Goal: Task Accomplishment & Management: Manage account settings

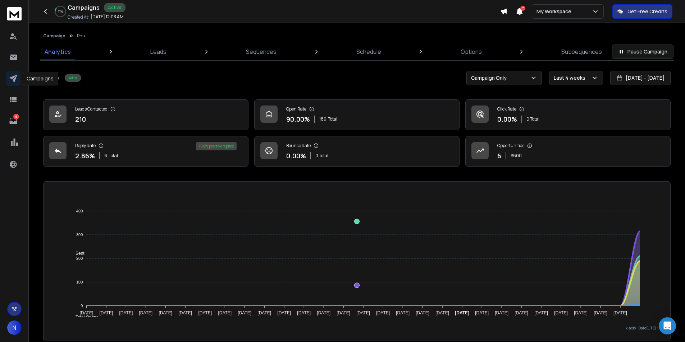
click at [12, 65] on div at bounding box center [14, 58] width 17 height 17
click at [15, 60] on icon at bounding box center [13, 58] width 7 height 6
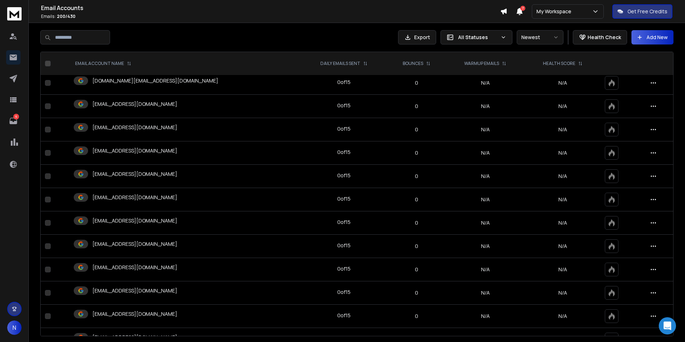
scroll to position [4428, 0]
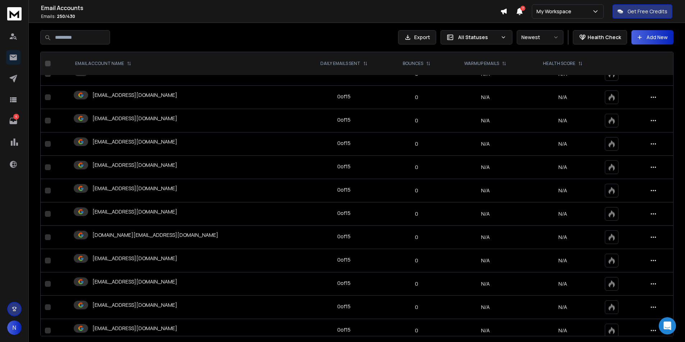
click at [173, 304] on div "[EMAIL_ADDRESS][DOMAIN_NAME]" at bounding box center [185, 305] width 222 height 9
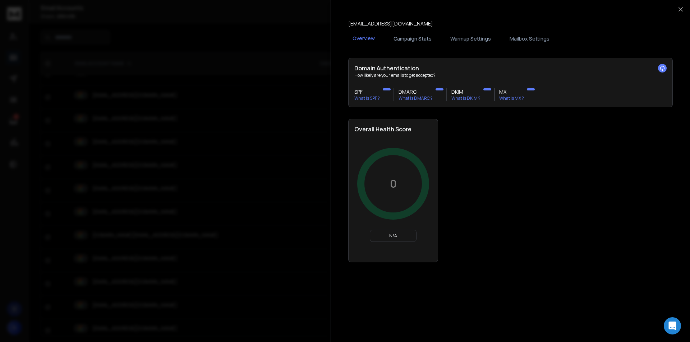
click at [242, 212] on div at bounding box center [345, 171] width 690 height 342
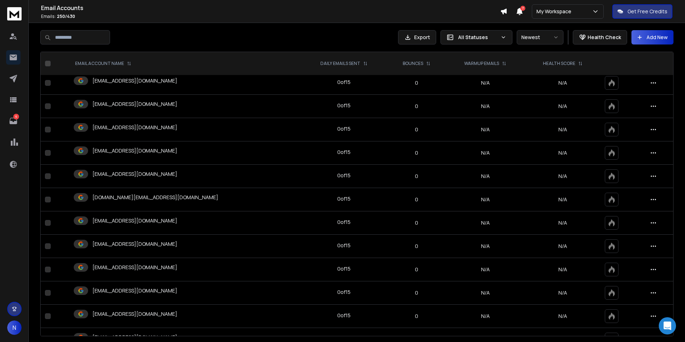
scroll to position [5596, 0]
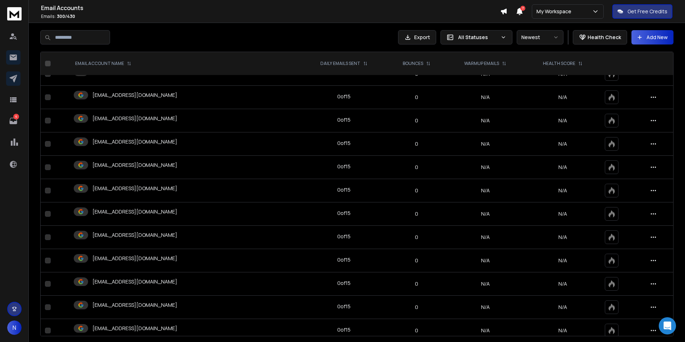
click at [16, 80] on icon at bounding box center [13, 78] width 9 height 9
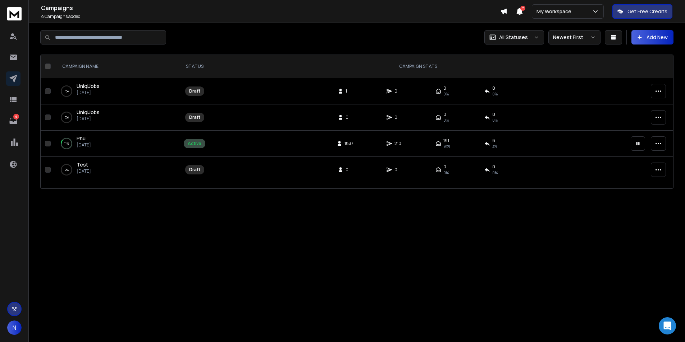
click at [170, 147] on div "11 % Phu 3 days ago" at bounding box center [116, 143] width 111 height 17
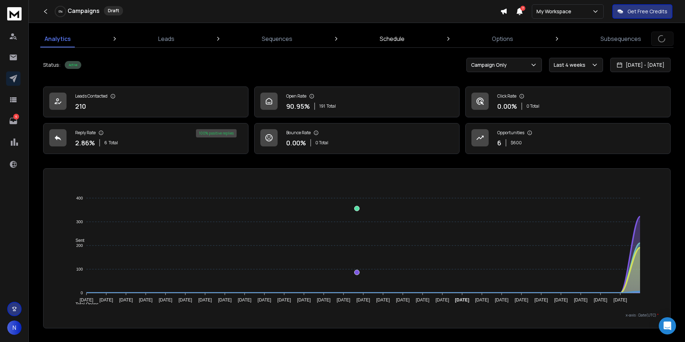
click at [393, 37] on p "Schedule" at bounding box center [392, 39] width 25 height 9
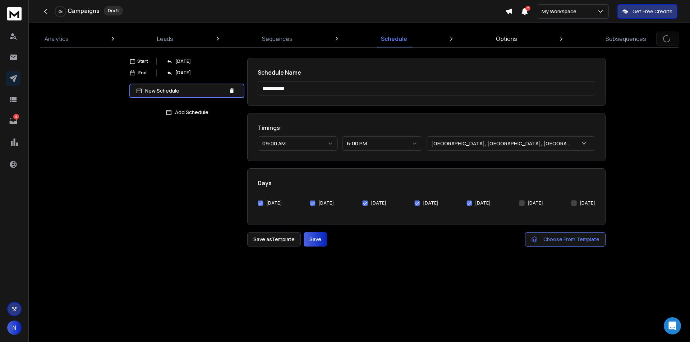
click at [495, 39] on link "Options" at bounding box center [507, 38] width 30 height 17
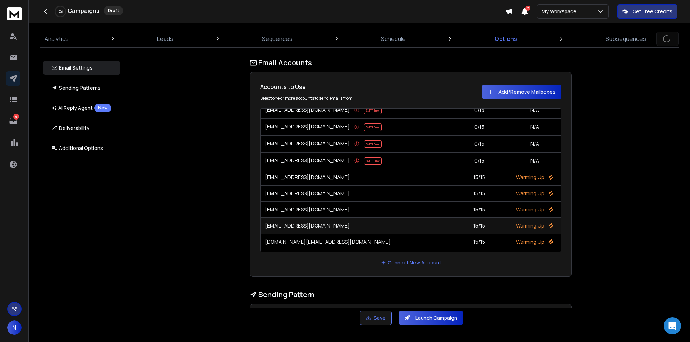
scroll to position [493, 0]
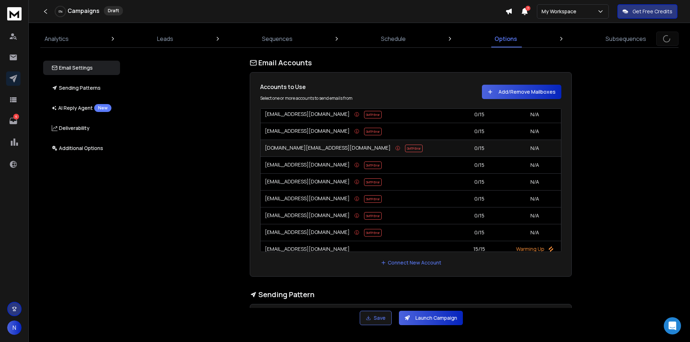
click at [405, 148] on span "SMTP Error" at bounding box center [414, 149] width 18 height 8
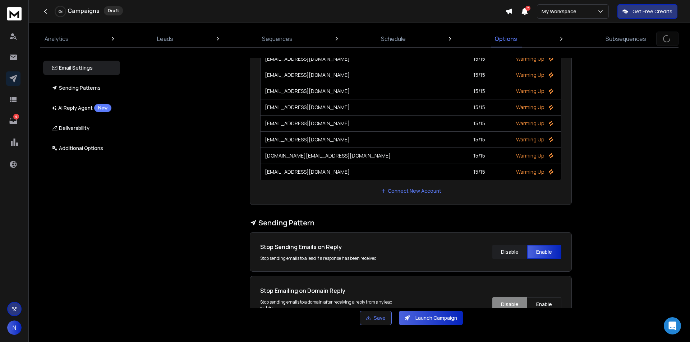
scroll to position [0, 0]
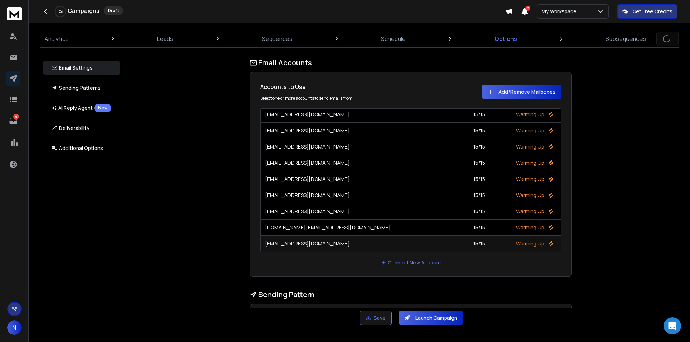
click at [360, 241] on div "[EMAIL_ADDRESS][DOMAIN_NAME]" at bounding box center [355, 243] width 181 height 7
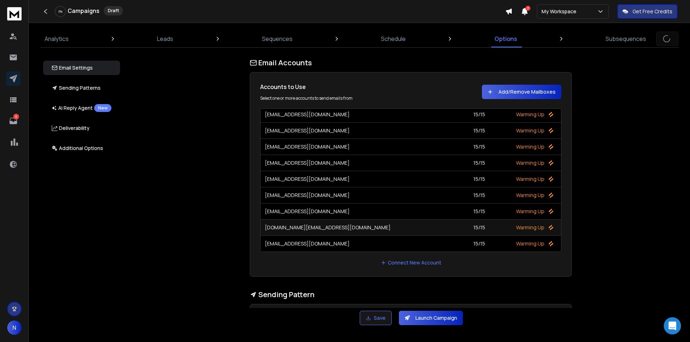
click at [372, 225] on div "[DOMAIN_NAME][EMAIL_ADDRESS][DOMAIN_NAME]" at bounding box center [355, 227] width 181 height 7
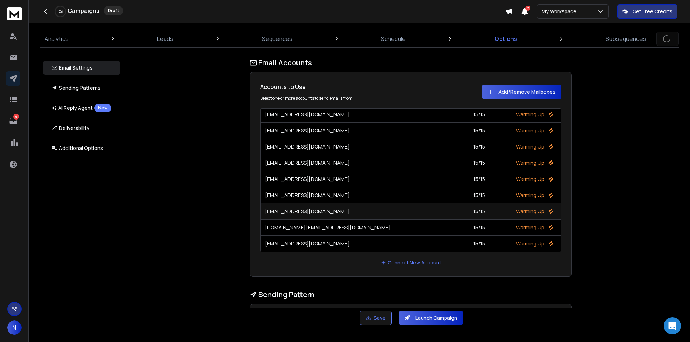
click at [390, 206] on td "[EMAIL_ADDRESS][DOMAIN_NAME]" at bounding box center [355, 211] width 189 height 16
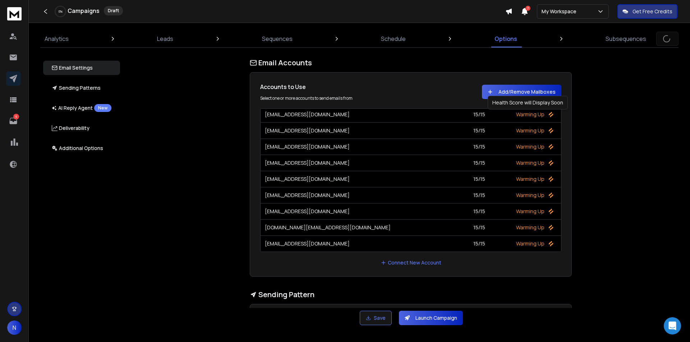
click at [529, 95] on button "Add/Remove Mailboxes" at bounding box center [521, 92] width 79 height 14
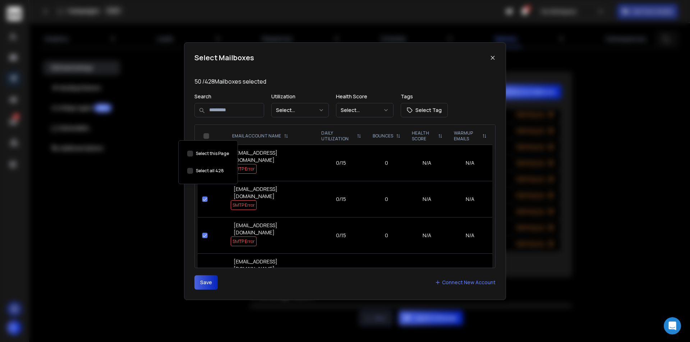
click at [207, 135] on button "Select this Page" at bounding box center [206, 136] width 6 height 6
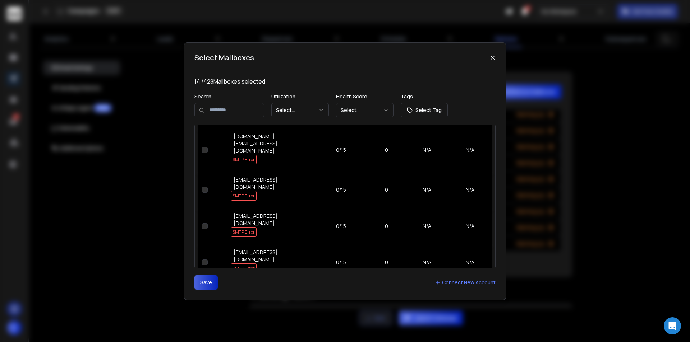
scroll to position [983, 0]
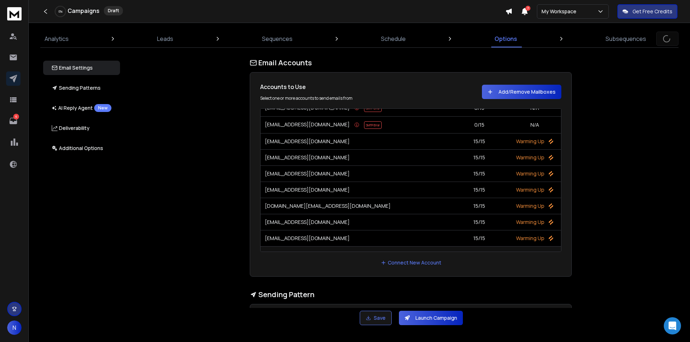
scroll to position [637, 0]
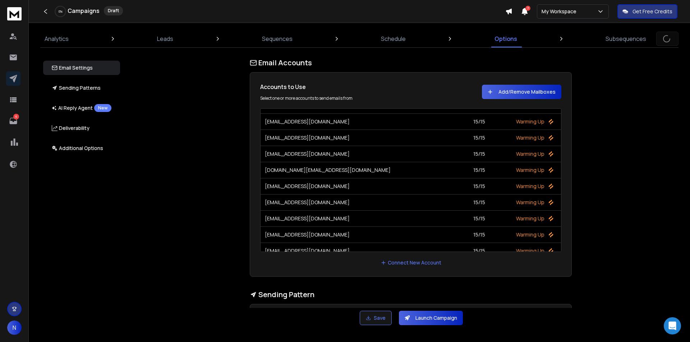
click at [516, 96] on button "Add/Remove Mailboxes" at bounding box center [521, 92] width 79 height 14
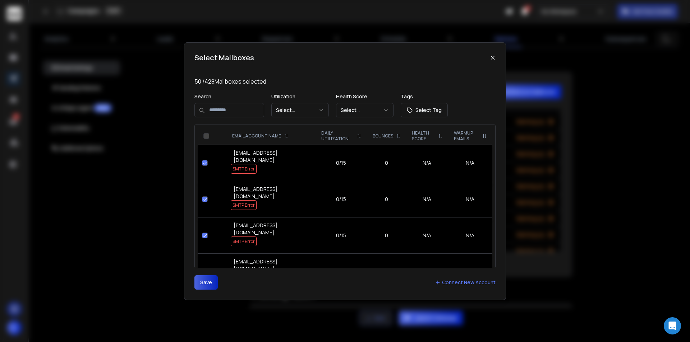
click at [489, 58] on div "Select Mailboxes" at bounding box center [344, 58] width 301 height 10
click at [493, 58] on icon at bounding box center [493, 58] width 4 height 4
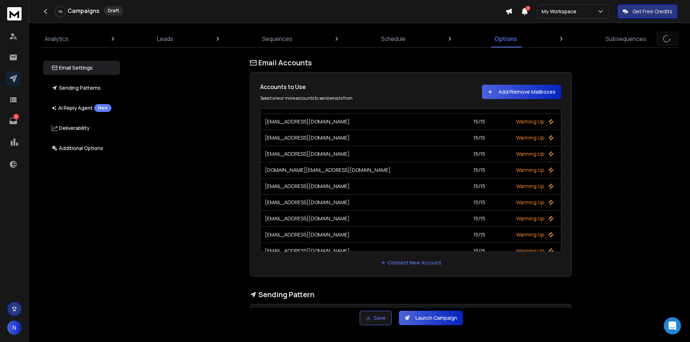
click at [512, 94] on button "Add/Remove Mailboxes" at bounding box center [521, 92] width 79 height 14
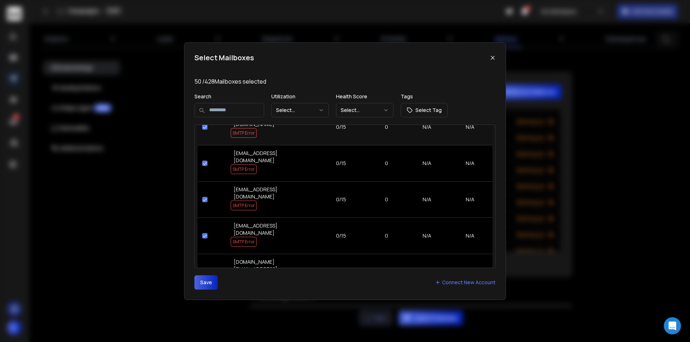
scroll to position [0, 0]
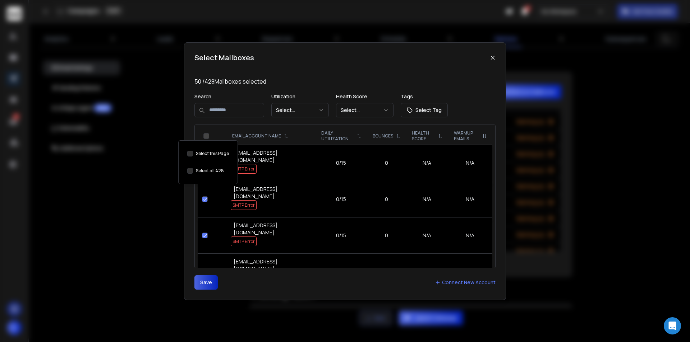
click at [205, 135] on button "Select this Page" at bounding box center [206, 136] width 6 height 6
click at [208, 136] on button "Select this Page" at bounding box center [206, 136] width 6 height 6
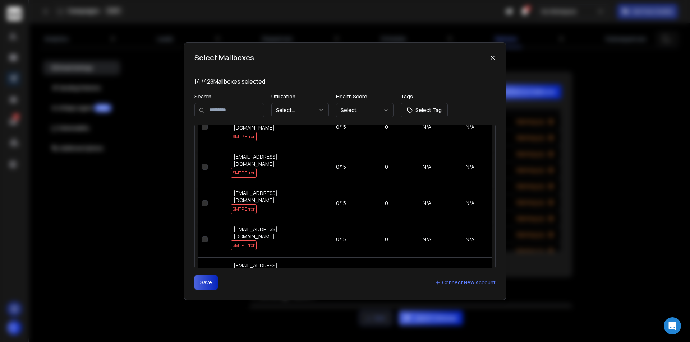
scroll to position [1078, 0]
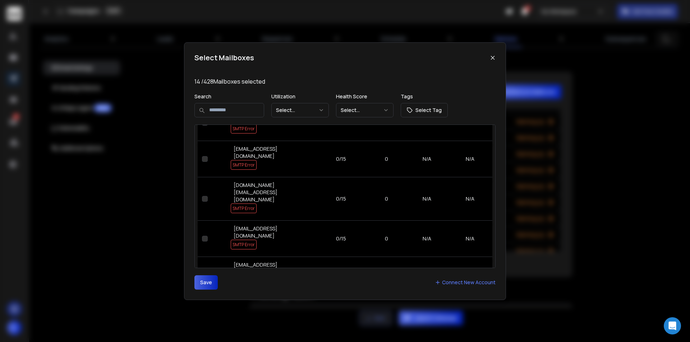
click at [492, 58] on icon at bounding box center [493, 58] width 6 height 6
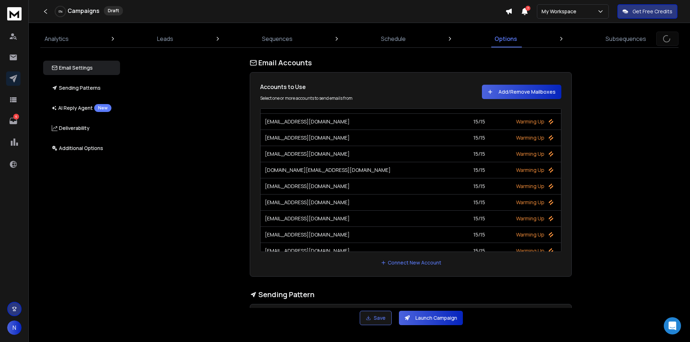
click at [511, 89] on button "Add/Remove Mailboxes" at bounding box center [521, 92] width 79 height 14
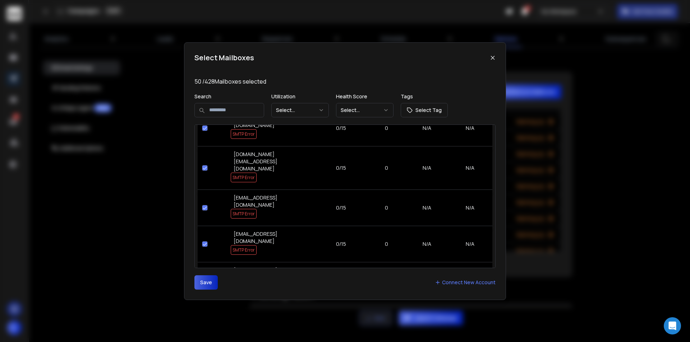
scroll to position [323, 0]
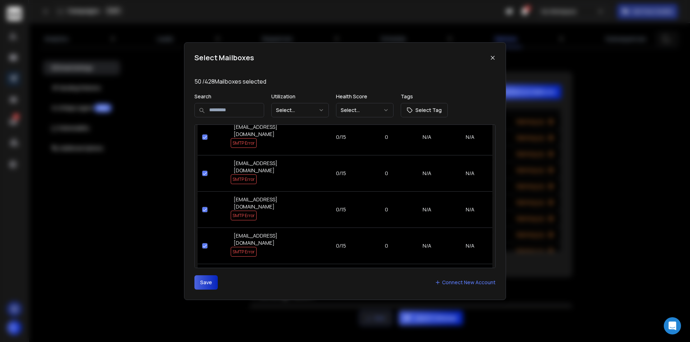
click at [637, 143] on div "Select Mailboxes 50 / 428 Mailboxes selected Search Utilization Select... Healt…" at bounding box center [345, 171] width 690 height 272
click at [496, 56] on div "Select Mailboxes 50 / 428 Mailboxes selected Search Utilization Select... Healt…" at bounding box center [345, 171] width 322 height 258
click at [492, 59] on icon at bounding box center [493, 58] width 4 height 4
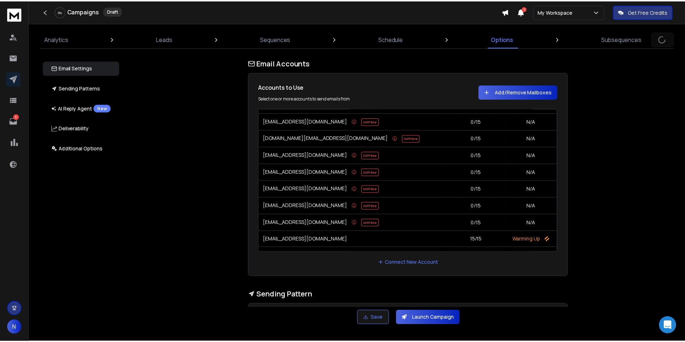
scroll to position [431, 0]
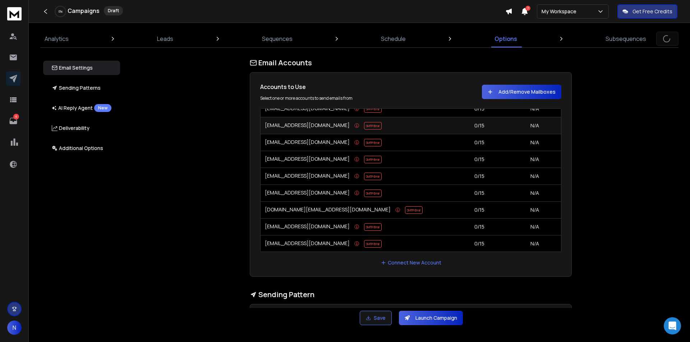
click at [298, 123] on p "[EMAIL_ADDRESS][DOMAIN_NAME]" at bounding box center [307, 126] width 85 height 8
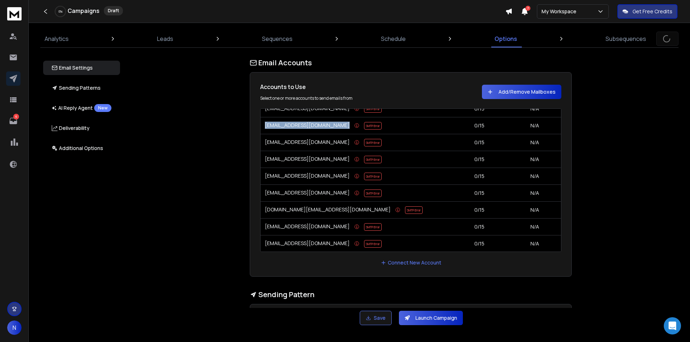
copy div "[EMAIL_ADDRESS][DOMAIN_NAME]"
click at [12, 77] on icon at bounding box center [13, 79] width 8 height 8
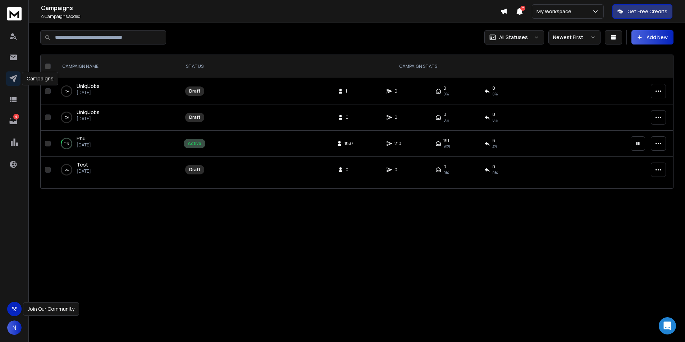
click at [18, 305] on link at bounding box center [14, 309] width 14 height 14
click at [13, 98] on icon at bounding box center [13, 99] width 6 height 5
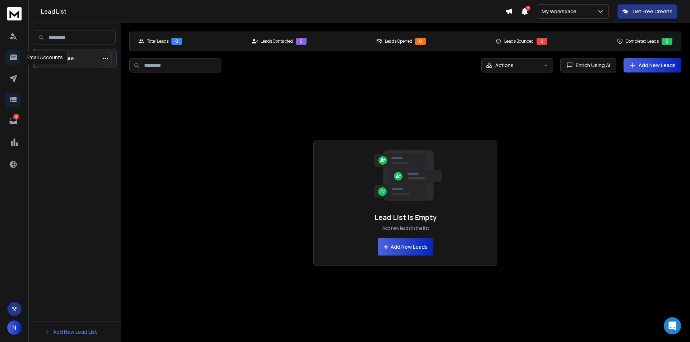
click at [14, 55] on icon at bounding box center [13, 58] width 7 height 6
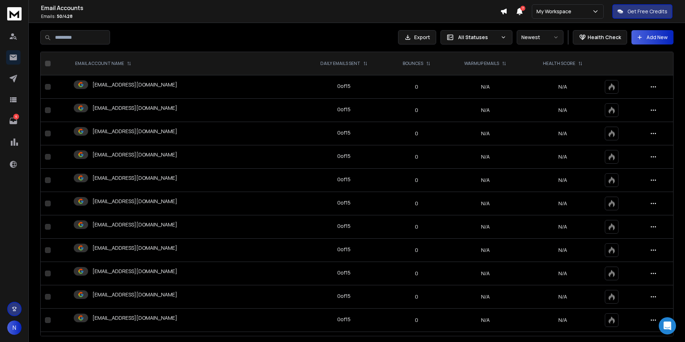
click at [67, 24] on div "Export All Statuses Newest Health Check Add New EMAIL ACCOUNT NAME DAILY EMAILS…" at bounding box center [357, 183] width 656 height 321
click at [71, 33] on input at bounding box center [75, 37] width 70 height 14
paste input "**********"
type input "**********"
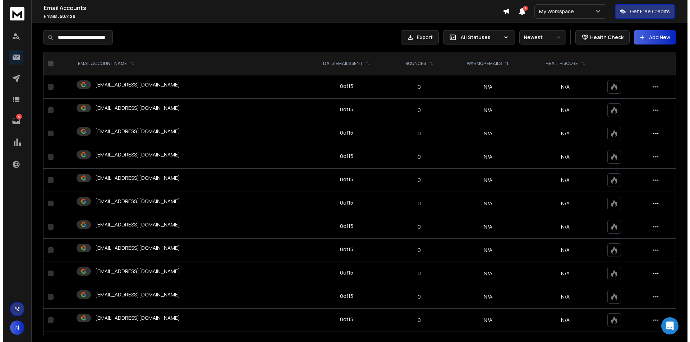
scroll to position [0, 10]
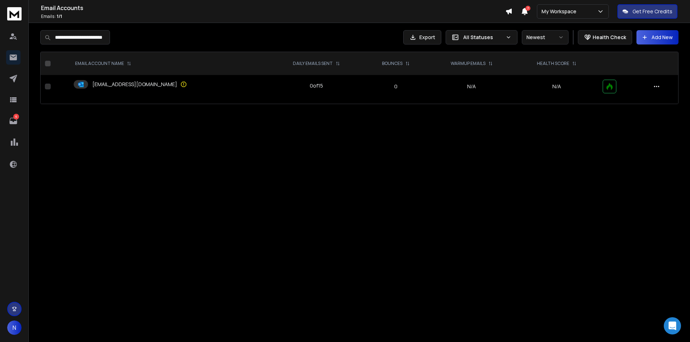
click at [273, 87] on td "0 of 15" at bounding box center [316, 84] width 96 height 19
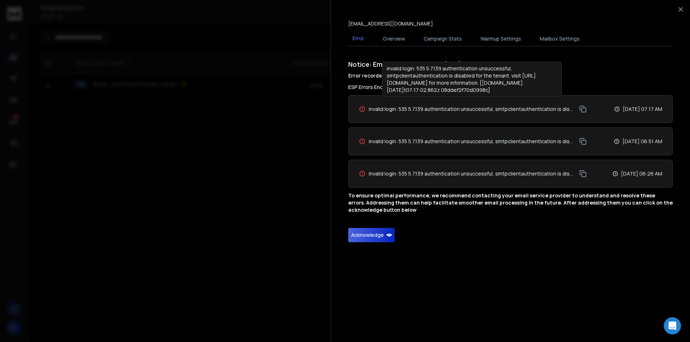
click at [482, 96] on div "invalid login: 535 5.7.139 authentication unsuccessful, smtpclientauthenticatio…" at bounding box center [472, 79] width 180 height 35
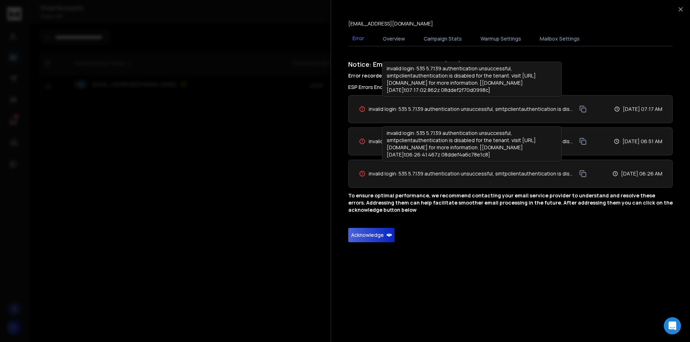
click at [442, 212] on p "To ensure optimal performance, we recommend contacting your email service provi…" at bounding box center [510, 203] width 325 height 22
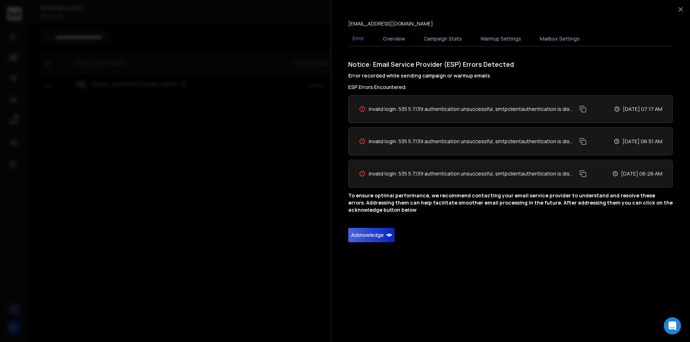
click at [380, 229] on button "Acknowledge" at bounding box center [371, 235] width 46 height 14
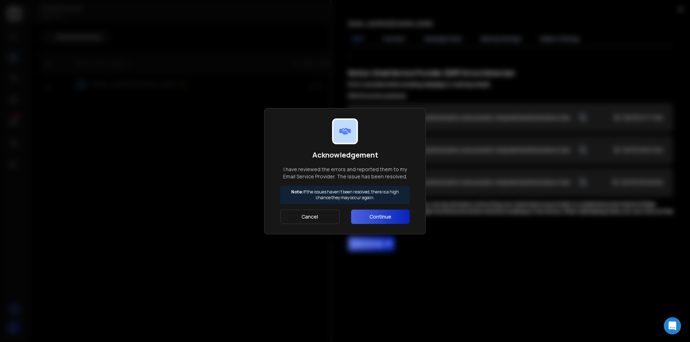
click at [380, 236] on div "Acknowledgement I have reviewed the errors and reported them to my Email Servic…" at bounding box center [345, 171] width 690 height 141
click at [328, 216] on button "Cancel" at bounding box center [309, 217] width 59 height 14
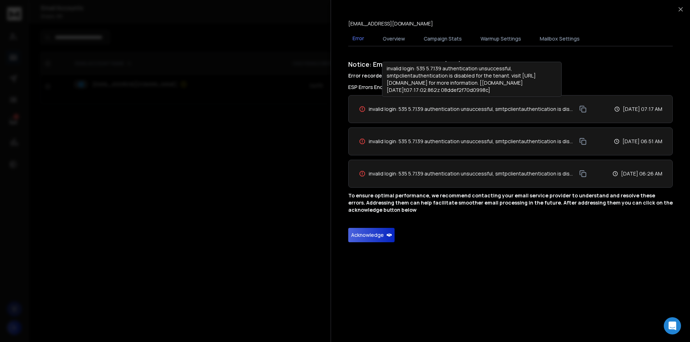
click at [463, 89] on div "invalid login: 535 5.7.139 authentication unsuccessful, smtpclientauthenticatio…" at bounding box center [472, 79] width 180 height 35
click at [391, 37] on button "Overview" at bounding box center [393, 39] width 31 height 16
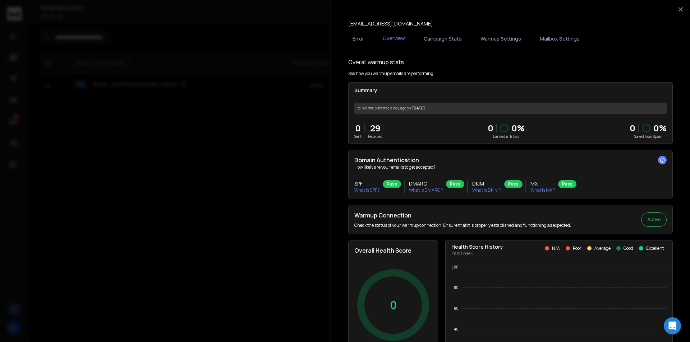
click at [362, 34] on button "Error" at bounding box center [358, 39] width 20 height 16
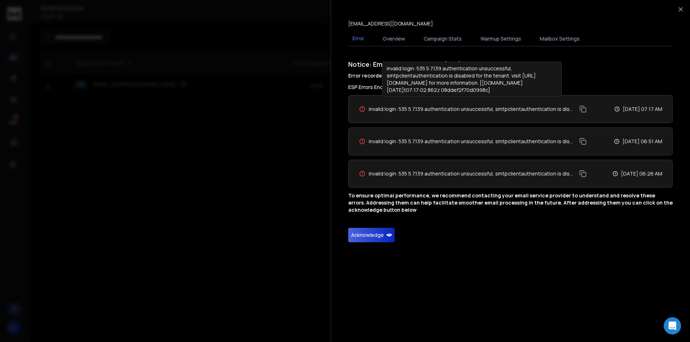
click at [394, 110] on span "invalid login: 535 5.7.139 authentication unsuccessful, smtpclientauthenticatio…" at bounding box center [472, 109] width 207 height 7
click at [525, 89] on div "invalid login: 535 5.7.139 authentication unsuccessful, smtpclientauthenticatio…" at bounding box center [472, 79] width 180 height 35
copy div "invalid login: 535 5.7.139 authentication unsuccessful, smtpclientauthenticatio…"
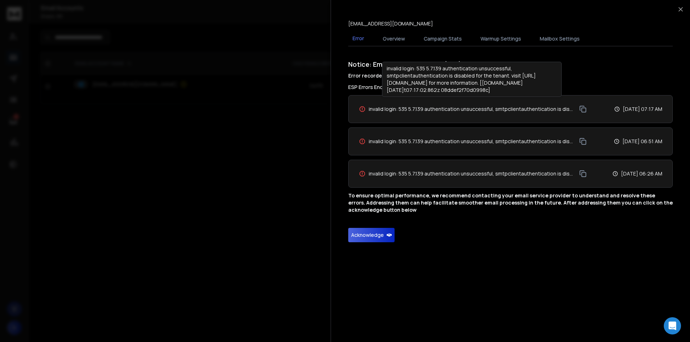
click at [421, 111] on span "invalid login: 535 5.7.139 authentication unsuccessful, smtpclientauthenticatio…" at bounding box center [472, 109] width 207 height 7
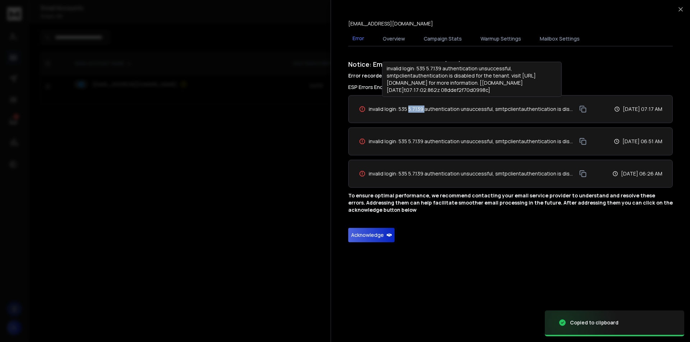
click at [421, 111] on span "invalid login: 535 5.7.139 authentication unsuccessful, smtpclientauthenticatio…" at bounding box center [472, 109] width 207 height 7
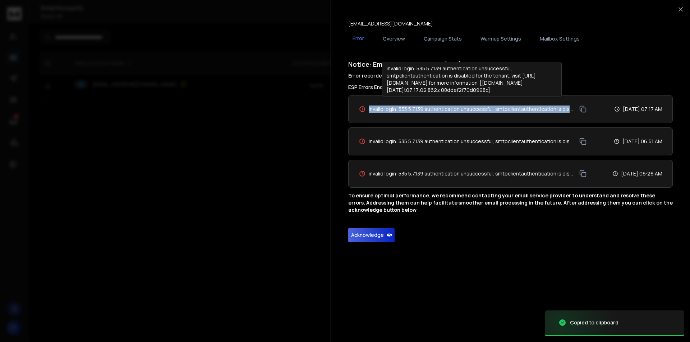
click at [421, 111] on span "invalid login: 535 5.7.139 authentication unsuccessful, smtpclientauthenticatio…" at bounding box center [472, 109] width 207 height 7
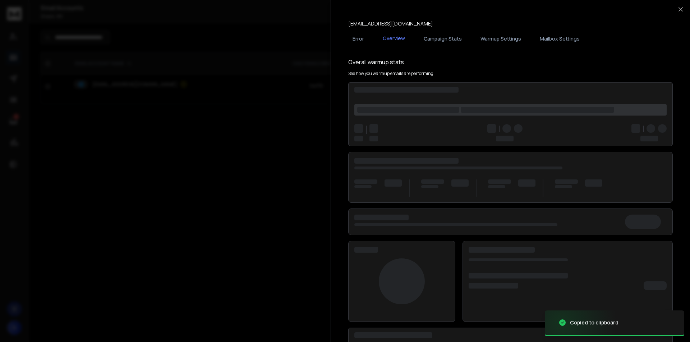
drag, startPoint x: 255, startPoint y: 182, endPoint x: 252, endPoint y: 188, distance: 6.9
click at [255, 182] on div at bounding box center [345, 171] width 690 height 342
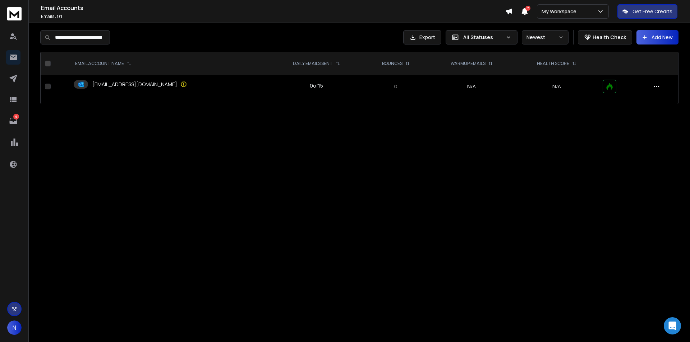
click at [110, 85] on p "[EMAIL_ADDRESS][DOMAIN_NAME]" at bounding box center [134, 84] width 85 height 7
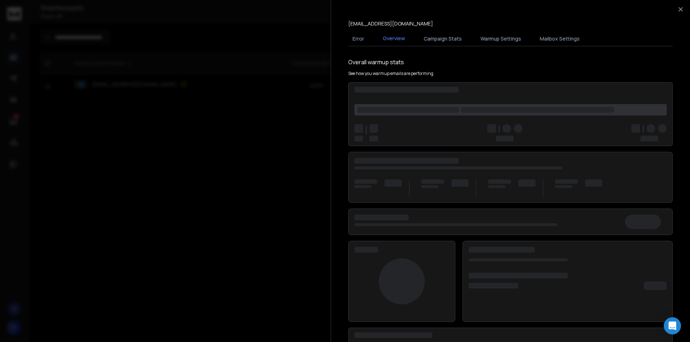
click at [191, 192] on div at bounding box center [345, 171] width 690 height 342
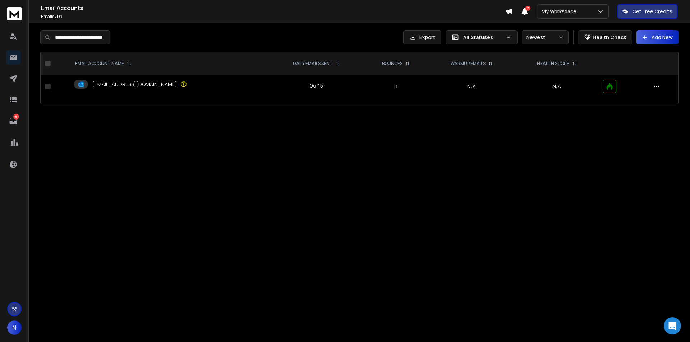
click at [207, 185] on div "**********" at bounding box center [345, 171] width 690 height 342
click at [18, 119] on p "6" at bounding box center [16, 117] width 6 height 6
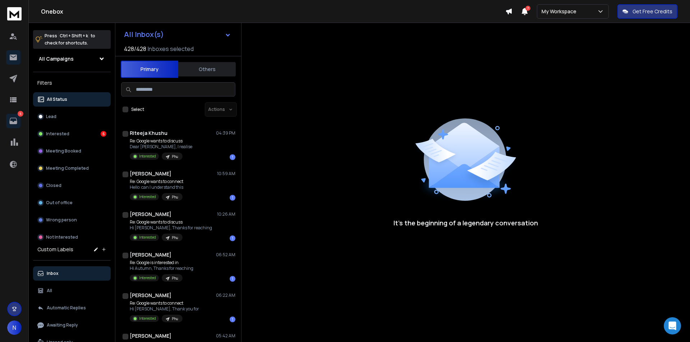
click at [10, 55] on icon at bounding box center [13, 58] width 7 height 6
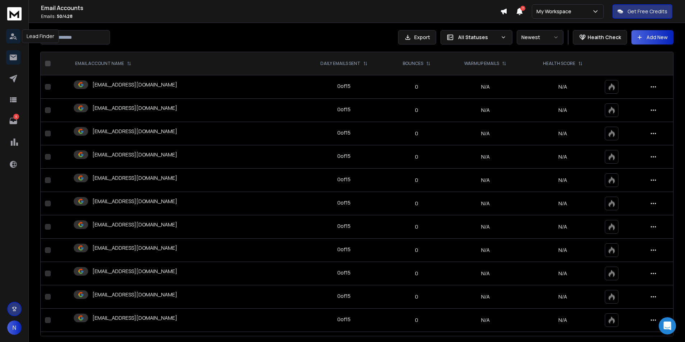
click at [13, 40] on icon at bounding box center [13, 36] width 9 height 9
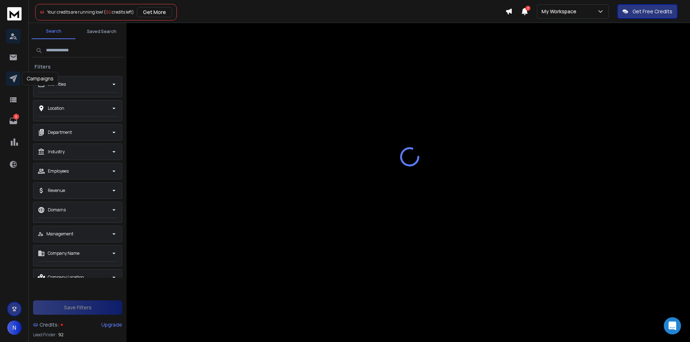
click at [17, 78] on icon at bounding box center [13, 78] width 9 height 9
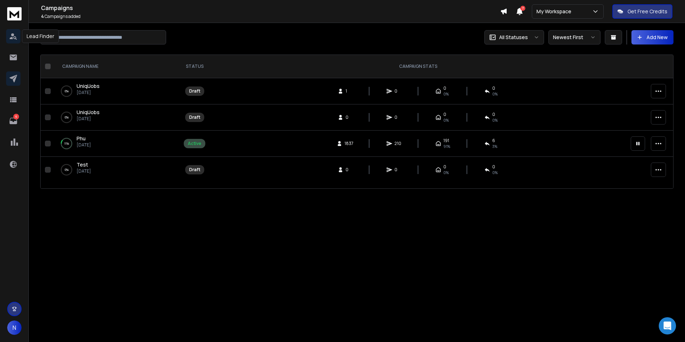
click at [14, 38] on icon at bounding box center [13, 36] width 9 height 9
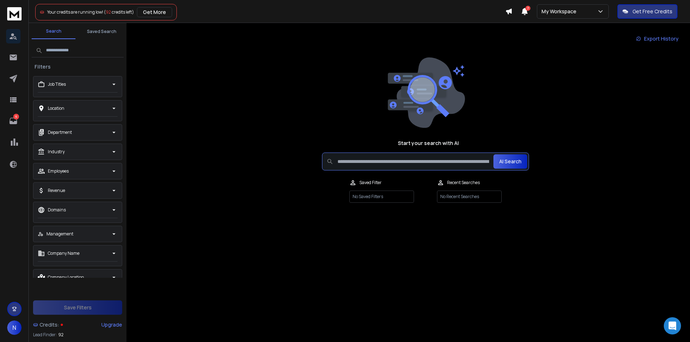
click at [120, 8] on div "Your credits are running low! ( 92 credits left) Get More" at bounding box center [106, 12] width 132 height 10
click at [136, 13] on div "Your credits are running low! ( 92 credits left) Get More" at bounding box center [106, 12] width 132 height 10
click at [152, 12] on button "Get More" at bounding box center [154, 12] width 35 height 10
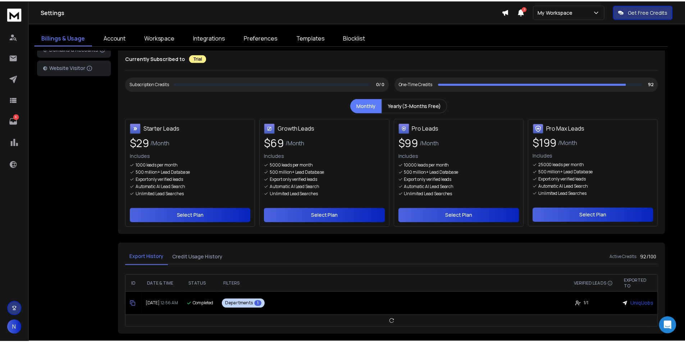
scroll to position [40, 0]
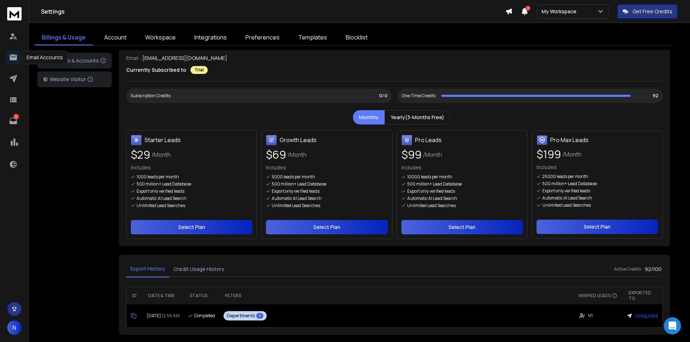
click at [15, 56] on icon at bounding box center [13, 57] width 9 height 9
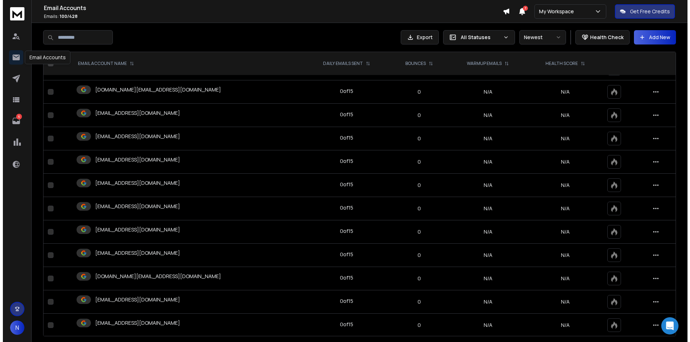
scroll to position [1319, 0]
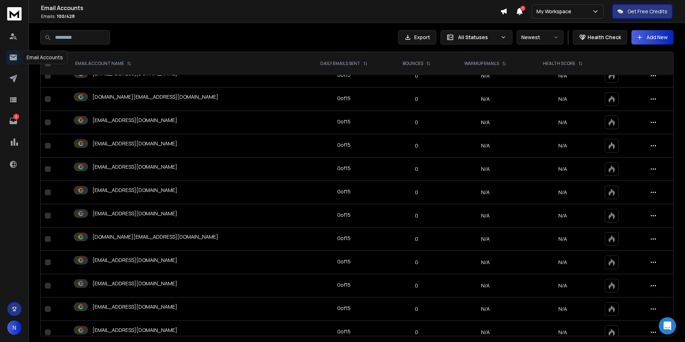
click at [10, 51] on link at bounding box center [13, 57] width 14 height 14
click at [15, 79] on icon at bounding box center [13, 79] width 8 height 8
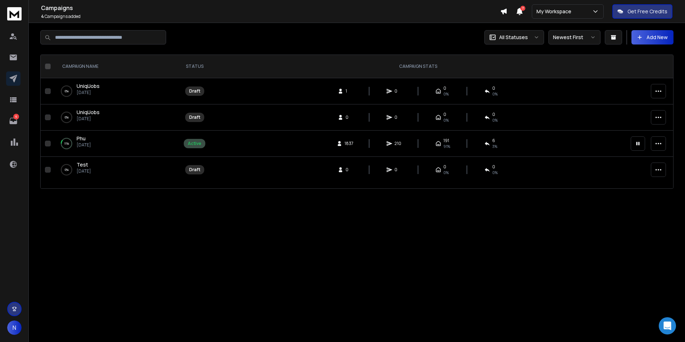
click at [216, 149] on div "1837 210 191 91 % 6 3 %" at bounding box center [418, 144] width 408 height 12
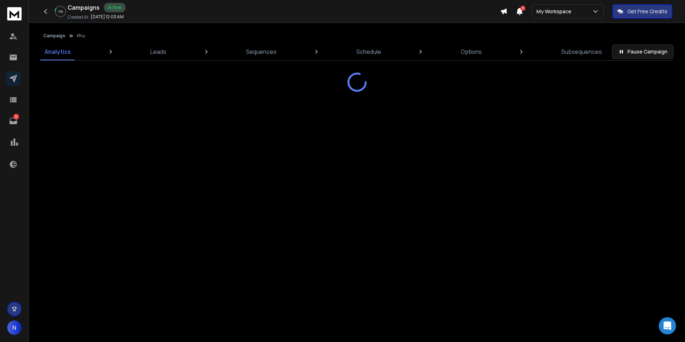
click at [509, 39] on div "Campaign Phu" at bounding box center [356, 36] width 633 height 12
click at [474, 49] on p "Options" at bounding box center [470, 51] width 21 height 9
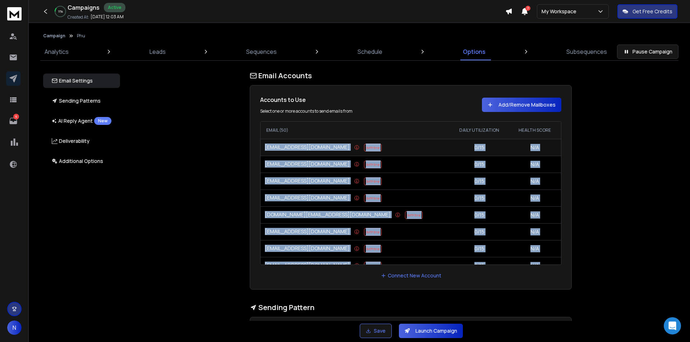
drag, startPoint x: 380, startPoint y: 202, endPoint x: 258, endPoint y: 146, distance: 133.5
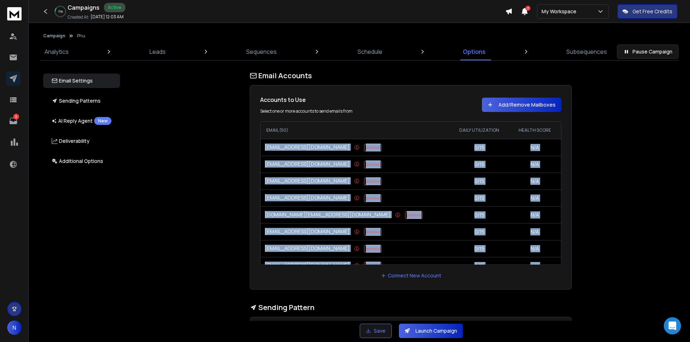
copy tbody "LeaRoy@ggtalentforce.com SMTP Error 0/15 N/A hr.department@ggtalentforce.com SM…"
click at [16, 55] on icon at bounding box center [13, 58] width 7 height 6
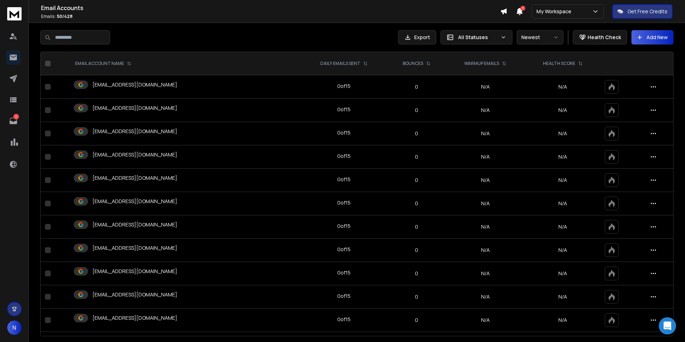
click at [63, 32] on input at bounding box center [75, 37] width 70 height 14
paste input "**********"
type input "**********"
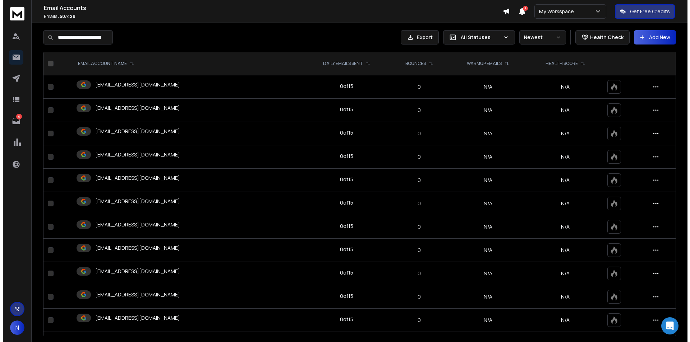
scroll to position [0, 6]
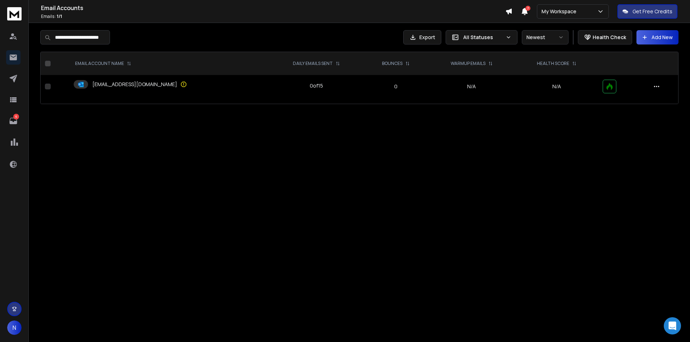
click at [252, 94] on tr "LeaRoy@ggtalentforce.com 0 of 15 0 N/A N/A" at bounding box center [360, 86] width 638 height 23
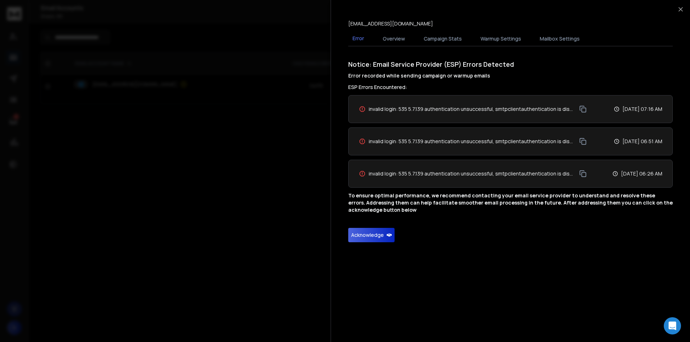
click at [383, 235] on button "Acknowledge" at bounding box center [371, 235] width 46 height 14
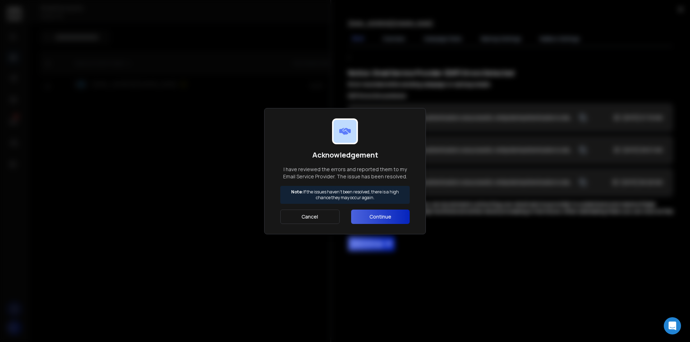
click at [394, 217] on button "Continue" at bounding box center [380, 217] width 59 height 14
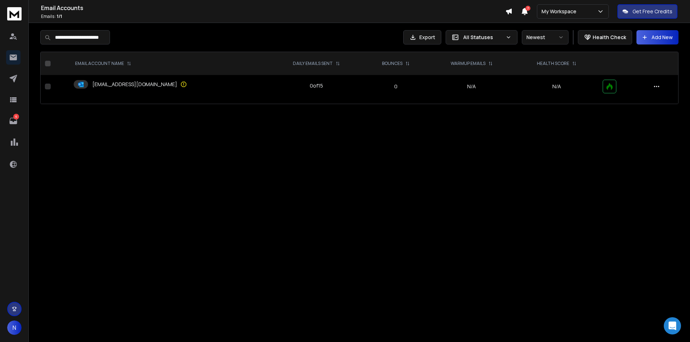
click at [183, 84] on icon at bounding box center [183, 84] width 1 height 2
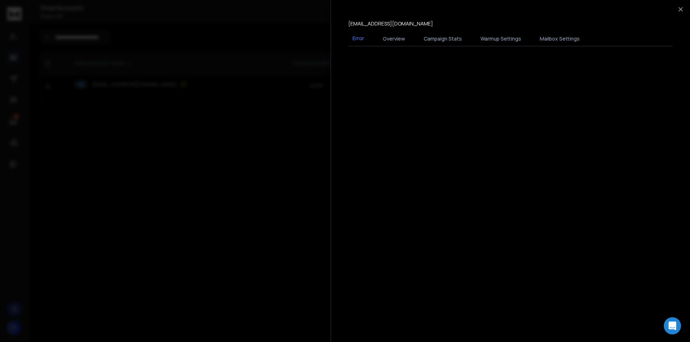
click at [395, 37] on button "Overview" at bounding box center [393, 39] width 31 height 16
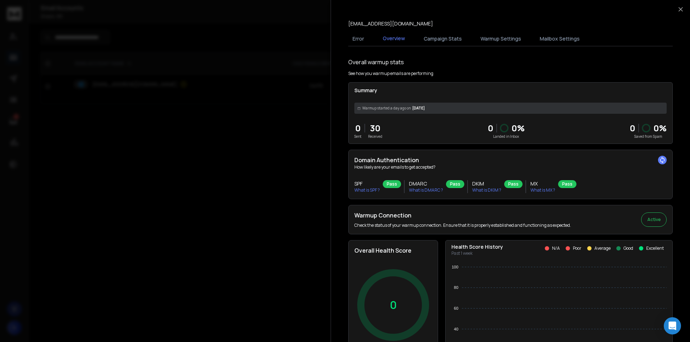
click at [359, 34] on button "Error" at bounding box center [358, 39] width 20 height 16
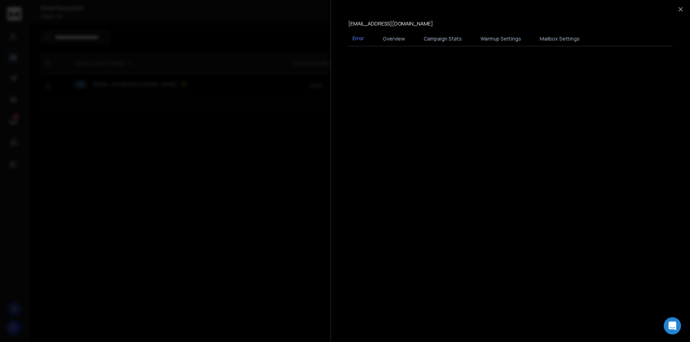
drag, startPoint x: 256, startPoint y: 98, endPoint x: 204, endPoint y: 93, distance: 52.0
click at [256, 98] on div at bounding box center [345, 171] width 690 height 342
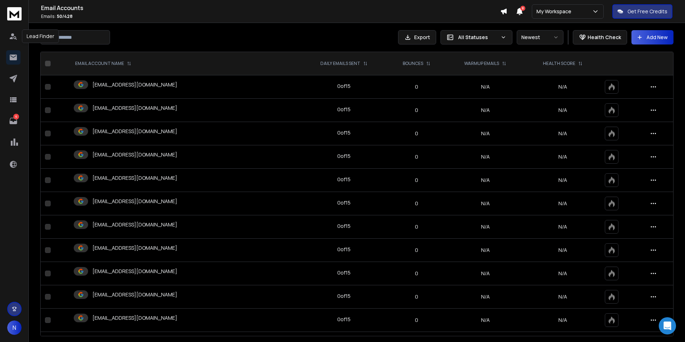
click at [90, 37] on input at bounding box center [75, 37] width 70 height 14
paste input "**********"
type input "**********"
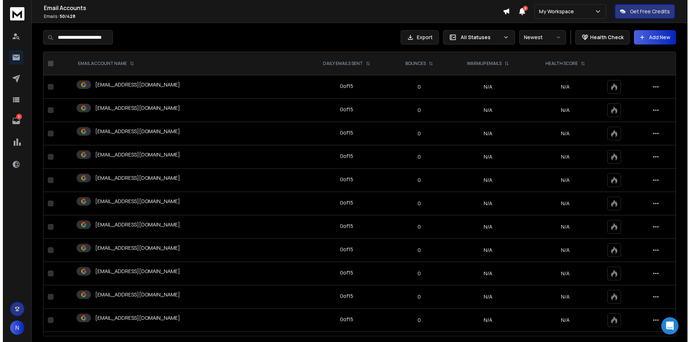
scroll to position [0, 6]
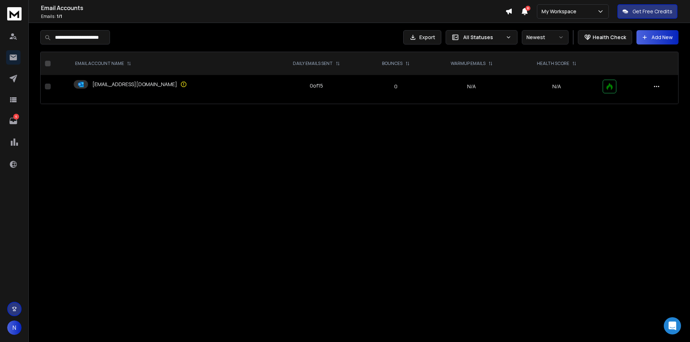
click at [470, 87] on td "N/A" at bounding box center [471, 86] width 87 height 23
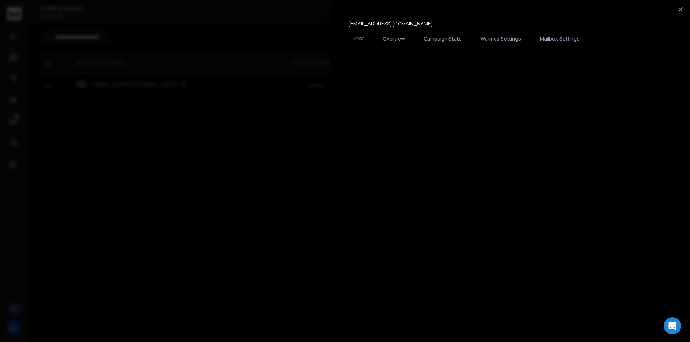
click at [394, 38] on button "Overview" at bounding box center [393, 39] width 31 height 16
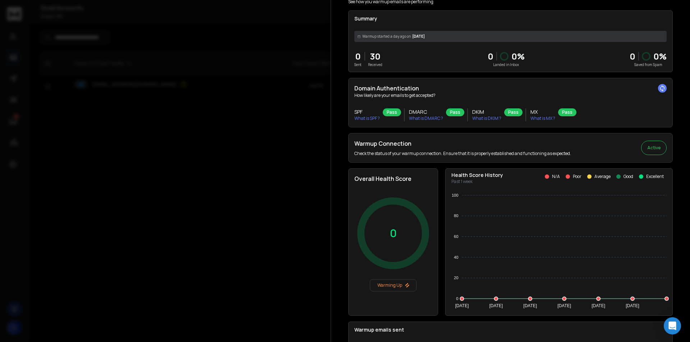
scroll to position [36, 0]
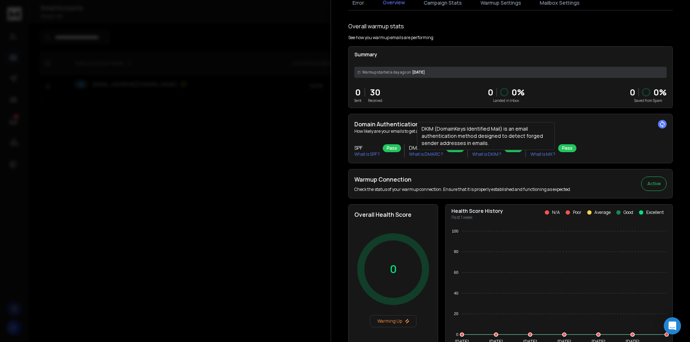
click at [419, 92] on div "0 Sent 30 Received 0 0 % Landed in Inbox 0 0 % Saved from Spam" at bounding box center [510, 95] width 312 height 17
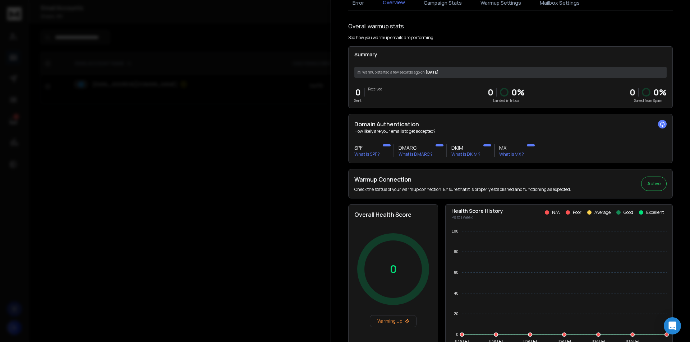
click at [291, 112] on div at bounding box center [345, 171] width 690 height 342
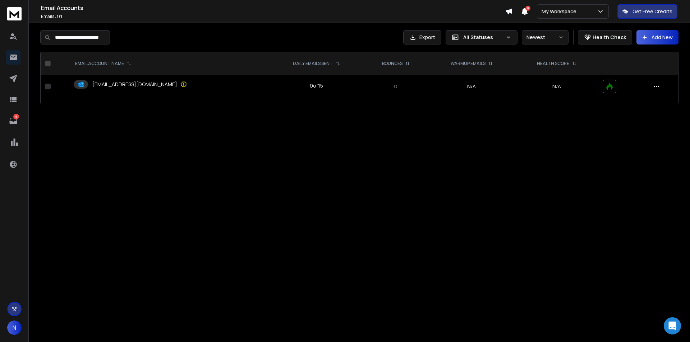
click at [14, 50] on div "6" at bounding box center [14, 101] width 17 height 145
click at [14, 55] on icon at bounding box center [13, 58] width 7 height 6
click at [14, 74] on link at bounding box center [13, 79] width 14 height 14
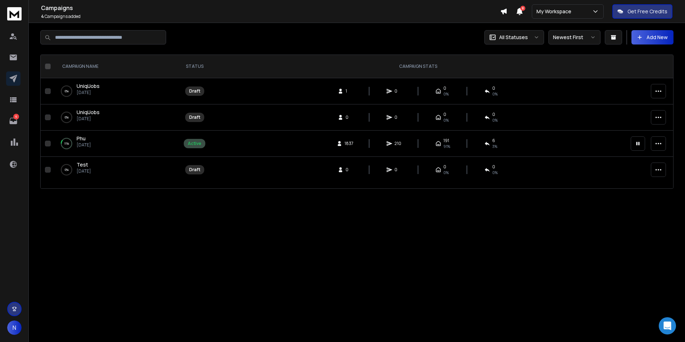
click at [135, 146] on div "11 % Phu 3 days ago" at bounding box center [116, 143] width 111 height 17
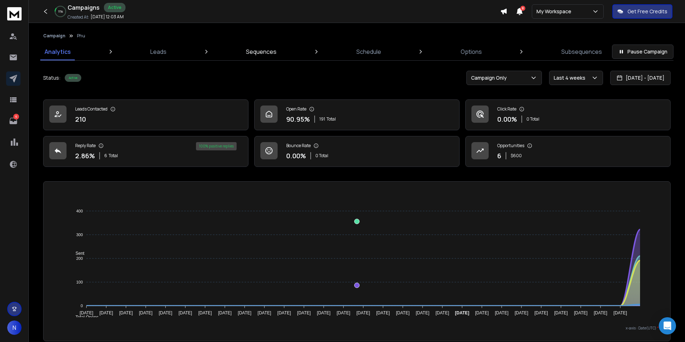
click at [270, 49] on p "Sequences" at bounding box center [261, 51] width 31 height 9
click at [377, 55] on p "Schedule" at bounding box center [368, 51] width 25 height 9
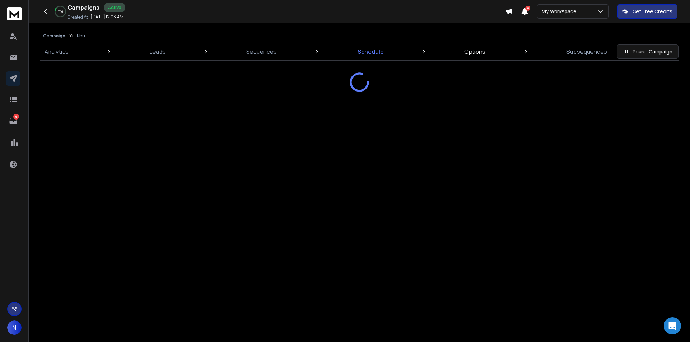
click at [484, 52] on p "Options" at bounding box center [474, 51] width 21 height 9
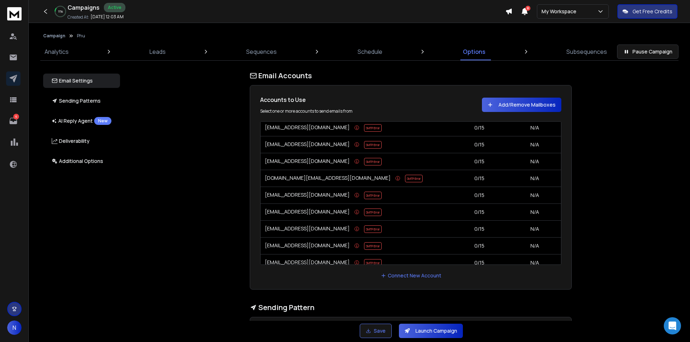
scroll to position [72, 0]
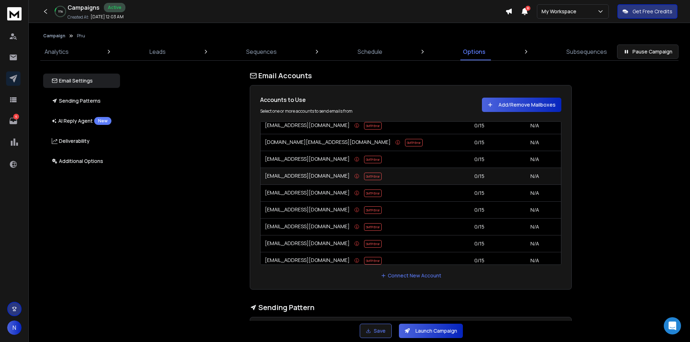
click at [437, 184] on td "cv@ggtalentforce.com SMTP Error" at bounding box center [355, 176] width 189 height 17
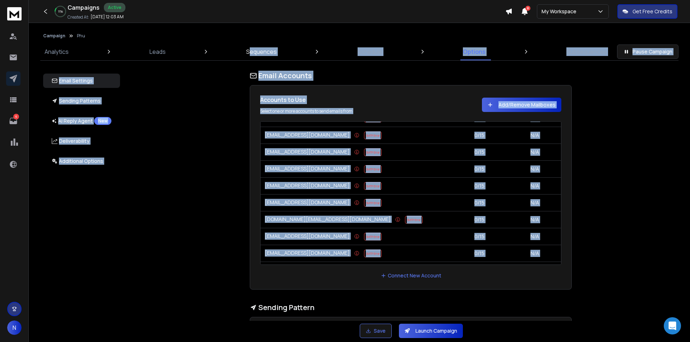
scroll to position [0, 0]
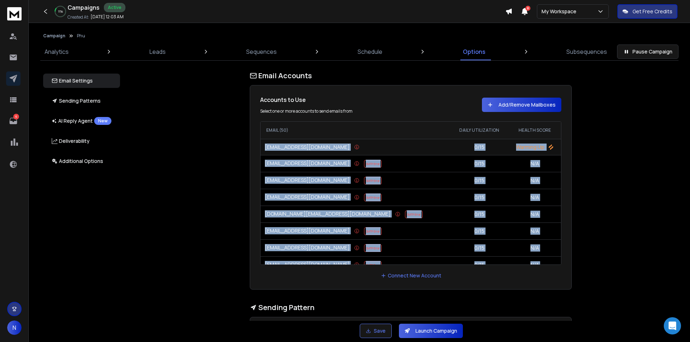
drag, startPoint x: 543, startPoint y: 200, endPoint x: 262, endPoint y: 143, distance: 287.1
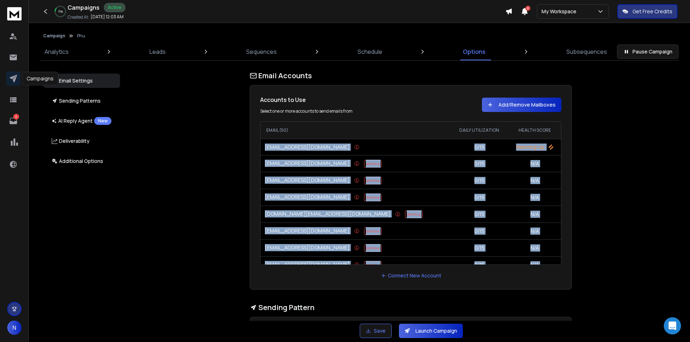
copy tbody "LeaRoy@ggtalentforce.com 0/15 Warming Up hr.department@ggtalentforce.com SMTP E…"
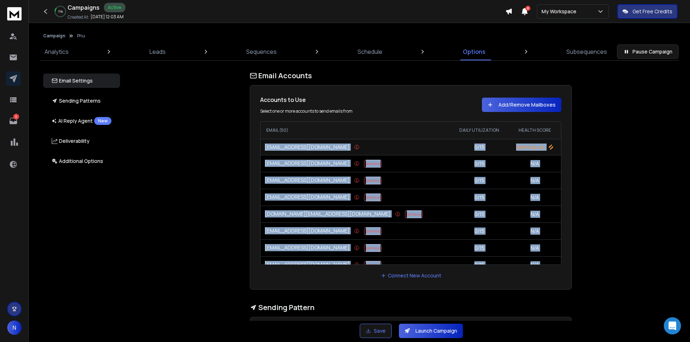
click at [483, 148] on td "0/15" at bounding box center [479, 147] width 59 height 16
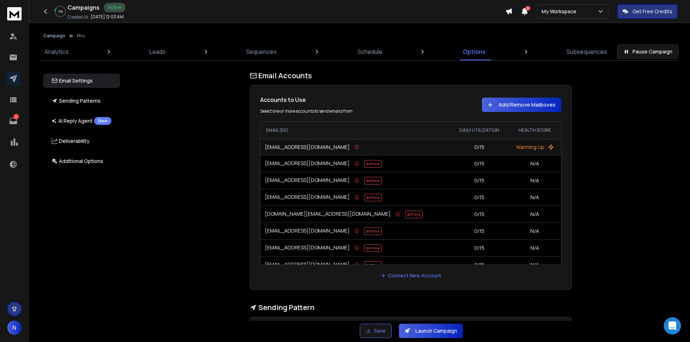
click at [470, 148] on td "0/15" at bounding box center [479, 147] width 59 height 16
click at [490, 155] on td "0/15" at bounding box center [479, 147] width 59 height 16
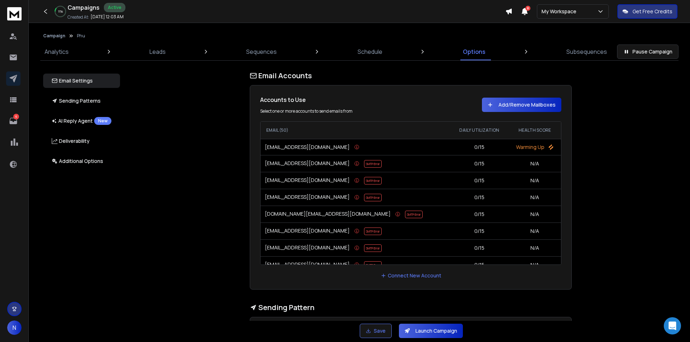
click at [588, 95] on div "Email Accounts Accounts to Use Select one or more accounts to send emails from …" at bounding box center [415, 196] width 567 height 250
click at [625, 170] on div "Email Accounts Accounts to Use Select one or more accounts to send emails from …" at bounding box center [415, 196] width 567 height 250
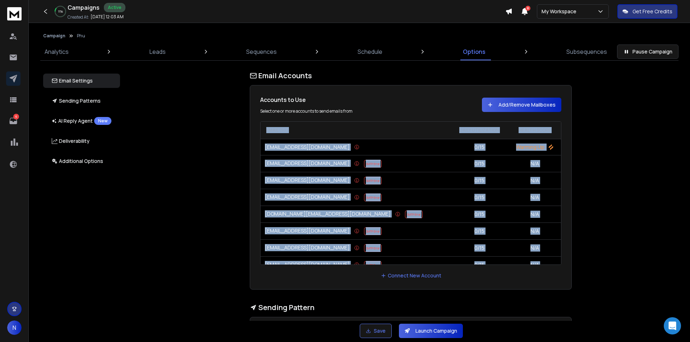
click at [625, 170] on div "Email Accounts Accounts to Use Select one or more accounts to send emails from …" at bounding box center [415, 196] width 567 height 250
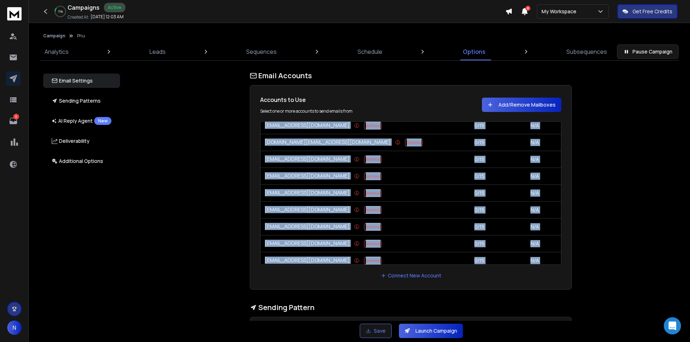
scroll to position [180, 0]
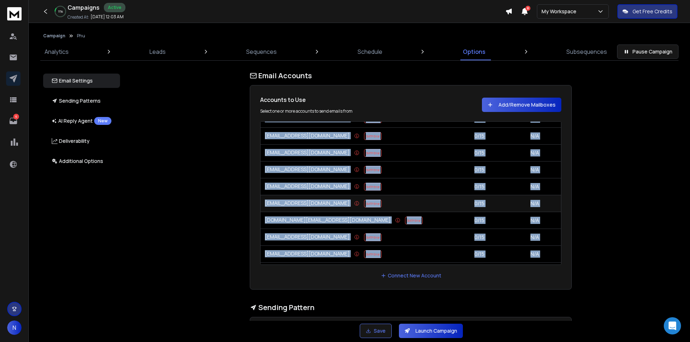
click at [437, 196] on td "cv@ggapplycenter.com SMTP Error" at bounding box center [355, 203] width 189 height 17
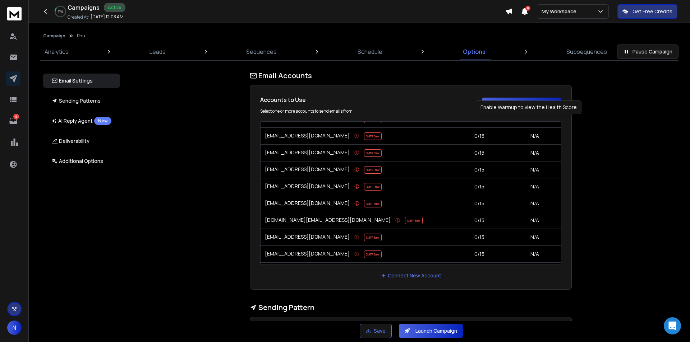
click at [519, 104] on div "Enable Warmup to view the Health Score" at bounding box center [529, 108] width 106 height 14
click at [501, 106] on button "Add/Remove Mailboxes" at bounding box center [521, 105] width 79 height 14
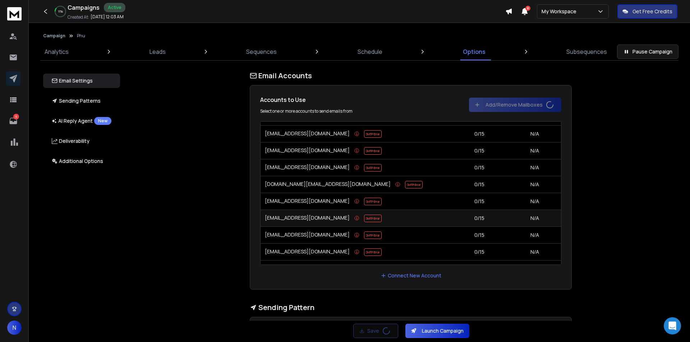
scroll to position [252, 0]
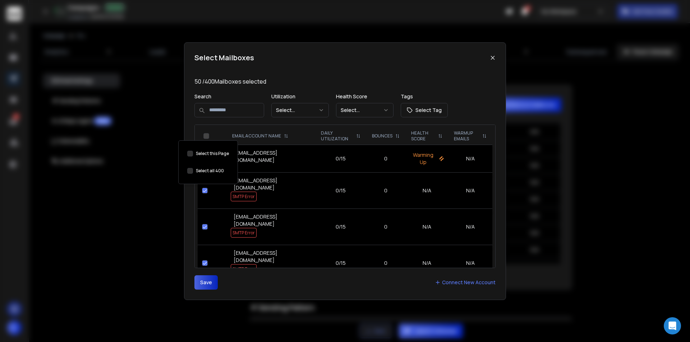
click at [207, 133] on button "Select this Page" at bounding box center [206, 136] width 6 height 6
click at [207, 136] on button "Select this Page" at bounding box center [206, 136] width 6 height 6
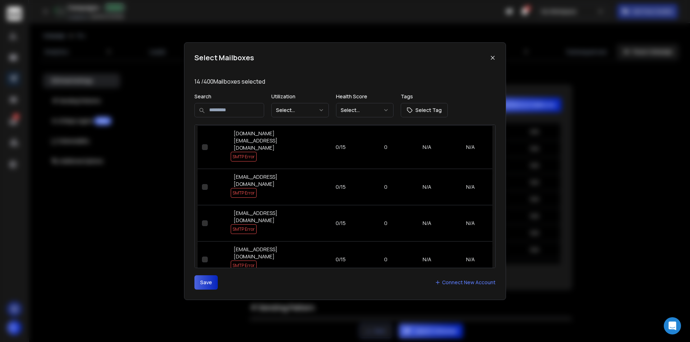
scroll to position [1013, 0]
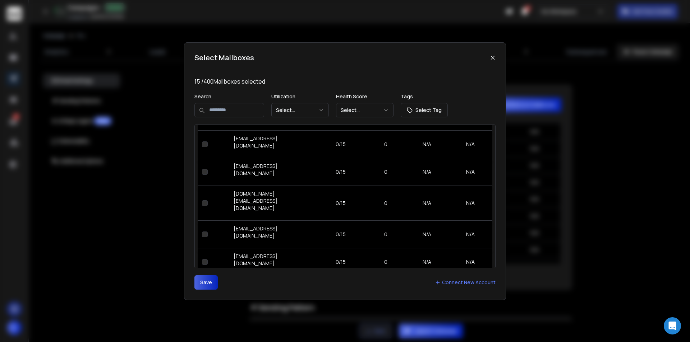
scroll to position [5308, 0]
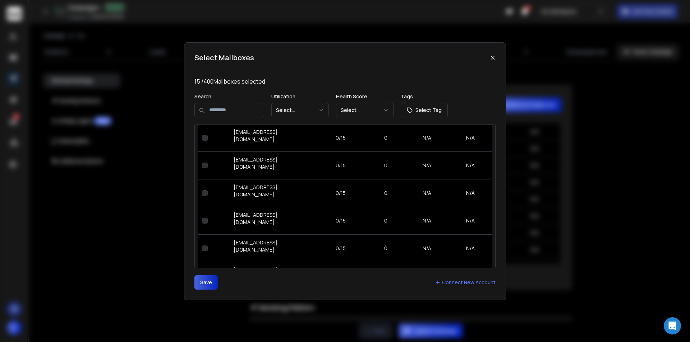
click at [615, 172] on div "Select Mailboxes 15 / 400 Mailboxes selected Search Utilization Select... Healt…" at bounding box center [345, 171] width 690 height 272
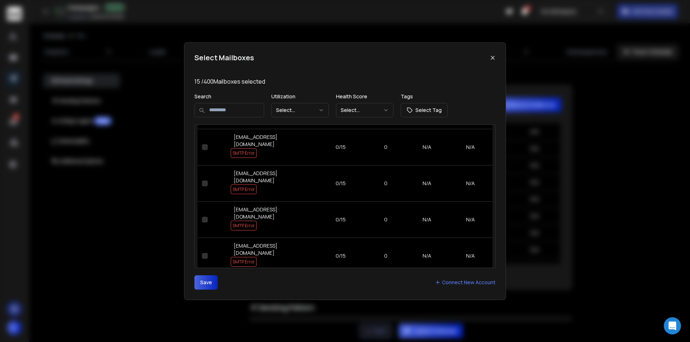
scroll to position [1341, 0]
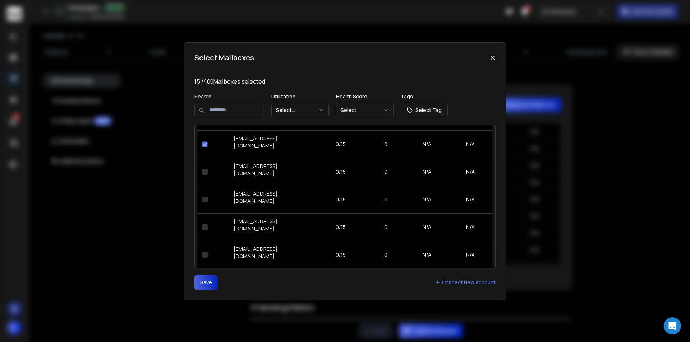
type button "on"
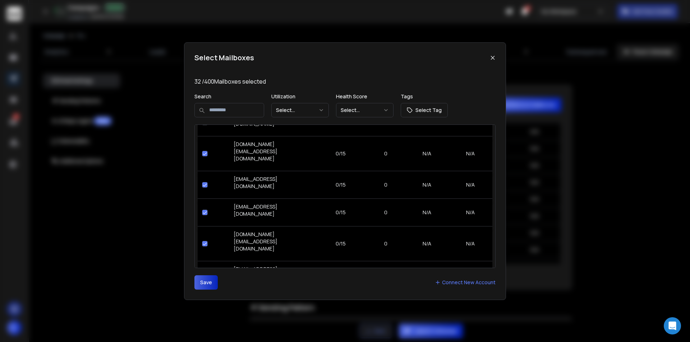
type button "on"
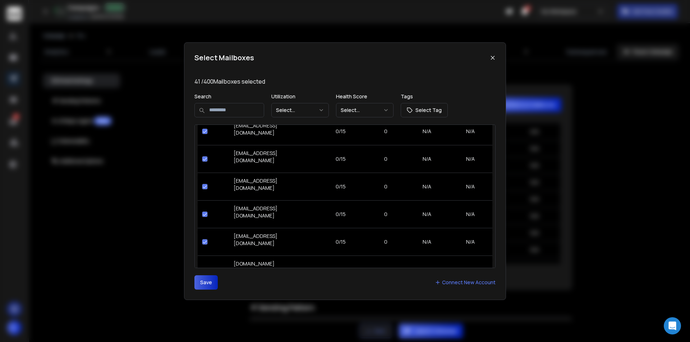
scroll to position [1808, 0]
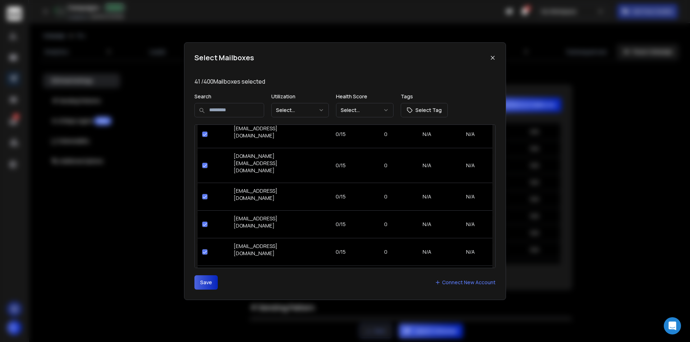
type button "on"
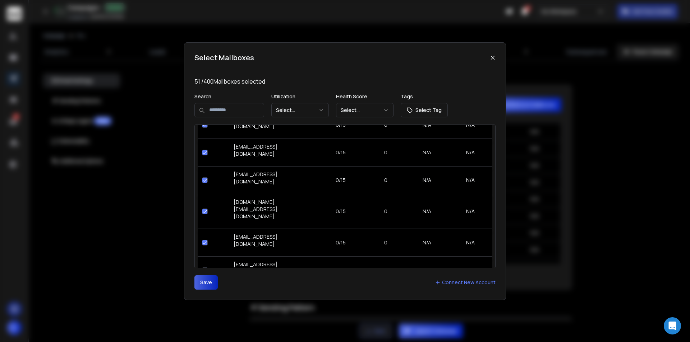
scroll to position [1844, 0]
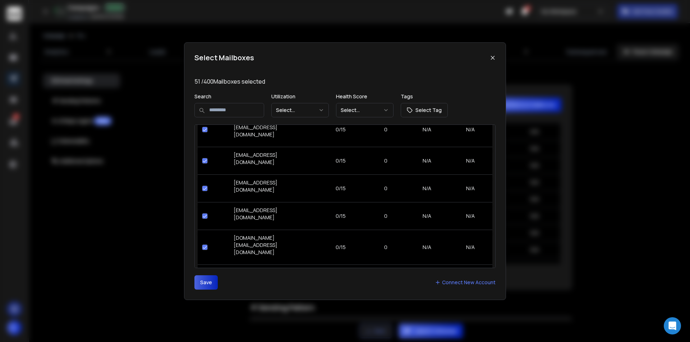
click at [204, 282] on button "Save" at bounding box center [205, 283] width 23 height 14
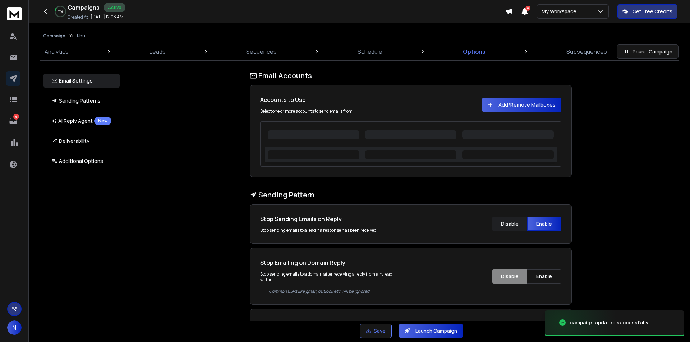
scroll to position [72, 0]
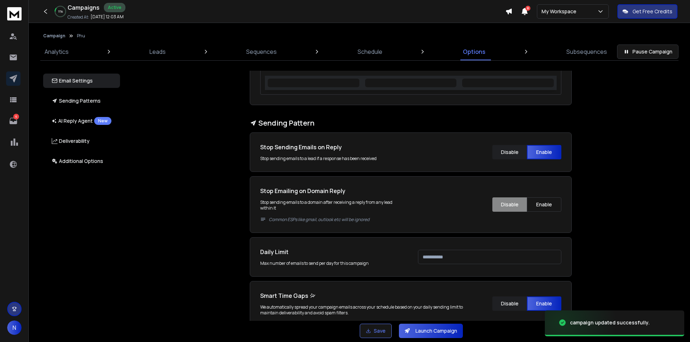
click at [434, 332] on button "Launch Campaign" at bounding box center [431, 331] width 64 height 14
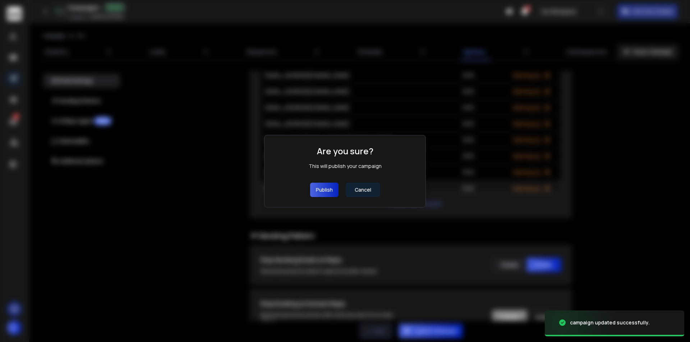
click at [331, 190] on button "Publish" at bounding box center [324, 190] width 28 height 14
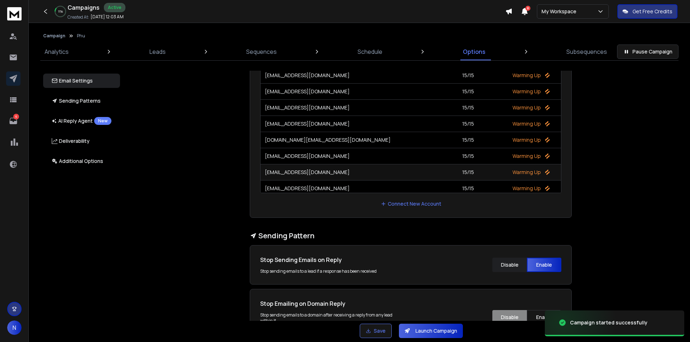
scroll to position [0, 0]
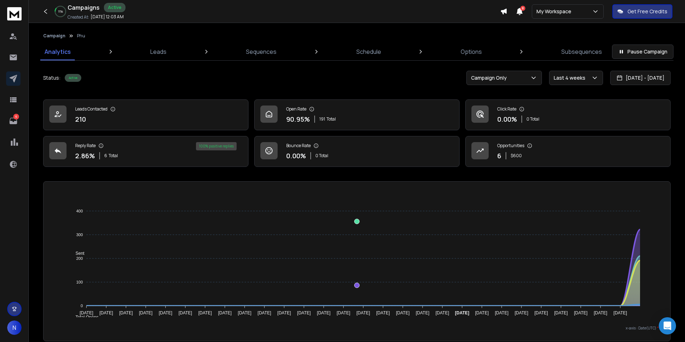
click at [220, 145] on div "100 % positive replies" at bounding box center [216, 146] width 41 height 8
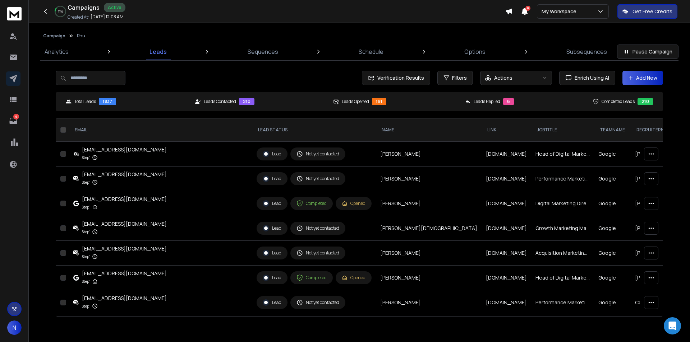
click at [531, 203] on td "Digital Marketing Director" at bounding box center [562, 204] width 63 height 25
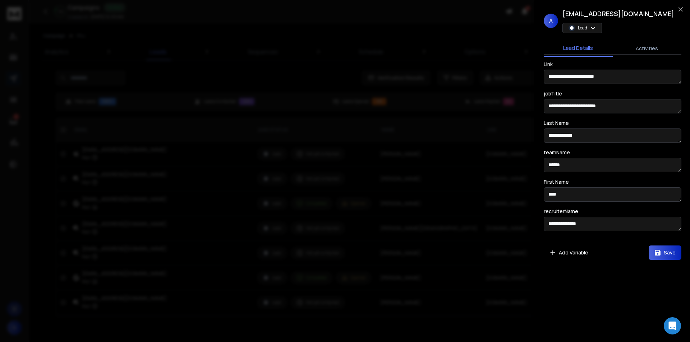
click at [403, 182] on div at bounding box center [345, 171] width 690 height 342
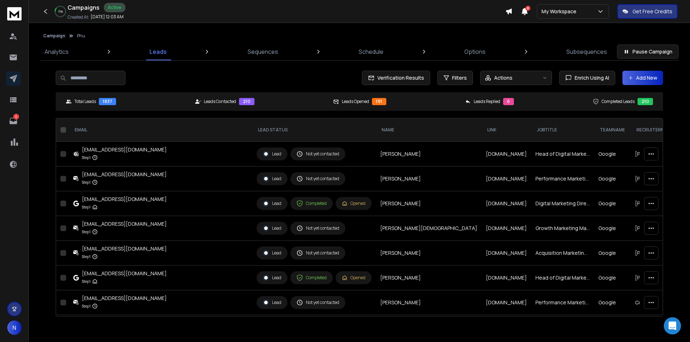
click at [482, 206] on td "[DOMAIN_NAME]" at bounding box center [507, 204] width 50 height 25
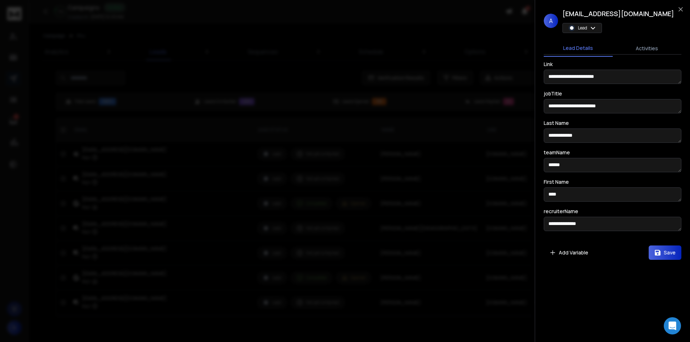
click at [385, 203] on div at bounding box center [345, 171] width 690 height 342
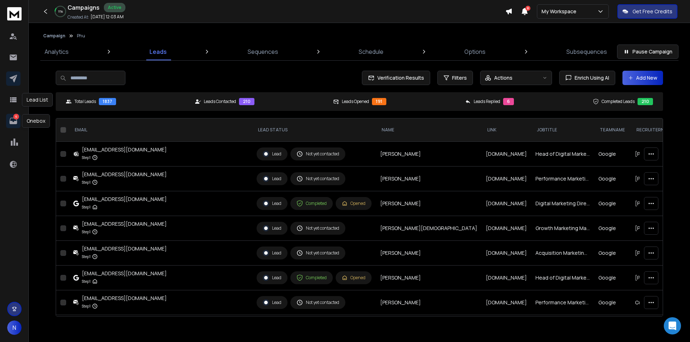
click at [12, 117] on icon at bounding box center [13, 121] width 9 height 9
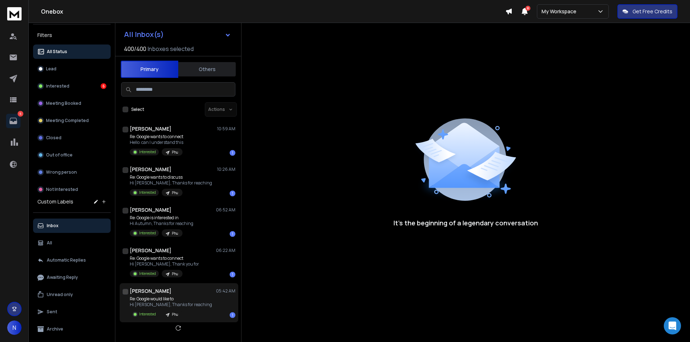
scroll to position [38, 0]
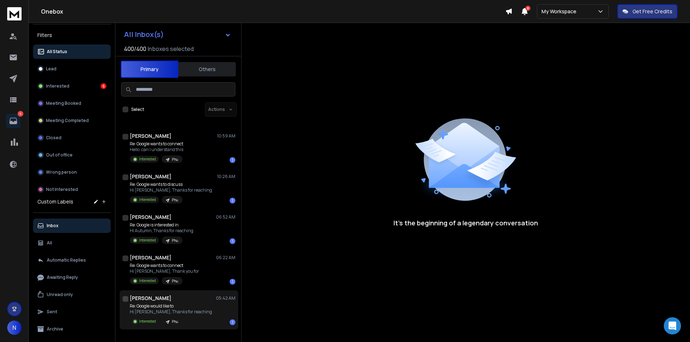
click at [208, 304] on div "Re: Google would like to Hi [PERSON_NAME], Thanks for reaching Interested Phu 1" at bounding box center [183, 315] width 106 height 22
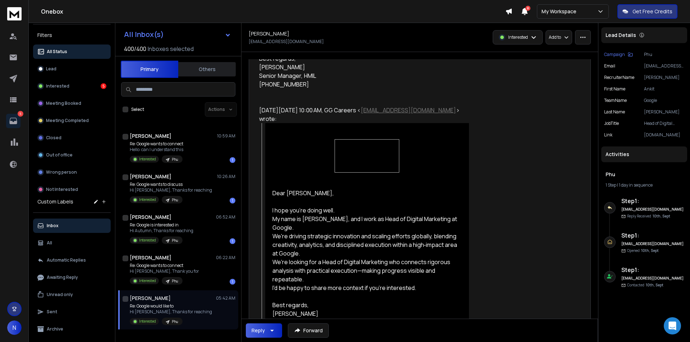
scroll to position [252, 0]
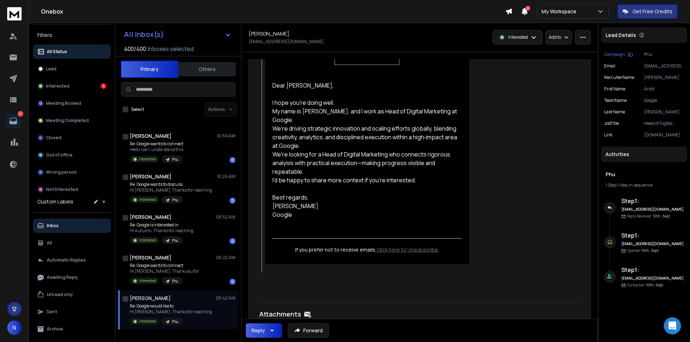
click at [266, 328] on div "Reply" at bounding box center [264, 331] width 25 height 9
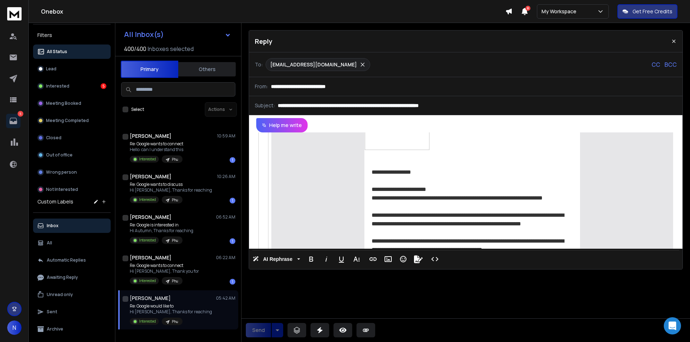
scroll to position [309, 0]
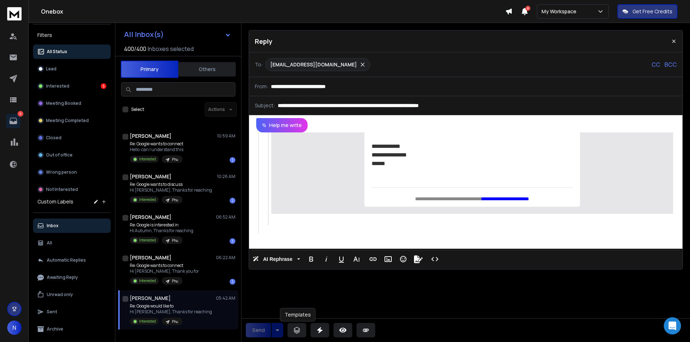
click at [303, 328] on button at bounding box center [297, 330] width 19 height 14
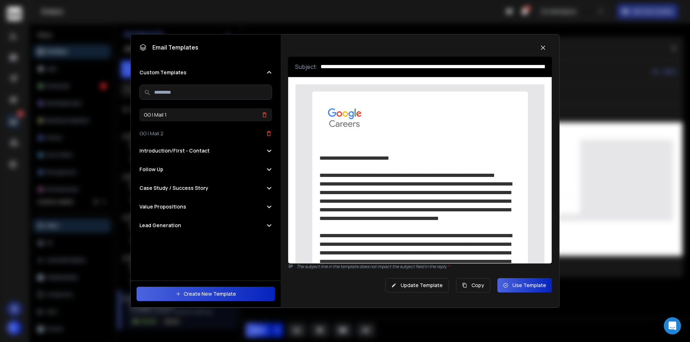
click at [160, 135] on h3 "GG | Mail 2" at bounding box center [151, 133] width 24 height 7
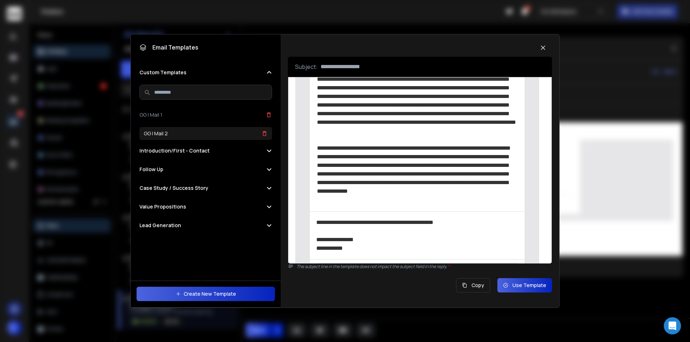
scroll to position [466, 0]
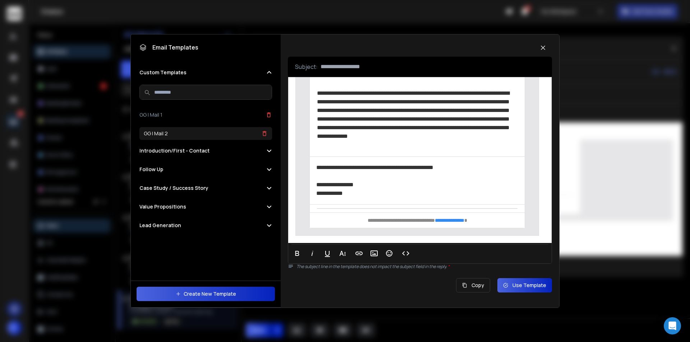
click at [526, 281] on button "Use Template" at bounding box center [524, 286] width 55 height 14
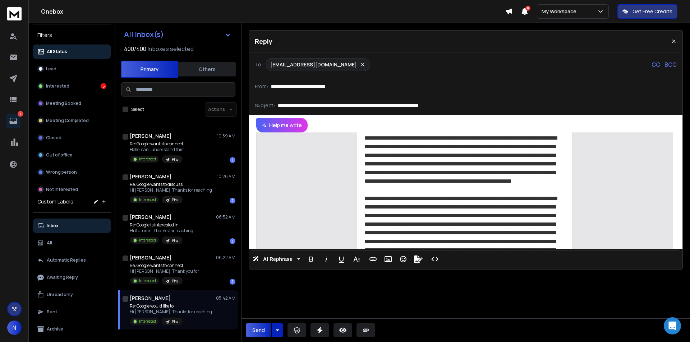
scroll to position [0, 0]
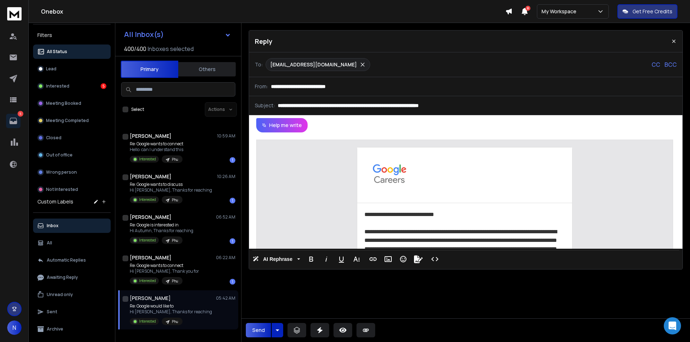
drag, startPoint x: 261, startPoint y: 329, endPoint x: 269, endPoint y: 326, distance: 9.0
click at [261, 329] on button "Send" at bounding box center [258, 330] width 25 height 14
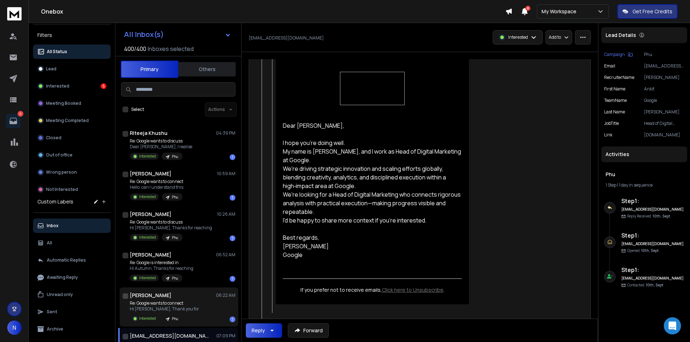
scroll to position [38, 0]
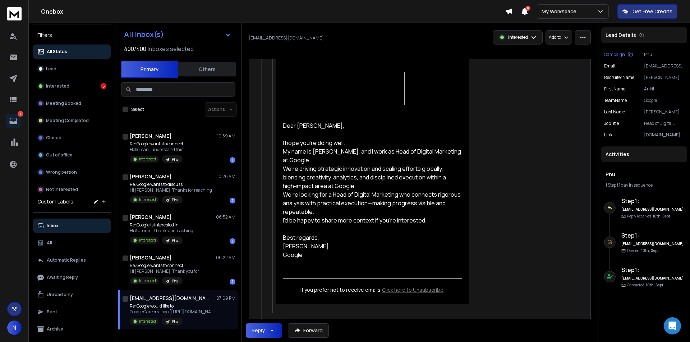
click at [199, 307] on p "Re: Google would like to" at bounding box center [173, 307] width 86 height 6
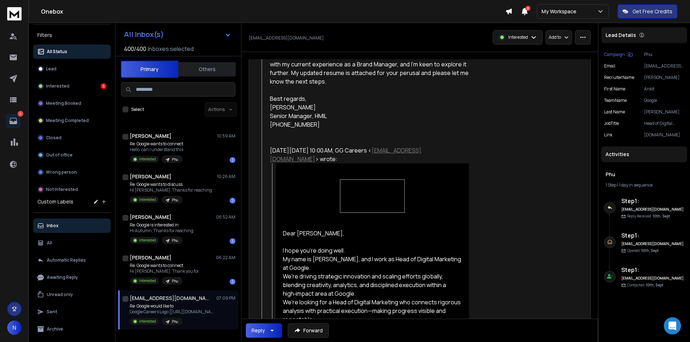
scroll to position [323, 0]
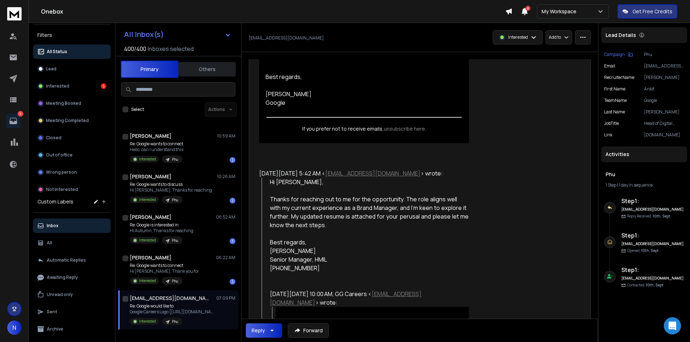
click at [318, 198] on div "Thanks for reaching out to me for the opportunity. The role aligns well with my…" at bounding box center [369, 212] width 199 height 35
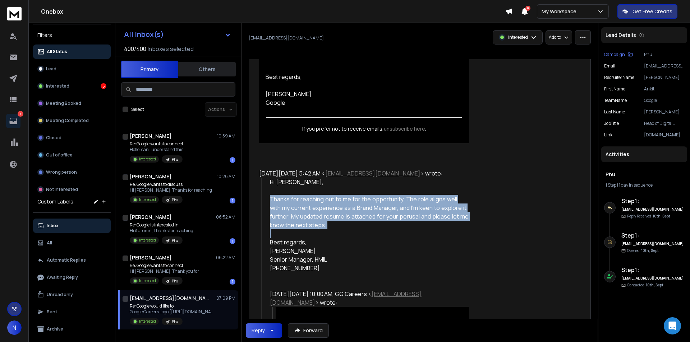
click at [318, 198] on div "Thanks for reaching out to me for the opportunity. The role aligns well with my…" at bounding box center [369, 212] width 199 height 35
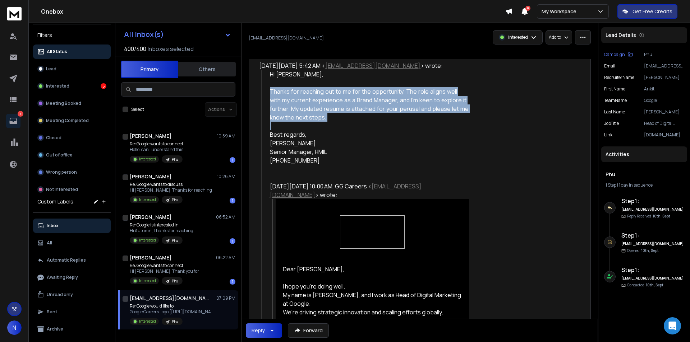
scroll to position [575, 0]
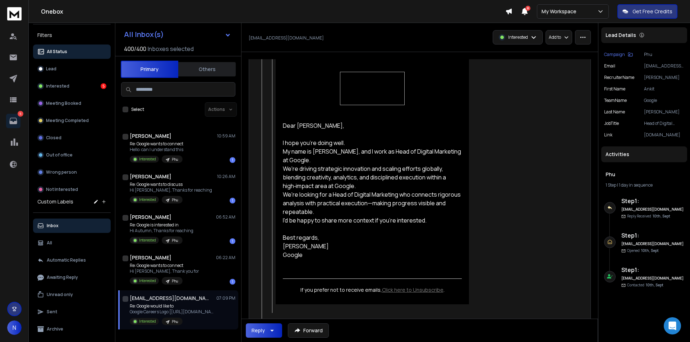
click at [309, 158] on div "My name is [PERSON_NAME], and I work as Head of Digital Marketing at Google." at bounding box center [372, 155] width 179 height 17
click at [309, 153] on div "My name is [PERSON_NAME], and I work as Head of Digital Marketing at Google." at bounding box center [372, 155] width 179 height 17
click at [309, 154] on div "My name is [PERSON_NAME], and I work as Head of Digital Marketing at Google." at bounding box center [372, 155] width 179 height 17
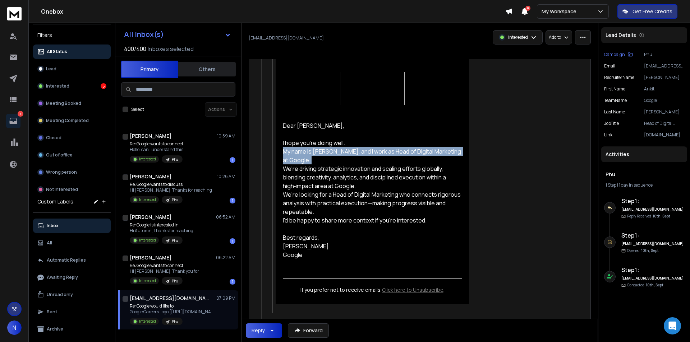
click at [309, 154] on div "My name is [PERSON_NAME], and I work as Head of Digital Marketing at Google." at bounding box center [372, 155] width 179 height 17
click at [394, 154] on div "My name is [PERSON_NAME], and I work as Head of Digital Marketing at Google." at bounding box center [372, 155] width 179 height 17
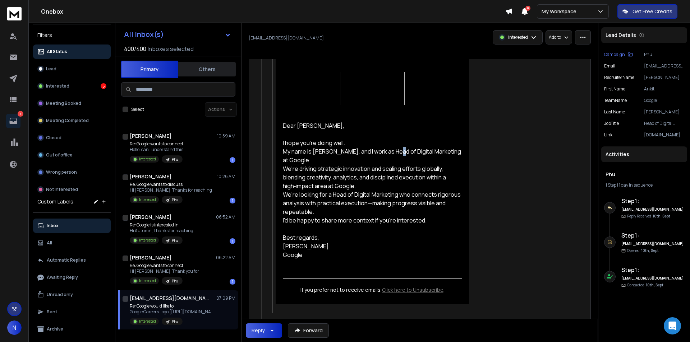
click at [394, 154] on div "My name is [PERSON_NAME], and I work as Head of Digital Marketing at Google." at bounding box center [372, 155] width 179 height 17
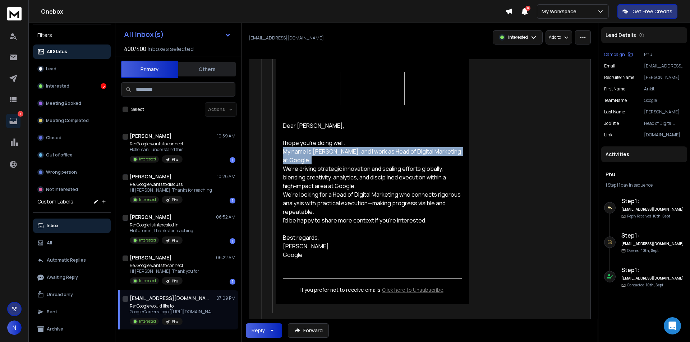
click at [394, 154] on div "My name is [PERSON_NAME], and I work as Head of Digital Marketing at Google." at bounding box center [372, 155] width 179 height 17
click at [368, 206] on div "We're looking for a Head of Digital Marketing who connects rigorous analysis wi…" at bounding box center [372, 203] width 179 height 26
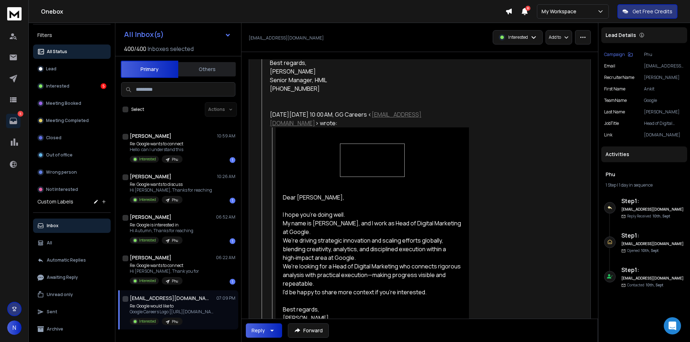
scroll to position [645, 0]
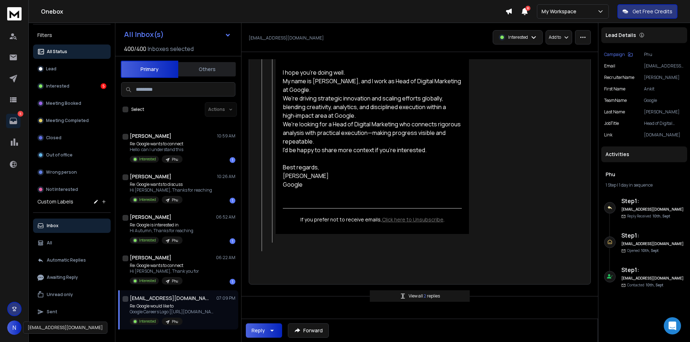
click at [17, 326] on span "N" at bounding box center [14, 328] width 14 height 14
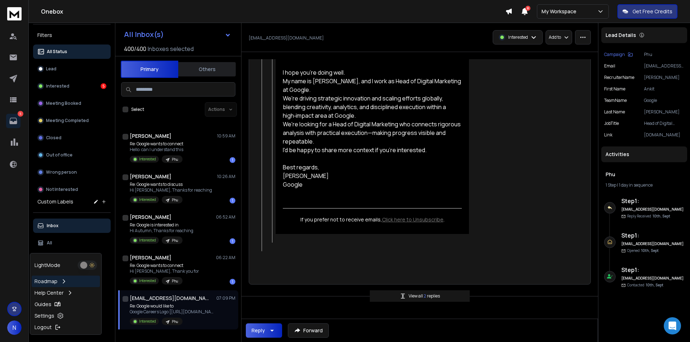
click at [89, 264] on button "button" at bounding box center [87, 265] width 19 height 9
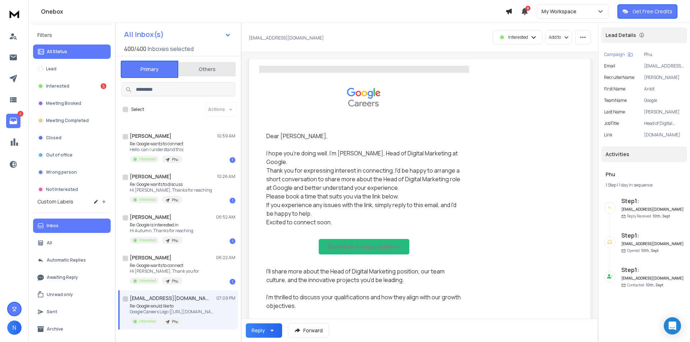
scroll to position [0, 0]
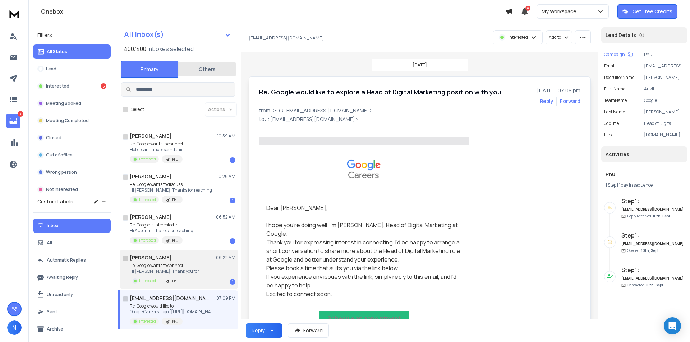
click at [135, 259] on h1 "[PERSON_NAME]" at bounding box center [151, 257] width 42 height 7
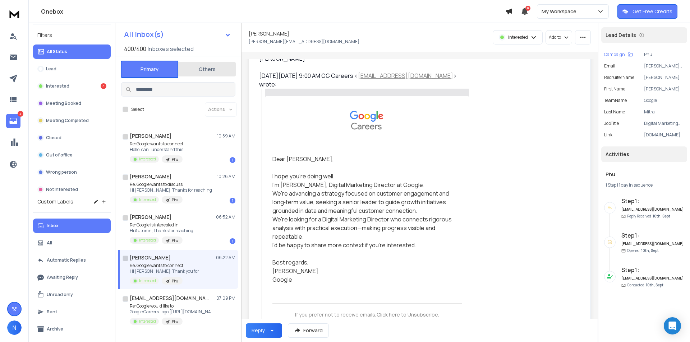
scroll to position [230, 0]
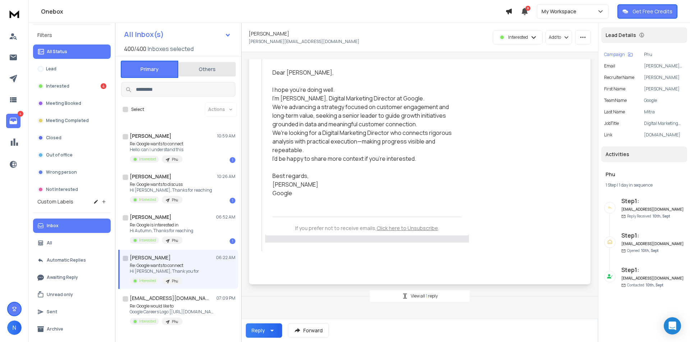
click at [273, 328] on icon "button" at bounding box center [272, 331] width 9 height 9
click at [269, 296] on p "Reply" at bounding box center [264, 298] width 13 height 7
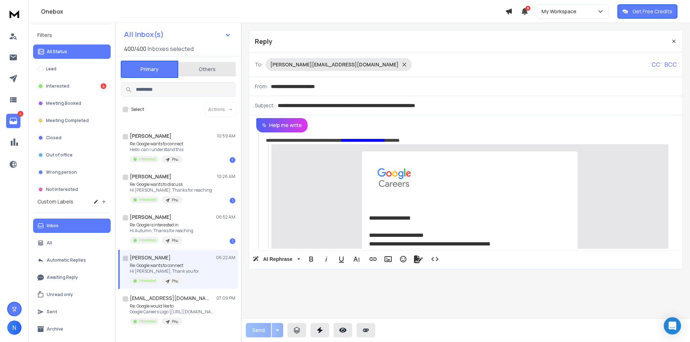
scroll to position [0, 0]
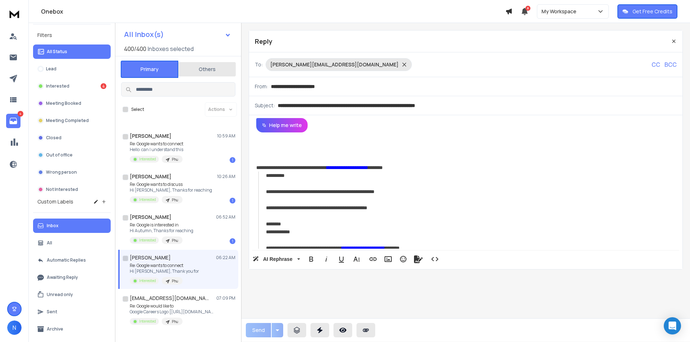
click at [304, 150] on div at bounding box center [464, 152] width 417 height 8
click at [300, 334] on icon at bounding box center [296, 330] width 7 height 7
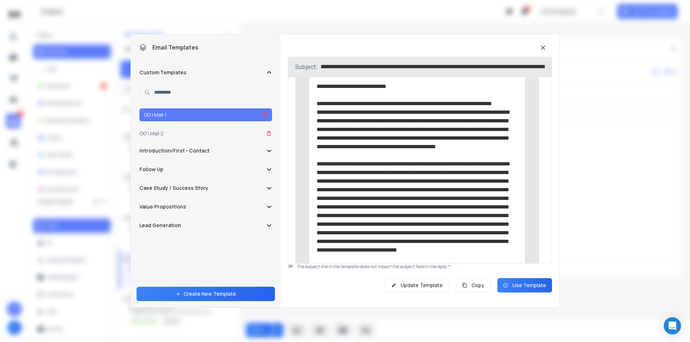
scroll to position [144, 0]
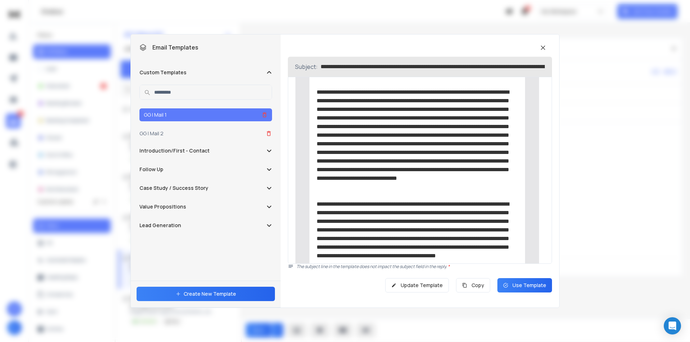
click at [167, 133] on div "GG | Mail 2" at bounding box center [205, 133] width 133 height 7
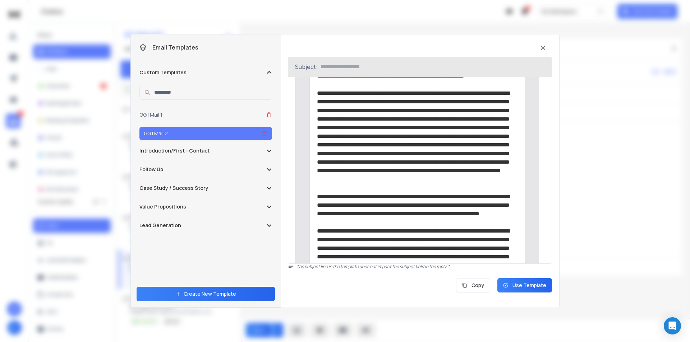
click at [530, 282] on button "Use Template" at bounding box center [524, 286] width 55 height 14
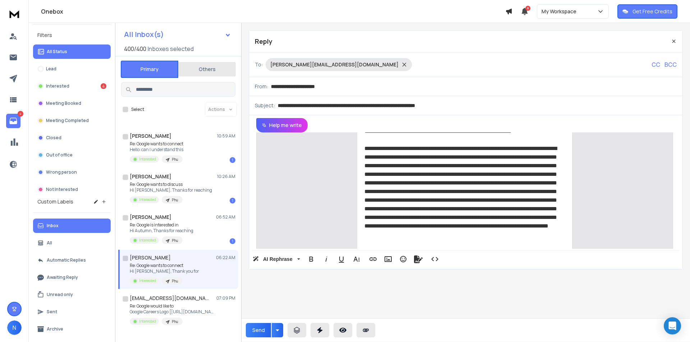
scroll to position [180, 0]
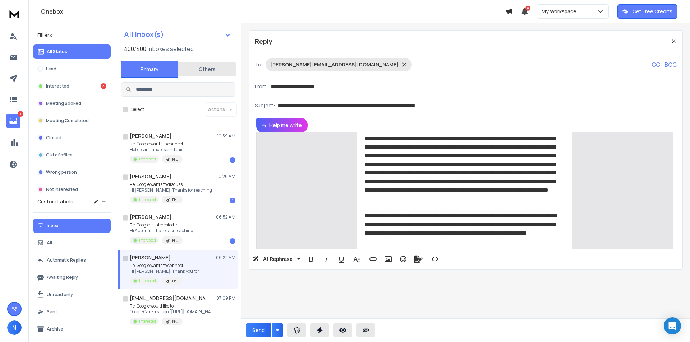
click at [260, 328] on button "Send" at bounding box center [258, 330] width 25 height 14
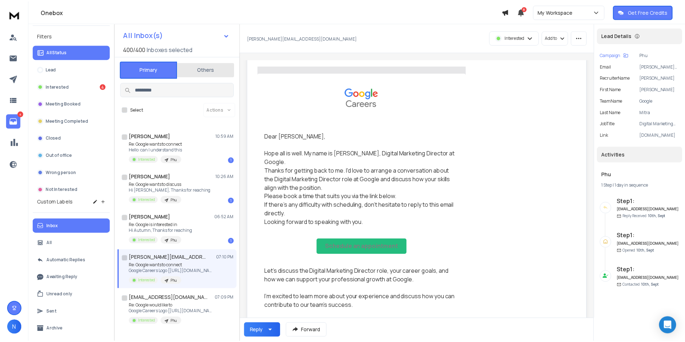
scroll to position [0, 0]
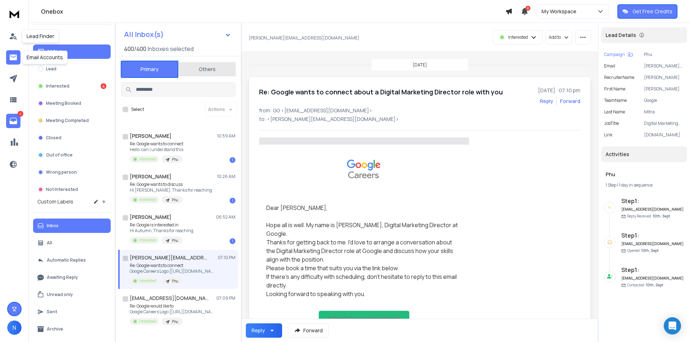
click at [10, 53] on icon at bounding box center [13, 57] width 9 height 9
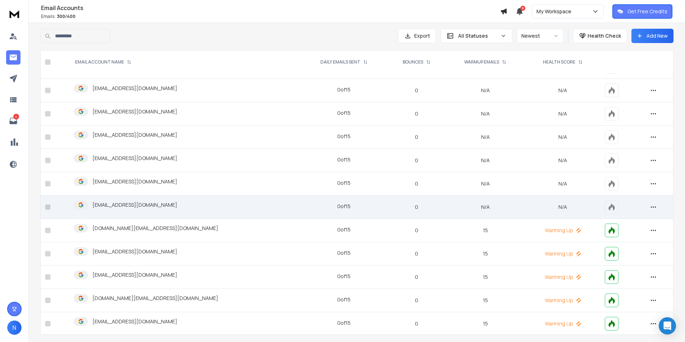
scroll to position [6135, 0]
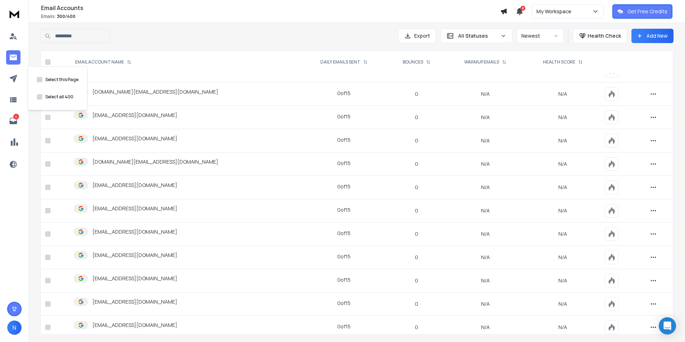
click at [49, 62] on button "Select this Page" at bounding box center [48, 62] width 6 height 6
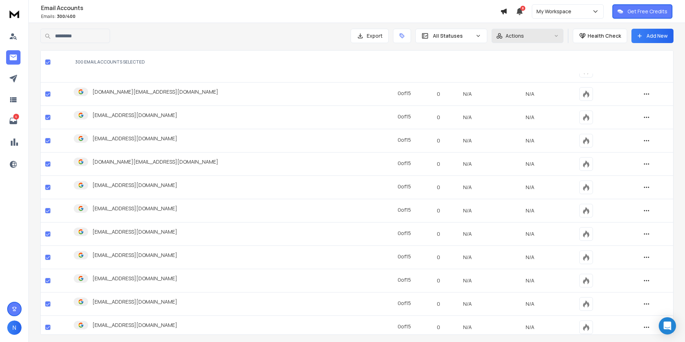
click at [553, 37] on button "Actions" at bounding box center [527, 36] width 72 height 14
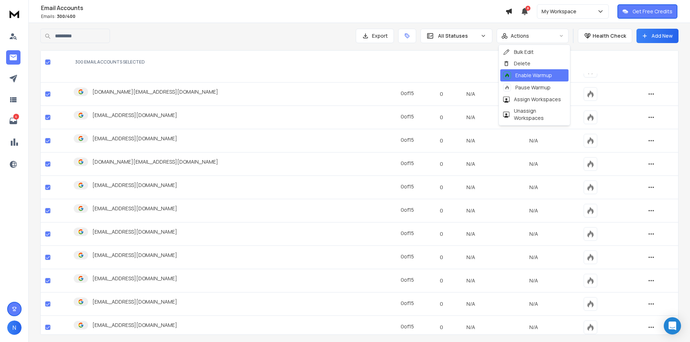
click at [523, 78] on div "Enable Warmup" at bounding box center [527, 76] width 49 height 8
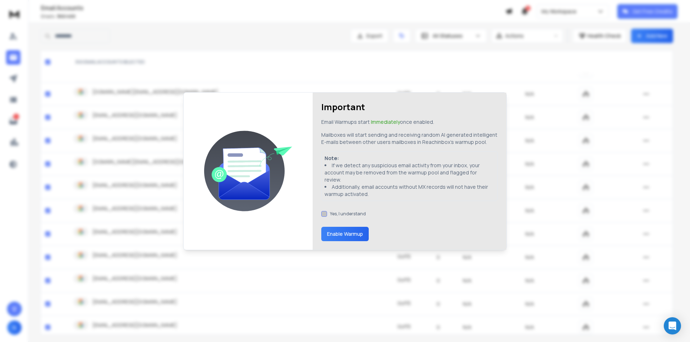
click at [324, 212] on button "Yes, I understand" at bounding box center [324, 214] width 6 height 6
click at [336, 231] on button "Enable Warmup" at bounding box center [344, 234] width 47 height 14
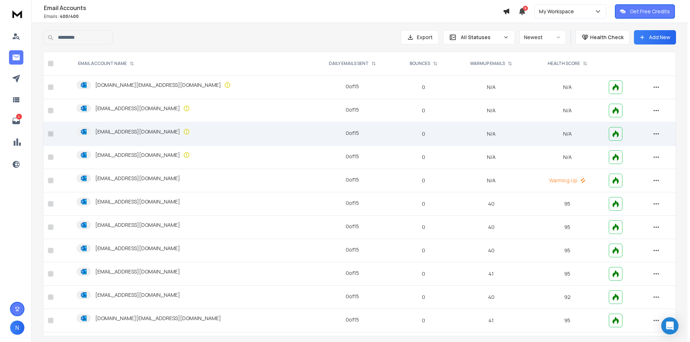
scroll to position [8909, 0]
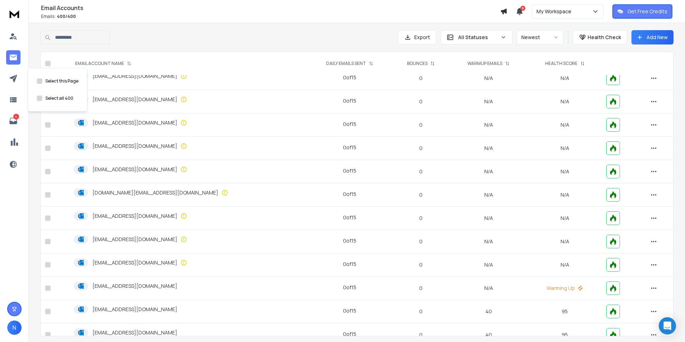
click at [47, 62] on button "Select this Page" at bounding box center [48, 64] width 6 height 6
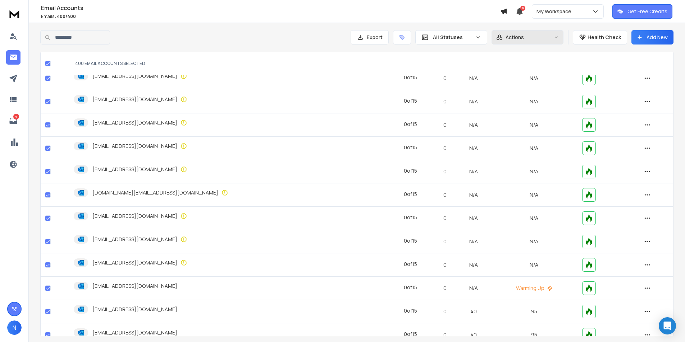
click at [561, 38] on button "Actions" at bounding box center [527, 37] width 72 height 14
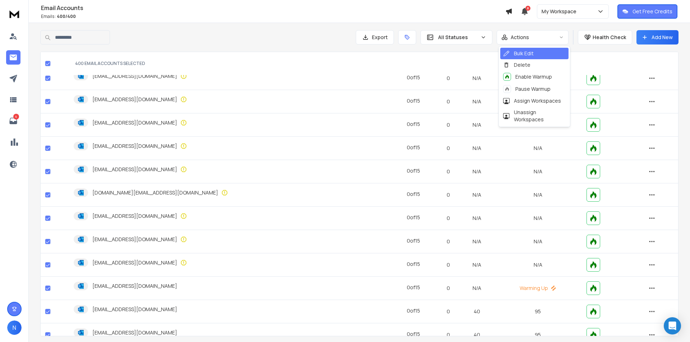
click at [530, 54] on div "Bulk Edit" at bounding box center [518, 53] width 31 height 7
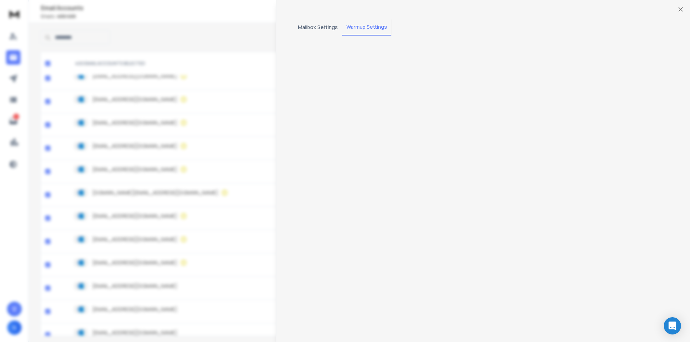
click at [351, 30] on button "Warmup Settings" at bounding box center [366, 27] width 49 height 17
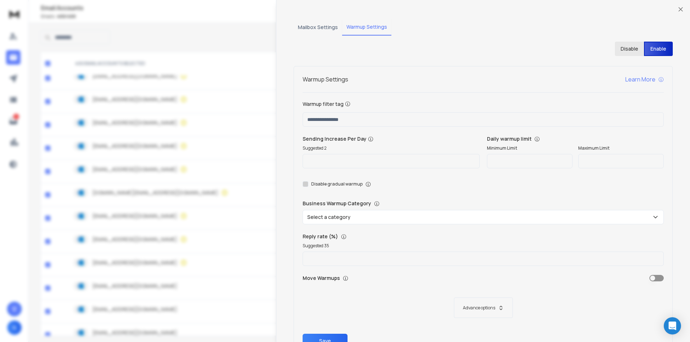
click at [337, 163] on input "number" at bounding box center [391, 161] width 177 height 14
type input "**"
click at [357, 263] on input "number" at bounding box center [483, 259] width 361 height 14
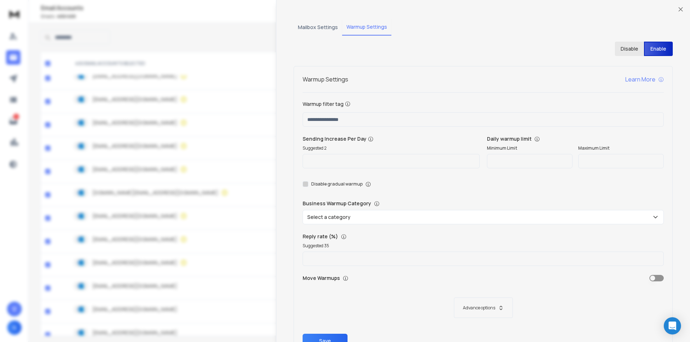
type input "**"
click at [333, 339] on button "Save" at bounding box center [325, 341] width 45 height 14
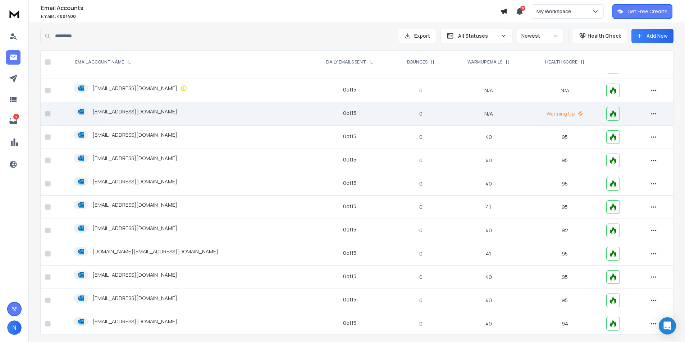
scroll to position [8938, 0]
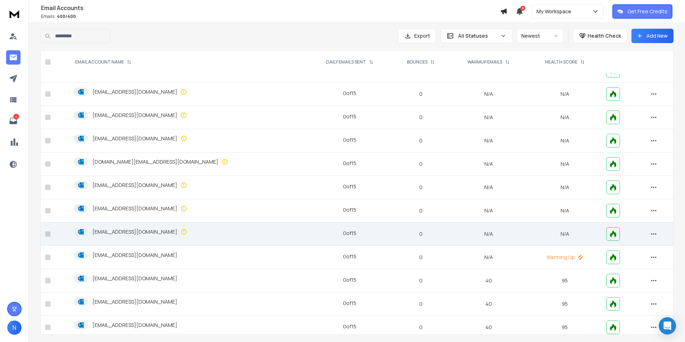
click at [555, 235] on p "N/A" at bounding box center [565, 234] width 66 height 7
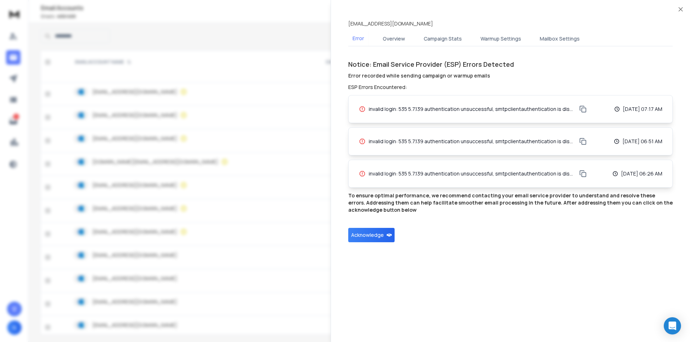
click at [286, 137] on div at bounding box center [345, 171] width 690 height 342
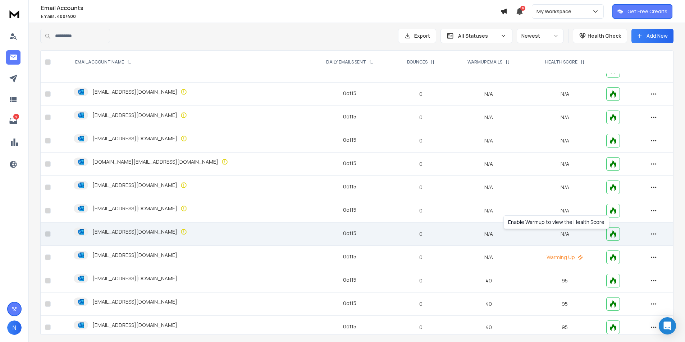
click at [554, 233] on p "N/A" at bounding box center [565, 234] width 66 height 7
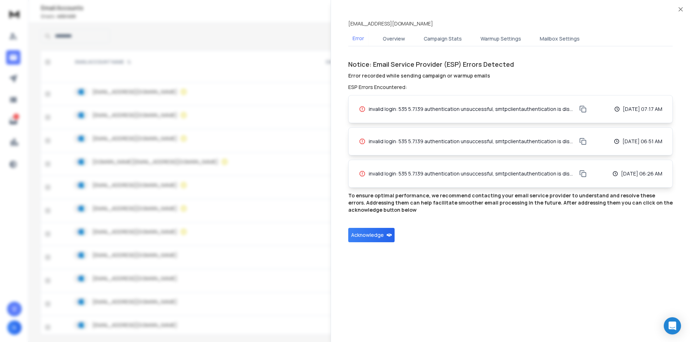
click at [277, 198] on div at bounding box center [345, 171] width 690 height 342
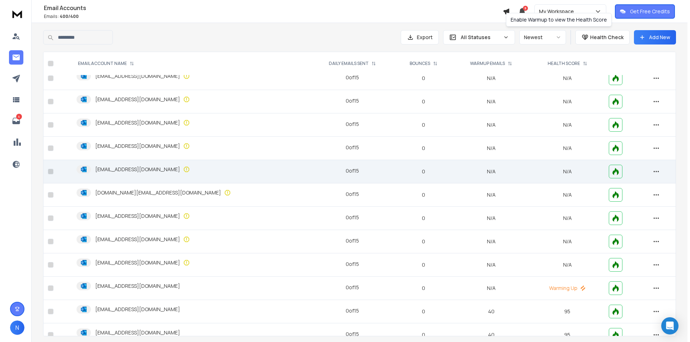
scroll to position [9088, 0]
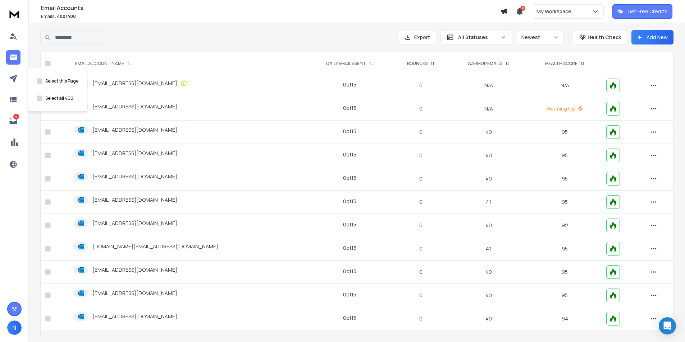
click at [49, 61] on button "Select this Page" at bounding box center [48, 64] width 6 height 6
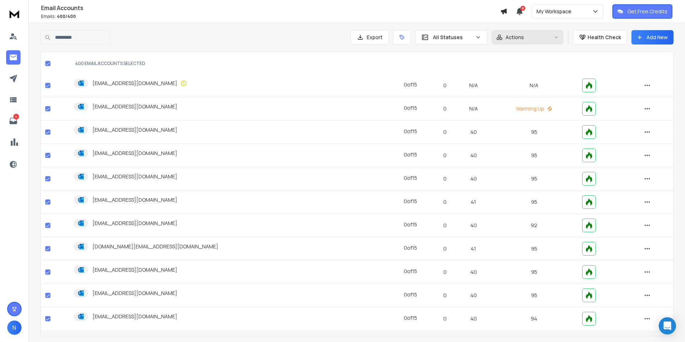
click at [526, 34] on div "Actions" at bounding box center [523, 37] width 55 height 7
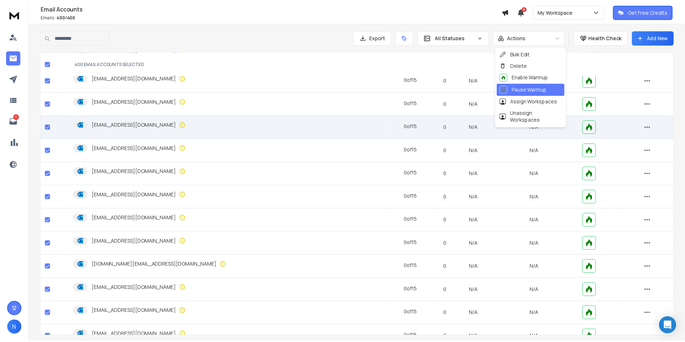
scroll to position [8873, 0]
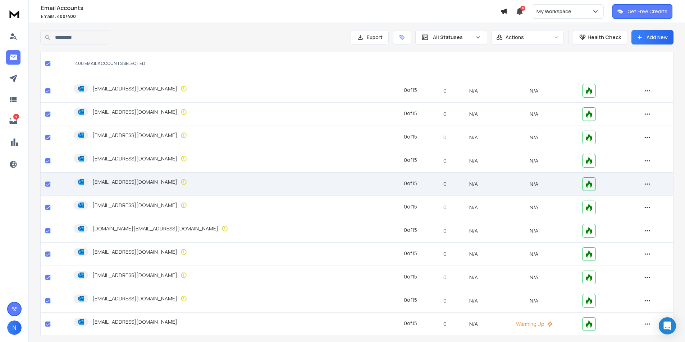
click at [525, 184] on p "N/A" at bounding box center [534, 184] width 79 height 7
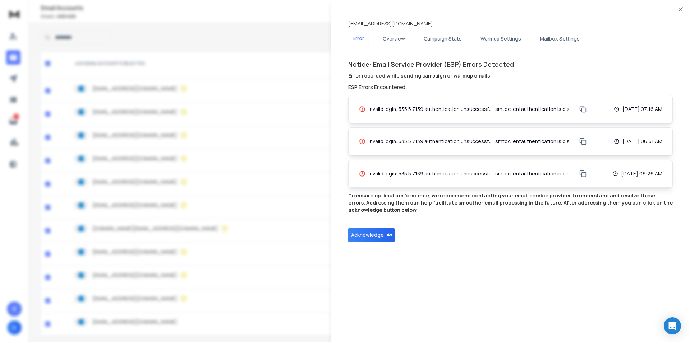
click at [381, 232] on button "Acknowledge" at bounding box center [371, 235] width 46 height 14
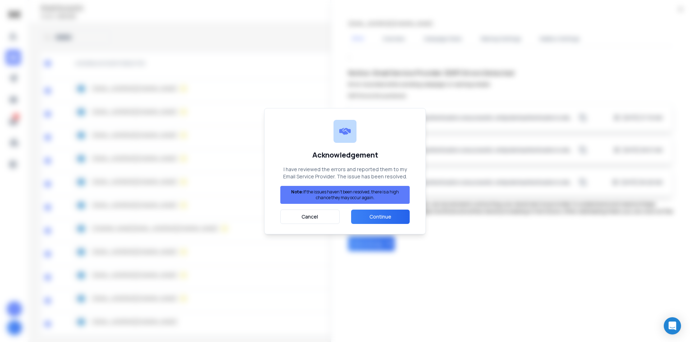
click at [381, 216] on button "Continue" at bounding box center [380, 217] width 59 height 14
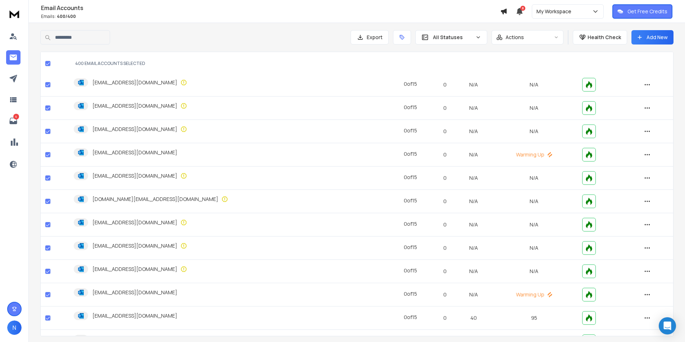
scroll to position [9046, 0]
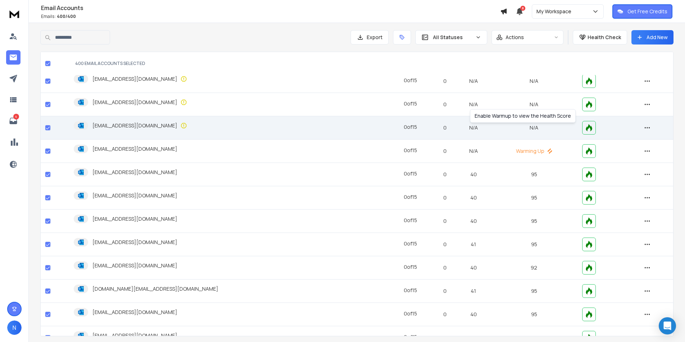
click at [496, 125] on p "N/A" at bounding box center [534, 127] width 79 height 7
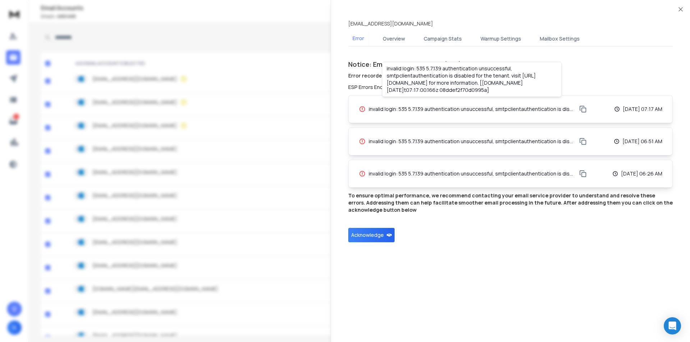
click at [445, 86] on div "invalid login: 535 5.7.139 authentication unsuccessful, smtpclientauthenticatio…" at bounding box center [472, 79] width 180 height 35
click at [412, 83] on div "invalid login: 535 5.7.139 authentication unsuccessful, smtpclientauthenticatio…" at bounding box center [472, 79] width 180 height 35
click at [394, 85] on div "invalid login: 535 5.7.139 authentication unsuccessful, smtpclientauthenticatio…" at bounding box center [472, 79] width 180 height 35
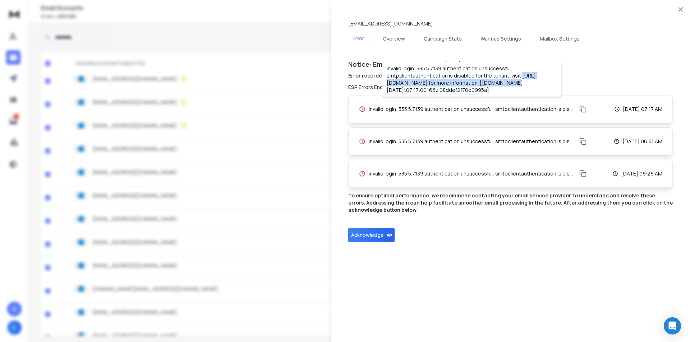
drag, startPoint x: 394, startPoint y: 85, endPoint x: 514, endPoint y: 83, distance: 119.7
click at [514, 83] on div "invalid login: 535 5.7.139 authentication unsuccessful, smtpclientauthenticatio…" at bounding box center [472, 79] width 180 height 35
click at [268, 184] on div at bounding box center [345, 171] width 690 height 342
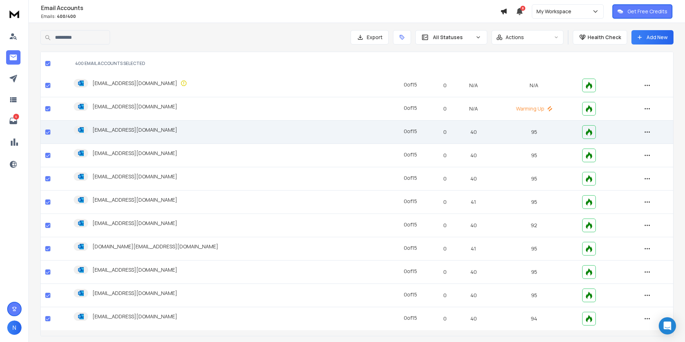
scroll to position [8981, 0]
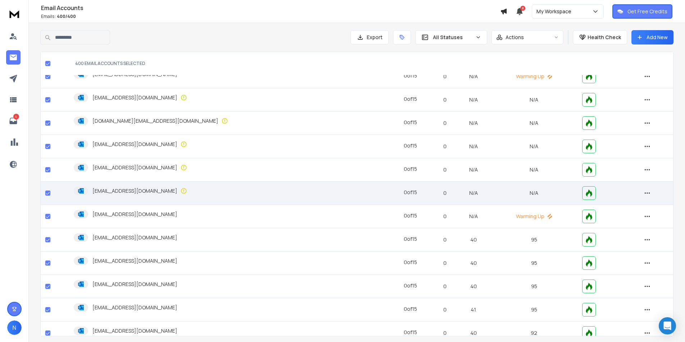
drag, startPoint x: 173, startPoint y: 192, endPoint x: 92, endPoint y: 194, distance: 80.5
click at [92, 194] on p "[EMAIL_ADDRESS][DOMAIN_NAME]" at bounding box center [134, 191] width 85 height 7
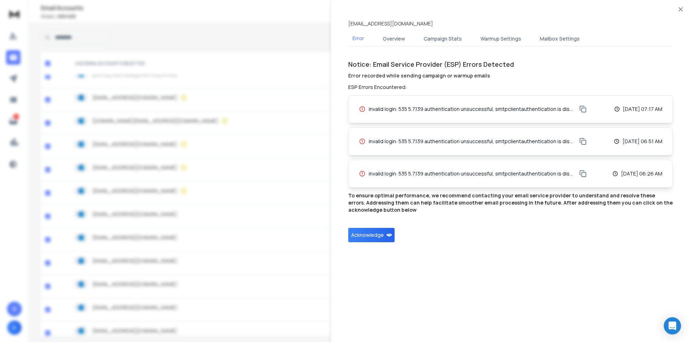
copy p "[EMAIL_ADDRESS][DOMAIN_NAME]"
click at [283, 183] on div at bounding box center [345, 171] width 690 height 342
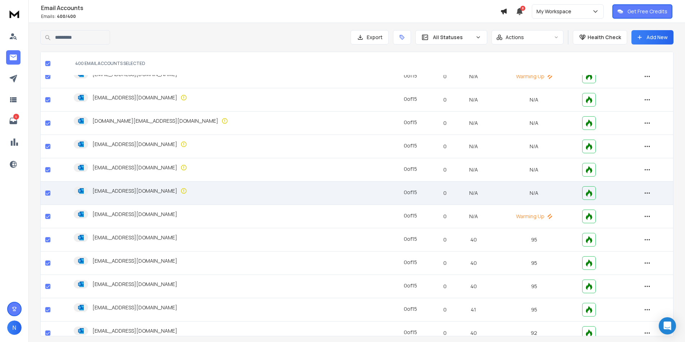
copy p "[DOMAIN_NAME]"
drag, startPoint x: 173, startPoint y: 190, endPoint x: 129, endPoint y: 191, distance: 44.6
click at [129, 191] on div "[EMAIL_ADDRESS][DOMAIN_NAME]" at bounding box center [228, 191] width 309 height 9
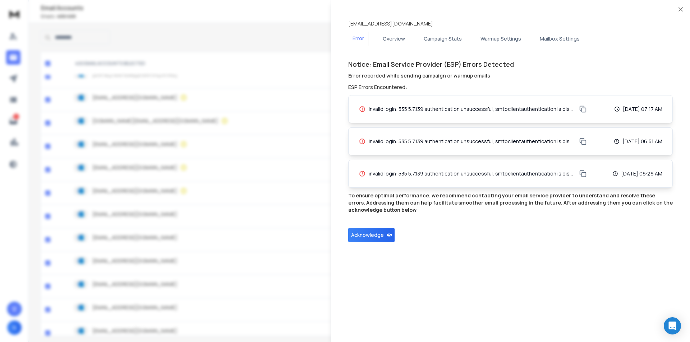
click at [246, 173] on div at bounding box center [345, 171] width 690 height 342
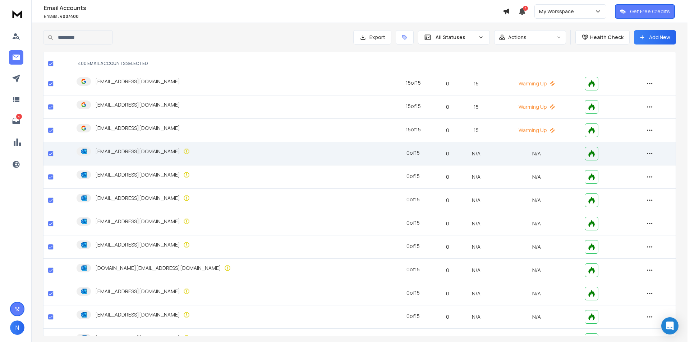
scroll to position [8154, 0]
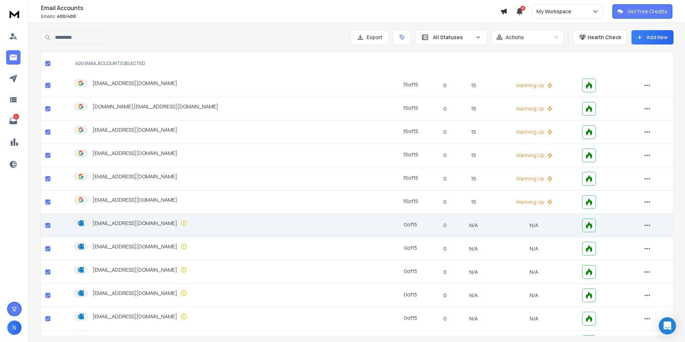
click at [137, 222] on p "[EMAIL_ADDRESS][DOMAIN_NAME]" at bounding box center [134, 223] width 85 height 7
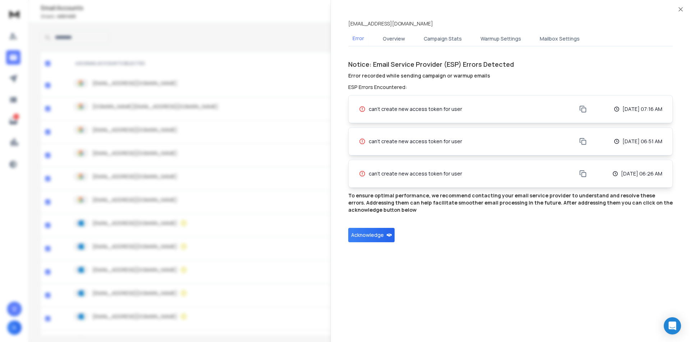
click at [393, 38] on button "Overview" at bounding box center [393, 39] width 31 height 16
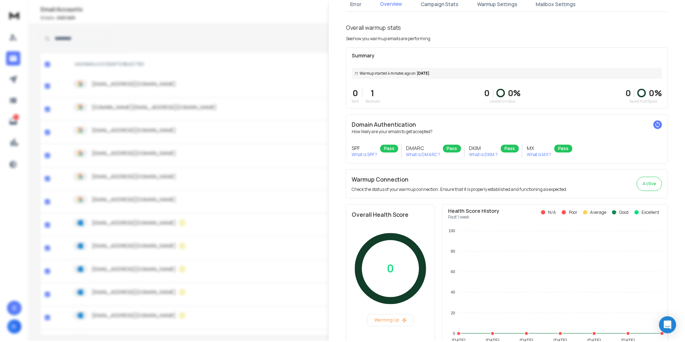
scroll to position [0, 0]
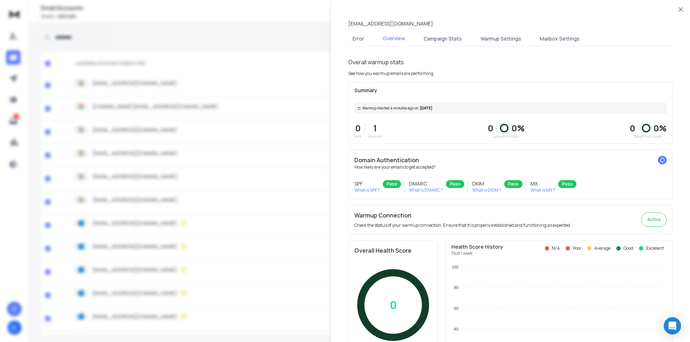
click at [362, 35] on button "Error" at bounding box center [358, 39] width 20 height 16
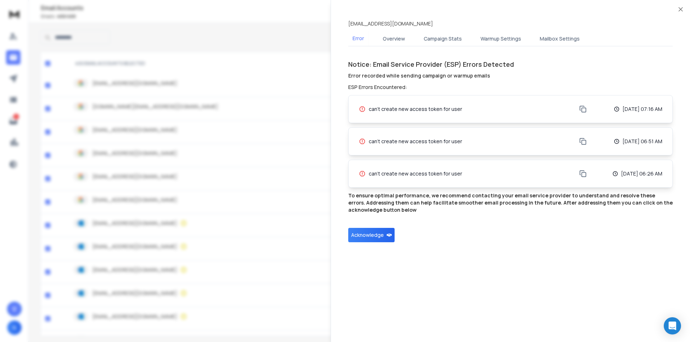
drag, startPoint x: 380, startPoint y: 77, endPoint x: 529, endPoint y: 11, distance: 162.2
click at [529, 11] on div "[EMAIL_ADDRESS][DOMAIN_NAME] Error Overview Campaign Stats Warmup Settings Mail…" at bounding box center [511, 131] width 342 height 245
click at [416, 186] on div "can't create new access token for user [DATE] 06:26 AM" at bounding box center [510, 174] width 325 height 28
click at [225, 190] on div at bounding box center [345, 171] width 690 height 342
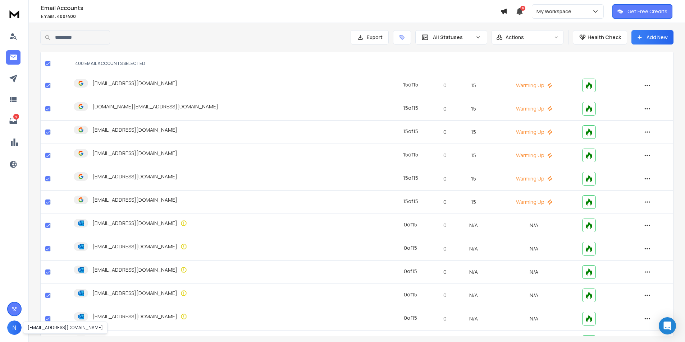
click at [12, 327] on span "N" at bounding box center [14, 328] width 14 height 14
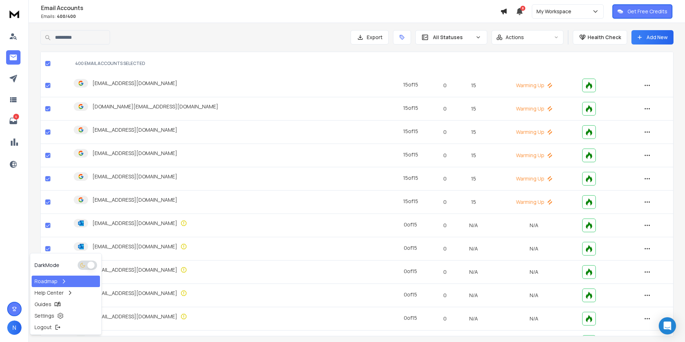
click at [89, 260] on div "Dark Mode" at bounding box center [65, 264] width 71 height 21
click at [86, 267] on button "button" at bounding box center [87, 265] width 19 height 9
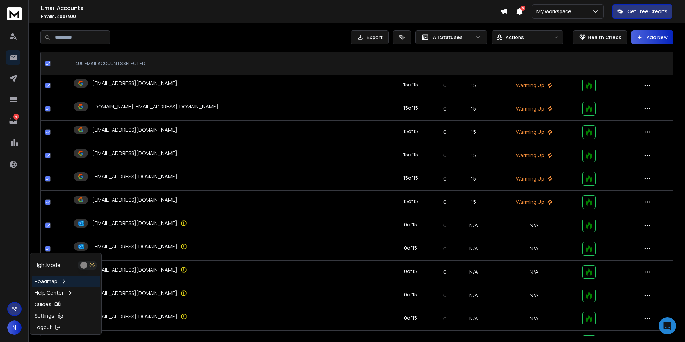
type button "on"
click at [83, 226] on div at bounding box center [81, 223] width 14 height 9
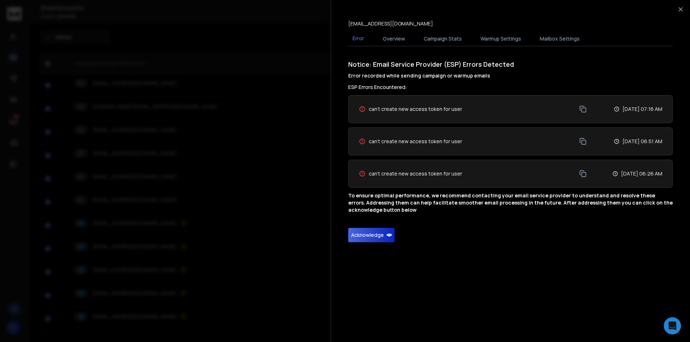
click at [248, 187] on div at bounding box center [345, 171] width 690 height 342
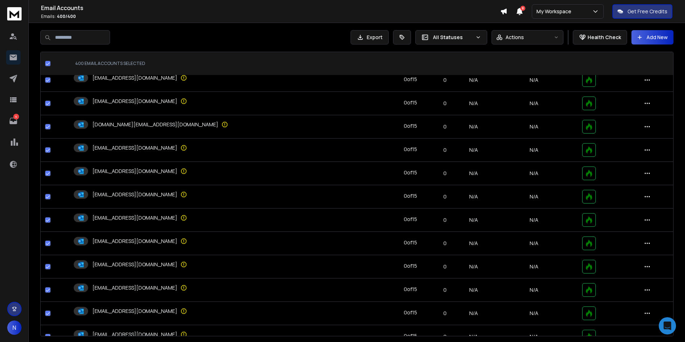
scroll to position [8226, 0]
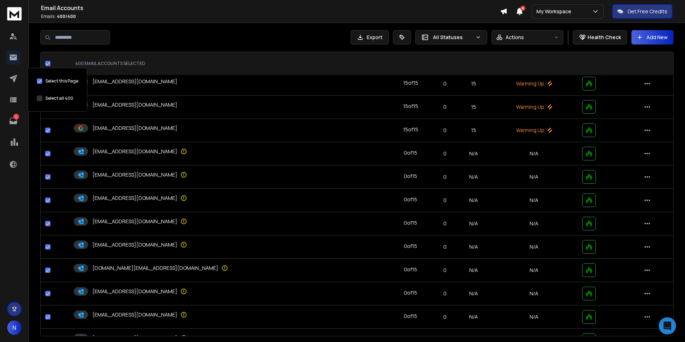
drag, startPoint x: 45, startPoint y: 63, endPoint x: 53, endPoint y: 91, distance: 29.0
click at [45, 64] on button "Select this Page" at bounding box center [48, 64] width 6 height 6
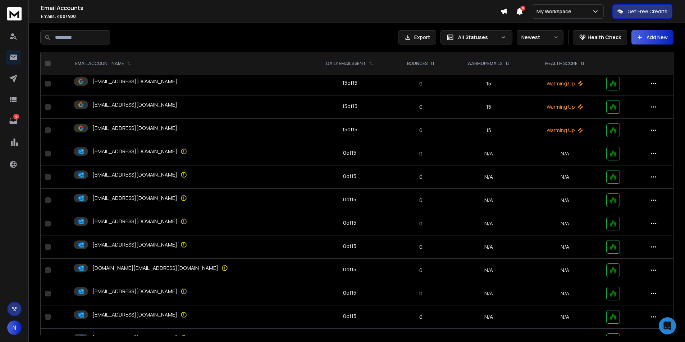
click at [47, 154] on button "button" at bounding box center [48, 154] width 6 height 6
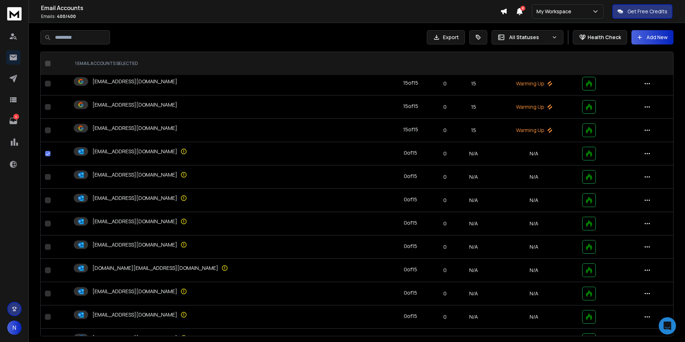
scroll to position [8262, 0]
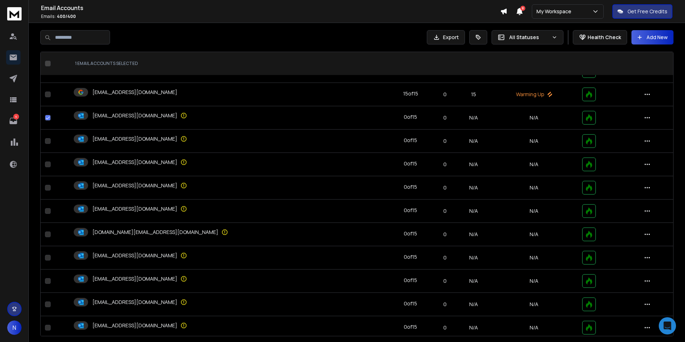
click at [51, 143] on div at bounding box center [57, 141] width 24 height 6
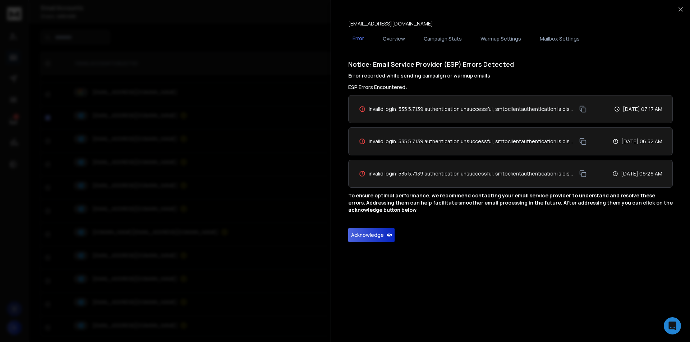
drag, startPoint x: 147, startPoint y: 158, endPoint x: 134, endPoint y: 160, distance: 12.4
click at [147, 158] on div at bounding box center [345, 171] width 690 height 342
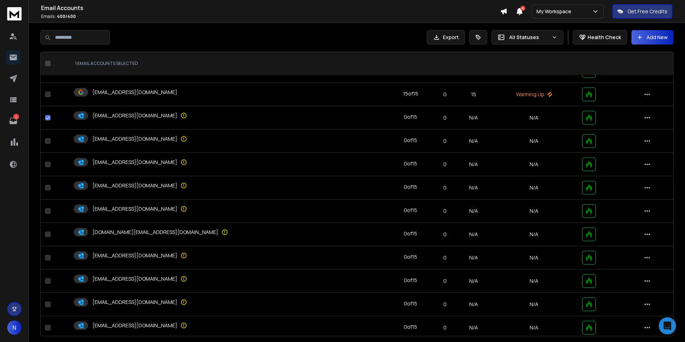
click at [48, 141] on button "button" at bounding box center [48, 141] width 6 height 6
drag, startPoint x: 47, startPoint y: 164, endPoint x: 50, endPoint y: 185, distance: 21.0
click at [47, 164] on button "button" at bounding box center [48, 165] width 6 height 6
click at [50, 188] on button "button" at bounding box center [48, 188] width 6 height 6
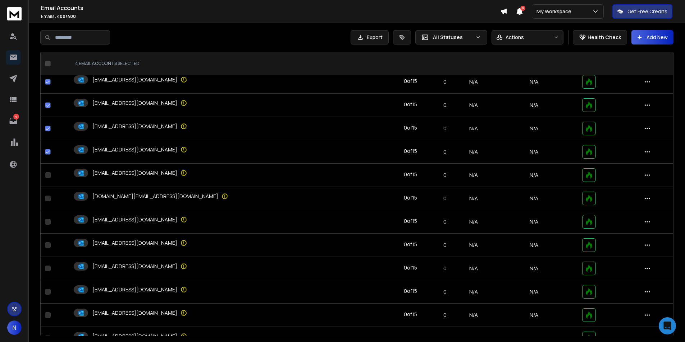
scroll to position [8370, 0]
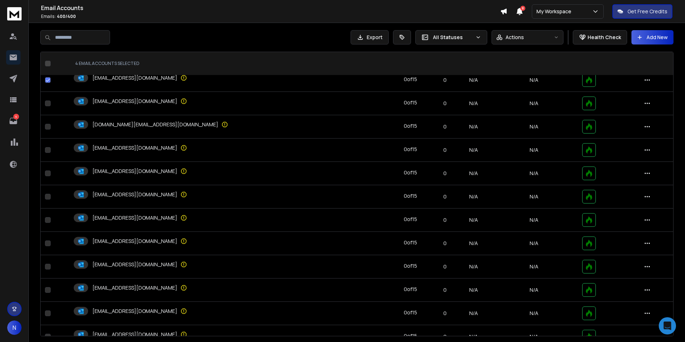
drag, startPoint x: 46, startPoint y: 103, endPoint x: 47, endPoint y: 115, distance: 12.4
click at [46, 103] on button "button" at bounding box center [48, 104] width 6 height 6
click at [49, 123] on td at bounding box center [55, 126] width 29 height 23
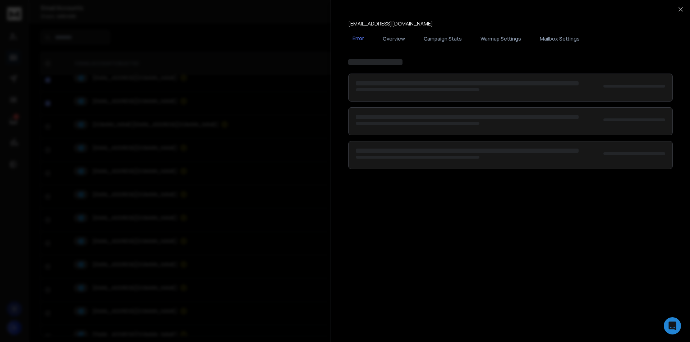
click at [54, 153] on div at bounding box center [345, 171] width 690 height 342
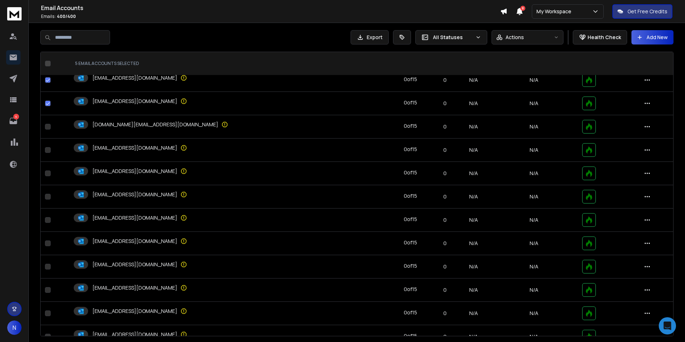
click at [46, 128] on button "button" at bounding box center [48, 127] width 6 height 6
click at [48, 151] on button "button" at bounding box center [48, 150] width 6 height 6
click at [49, 173] on button "button" at bounding box center [48, 174] width 6 height 6
click at [48, 198] on button "button" at bounding box center [48, 197] width 6 height 6
click at [47, 222] on button "button" at bounding box center [48, 220] width 6 height 6
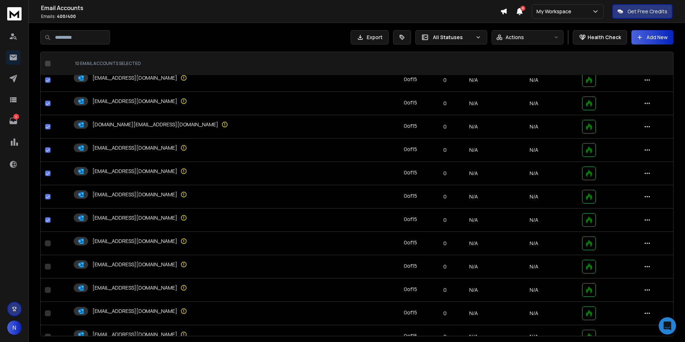
scroll to position [8442, 0]
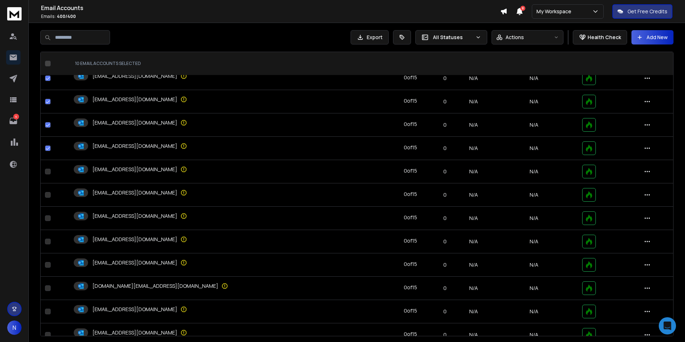
click at [46, 170] on button "button" at bounding box center [48, 172] width 6 height 6
click at [46, 197] on button "button" at bounding box center [48, 195] width 6 height 6
click at [49, 220] on button "button" at bounding box center [48, 219] width 6 height 6
drag, startPoint x: 48, startPoint y: 241, endPoint x: 53, endPoint y: 252, distance: 12.2
click at [48, 242] on button "button" at bounding box center [48, 242] width 6 height 6
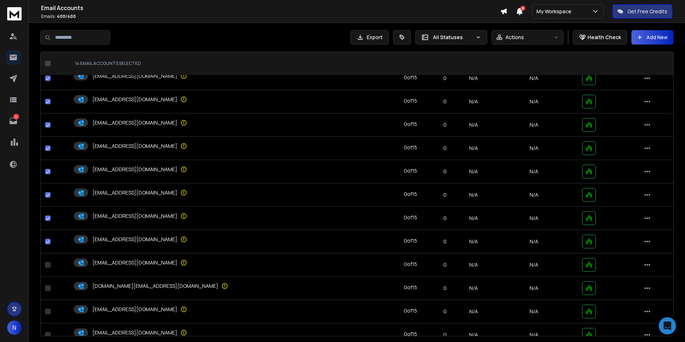
scroll to position [8513, 0]
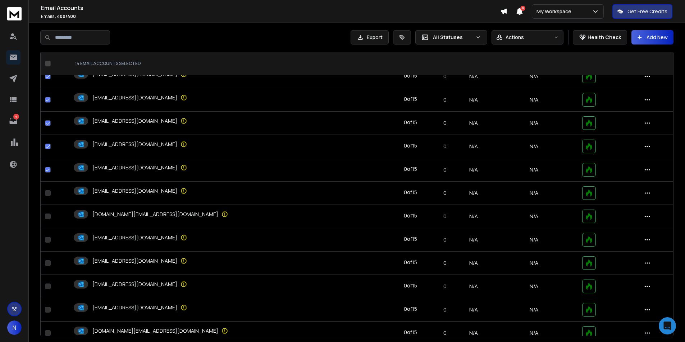
click at [48, 191] on button "button" at bounding box center [48, 193] width 6 height 6
drag, startPoint x: 49, startPoint y: 217, endPoint x: 49, endPoint y: 233, distance: 15.8
click at [49, 217] on button "button" at bounding box center [48, 217] width 6 height 6
click at [50, 242] on button "button" at bounding box center [48, 240] width 6 height 6
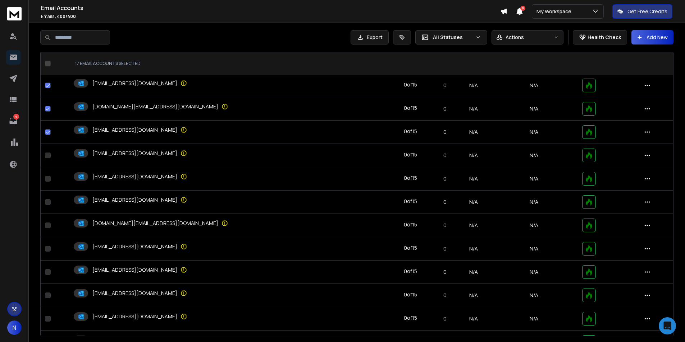
drag, startPoint x: 47, startPoint y: 157, endPoint x: 50, endPoint y: 172, distance: 15.3
click at [47, 157] on button "button" at bounding box center [48, 156] width 6 height 6
click at [49, 183] on td at bounding box center [55, 178] width 29 height 23
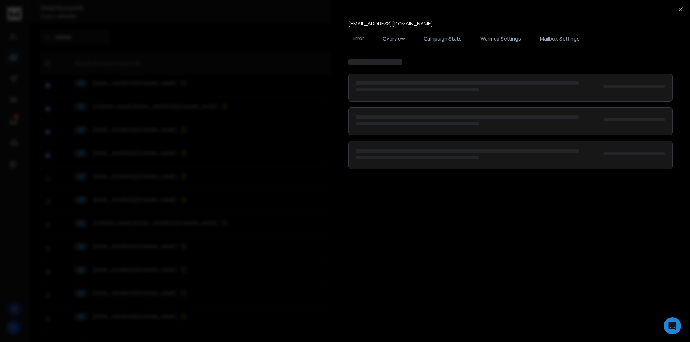
click at [51, 199] on div at bounding box center [345, 171] width 690 height 342
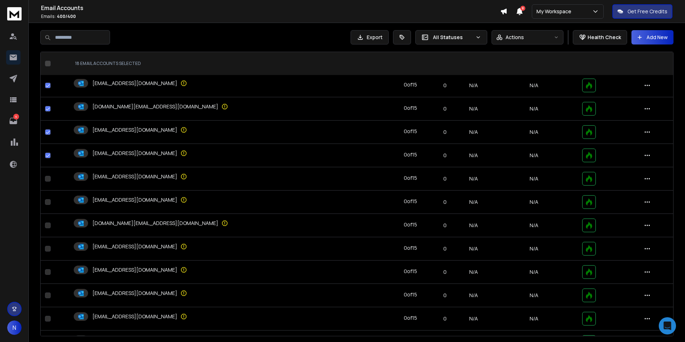
click at [48, 178] on button "button" at bounding box center [48, 179] width 6 height 6
drag, startPoint x: 47, startPoint y: 199, endPoint x: 47, endPoint y: 207, distance: 7.9
click at [47, 199] on button "button" at bounding box center [48, 202] width 6 height 6
drag, startPoint x: 47, startPoint y: 227, endPoint x: 51, endPoint y: 248, distance: 21.6
click at [47, 227] on button "button" at bounding box center [48, 226] width 6 height 6
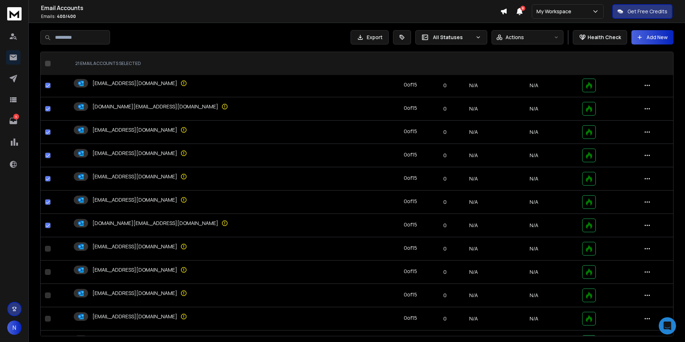
click at [49, 249] on button "button" at bounding box center [48, 249] width 6 height 6
click at [49, 273] on button "button" at bounding box center [48, 273] width 6 height 6
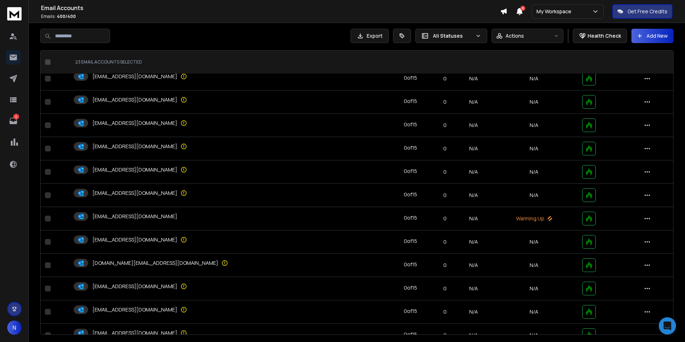
scroll to position [8729, 0]
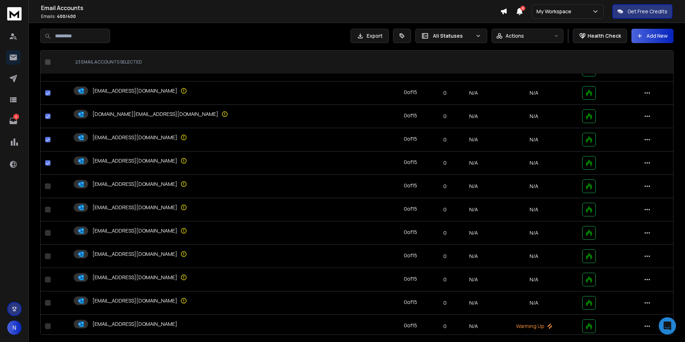
click at [46, 186] on button "button" at bounding box center [48, 187] width 6 height 6
type button "on"
click at [48, 211] on button "on" at bounding box center [48, 210] width 6 height 6
click at [47, 232] on button "button" at bounding box center [48, 233] width 6 height 6
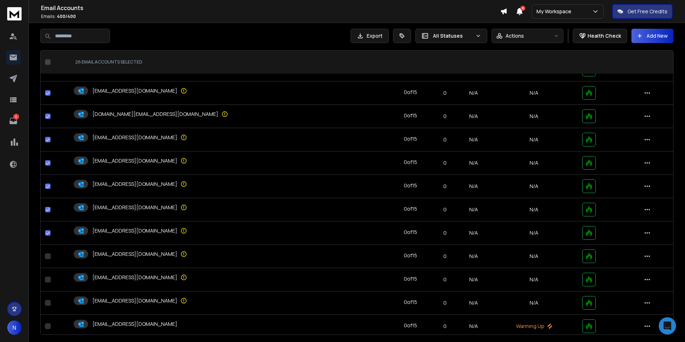
click at [47, 259] on button "button" at bounding box center [48, 257] width 6 height 6
click at [46, 281] on button "button" at bounding box center [48, 280] width 6 height 6
click at [47, 303] on button "button" at bounding box center [48, 303] width 6 height 6
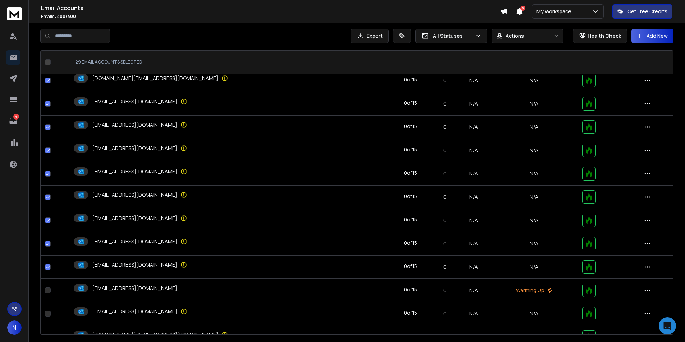
drag, startPoint x: 48, startPoint y: 293, endPoint x: 50, endPoint y: 307, distance: 14.4
click at [47, 293] on button "button" at bounding box center [48, 291] width 6 height 6
click at [49, 315] on button "button" at bounding box center [48, 314] width 6 height 6
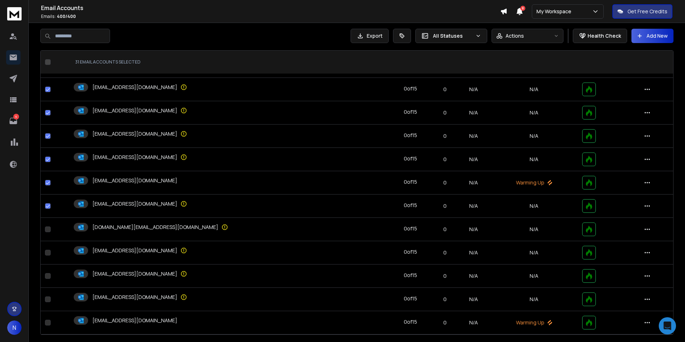
scroll to position [8909, 0]
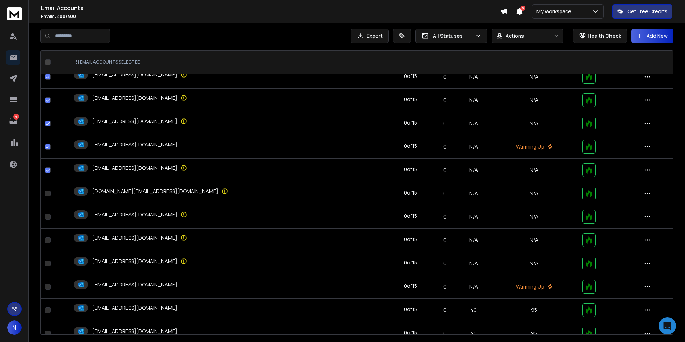
click at [46, 194] on button "button" at bounding box center [48, 194] width 6 height 6
click at [48, 216] on button "button" at bounding box center [48, 217] width 6 height 6
click at [49, 243] on button "button" at bounding box center [48, 241] width 6 height 6
click at [46, 264] on button "button" at bounding box center [48, 264] width 6 height 6
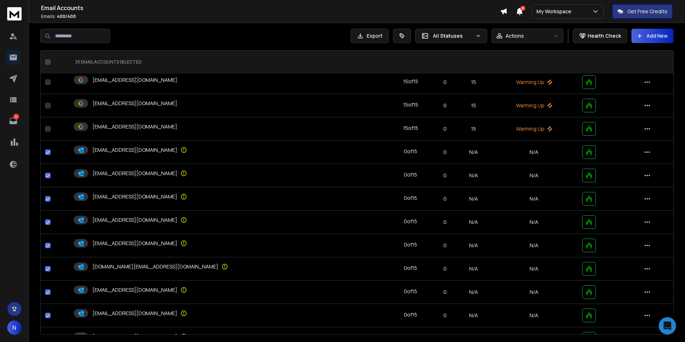
scroll to position [8046, 0]
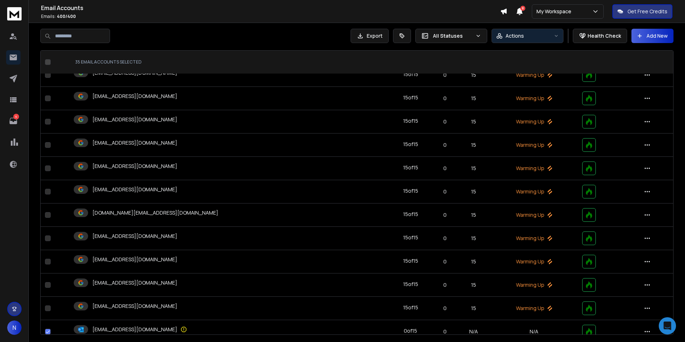
click at [558, 37] on icon "button" at bounding box center [555, 36] width 5 height 6
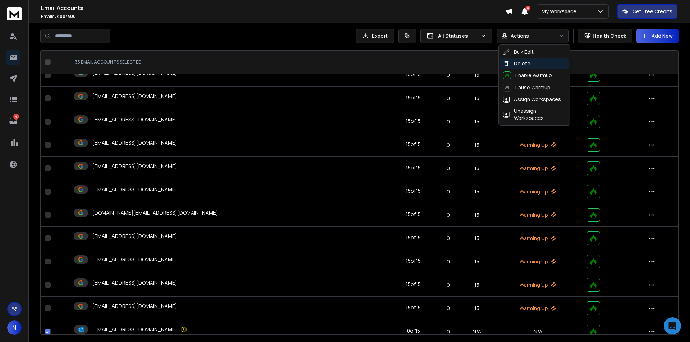
click at [529, 65] on div "Delete" at bounding box center [516, 63] width 27 height 7
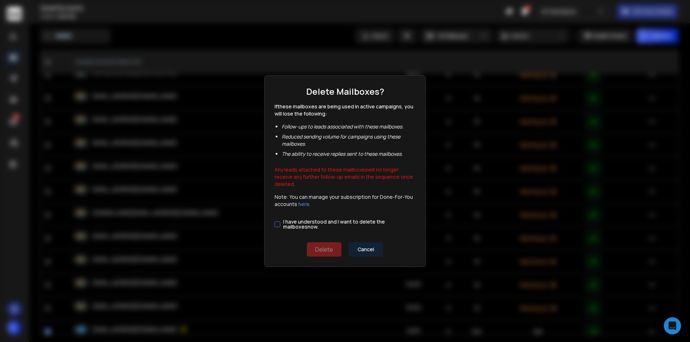
click at [271, 221] on div "Delete Mailboxes? If these mailboxes are being used in active campaigns, you wi…" at bounding box center [345, 171] width 162 height 192
click at [278, 222] on button "I have understood and I want to delete the mailbox es now." at bounding box center [278, 225] width 6 height 6
click at [328, 248] on button "Delete" at bounding box center [324, 250] width 35 height 14
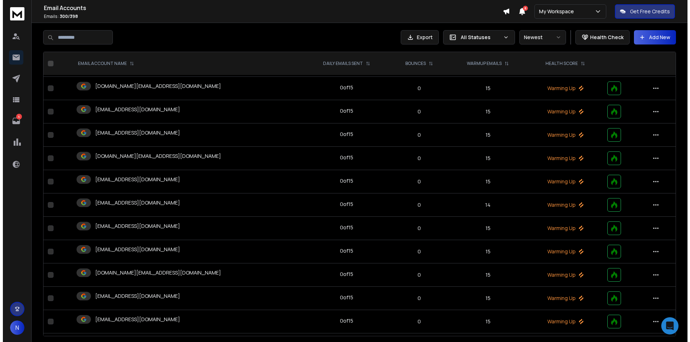
scroll to position [6387, 0]
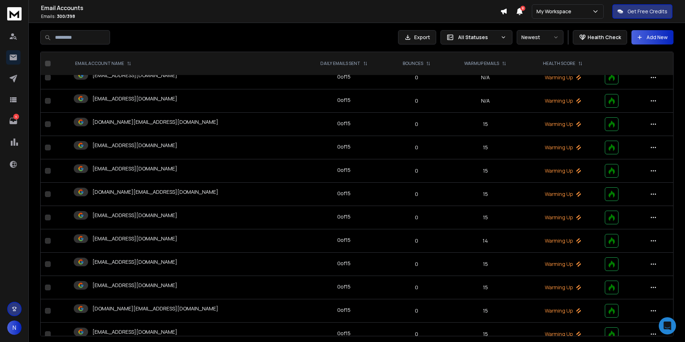
click at [337, 126] on div "0 of 15" at bounding box center [343, 123] width 13 height 7
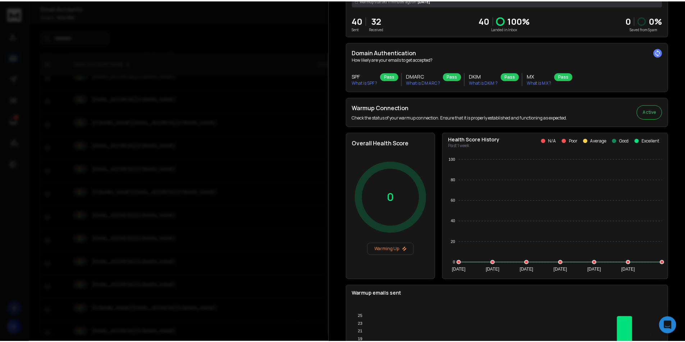
scroll to position [144, 0]
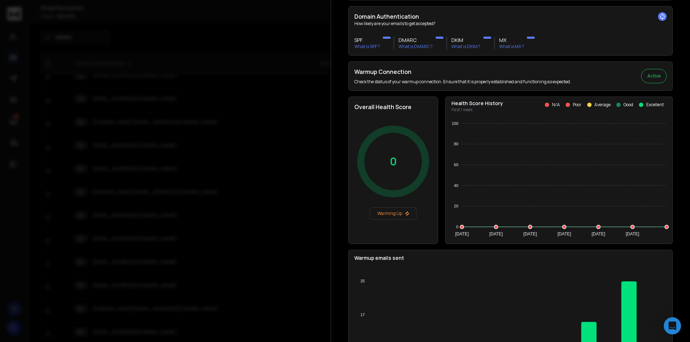
click at [300, 226] on div at bounding box center [345, 171] width 690 height 342
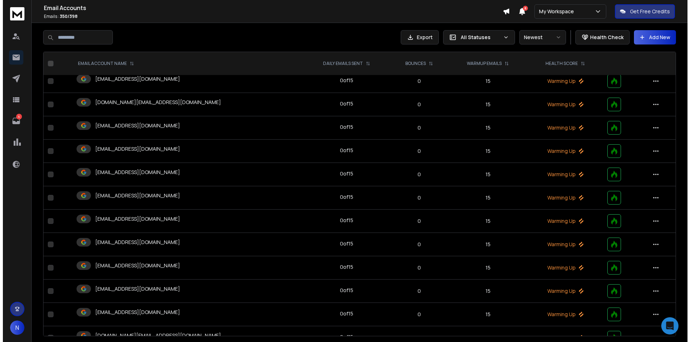
scroll to position [7555, 0]
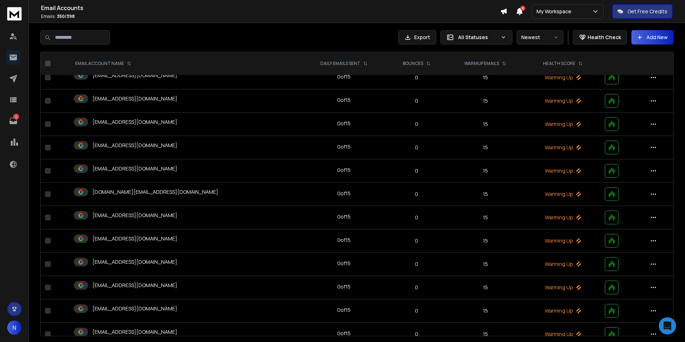
click at [300, 231] on td "0 of 15" at bounding box center [343, 239] width 87 height 19
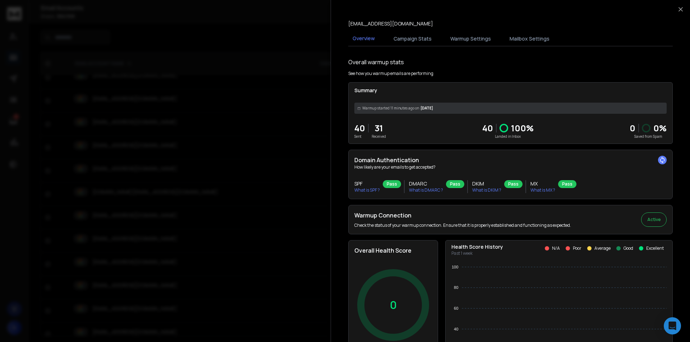
click at [281, 240] on div at bounding box center [345, 171] width 690 height 342
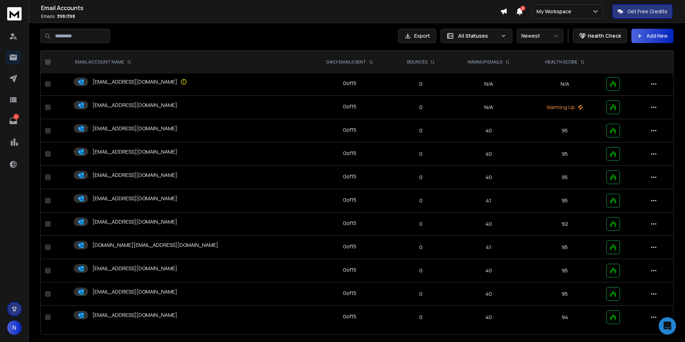
scroll to position [8898, 0]
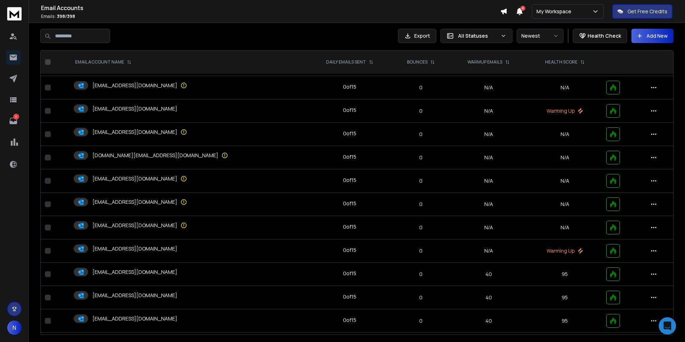
click at [49, 226] on button "button" at bounding box center [48, 228] width 6 height 6
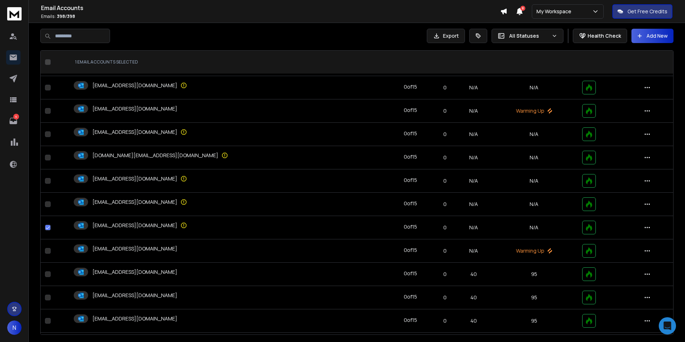
click at [47, 204] on button "button" at bounding box center [48, 205] width 6 height 6
drag, startPoint x: 47, startPoint y: 182, endPoint x: 51, endPoint y: 163, distance: 19.6
click at [47, 182] on button "button" at bounding box center [48, 181] width 6 height 6
click at [48, 156] on button "button" at bounding box center [48, 158] width 6 height 6
click at [47, 132] on button "button" at bounding box center [48, 135] width 6 height 6
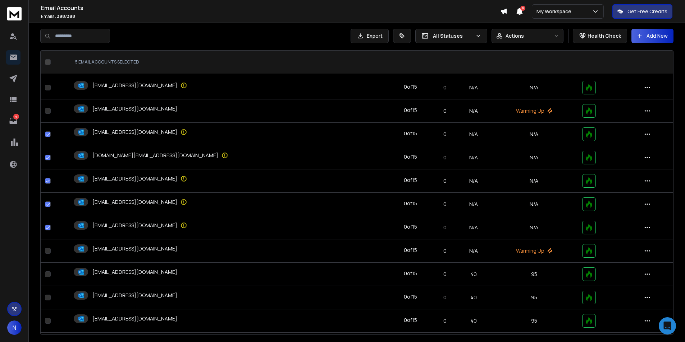
click at [45, 112] on button "button" at bounding box center [48, 111] width 6 height 6
click at [47, 86] on button "button" at bounding box center [48, 88] width 6 height 6
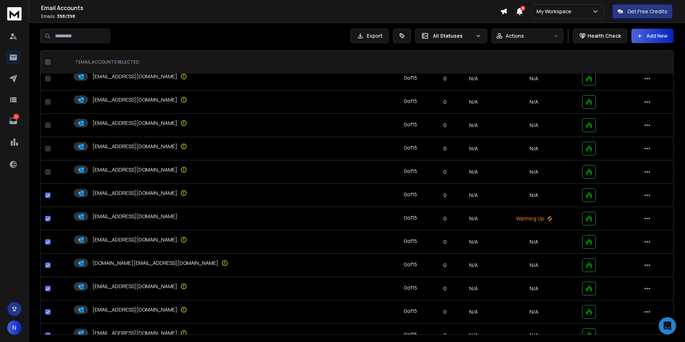
click at [47, 173] on button "button" at bounding box center [48, 172] width 6 height 6
click at [49, 147] on button "button" at bounding box center [48, 149] width 6 height 6
click at [47, 124] on button "button" at bounding box center [48, 126] width 6 height 6
click at [48, 101] on button "button" at bounding box center [48, 102] width 6 height 6
click at [44, 78] on td at bounding box center [55, 78] width 29 height 23
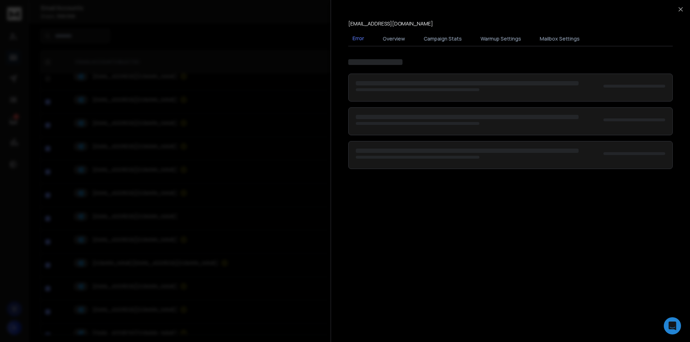
click at [47, 81] on div at bounding box center [345, 171] width 690 height 342
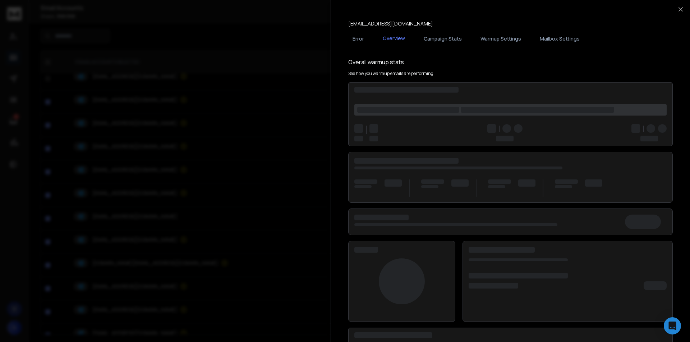
click at [47, 81] on button "button" at bounding box center [48, 79] width 6 height 6
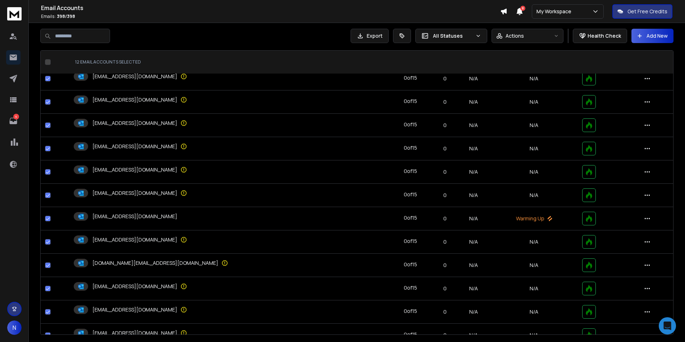
click at [52, 84] on td at bounding box center [55, 78] width 29 height 23
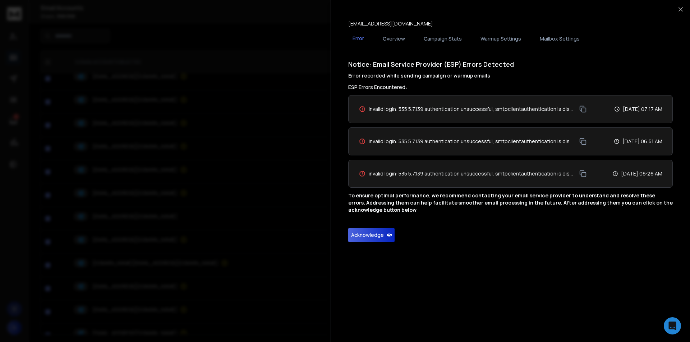
click at [63, 120] on div at bounding box center [345, 171] width 690 height 342
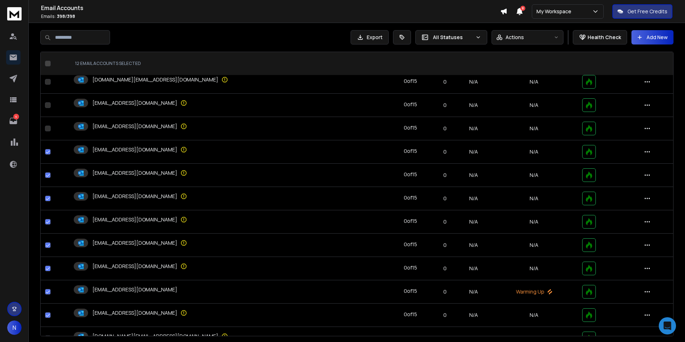
scroll to position [8682, 0]
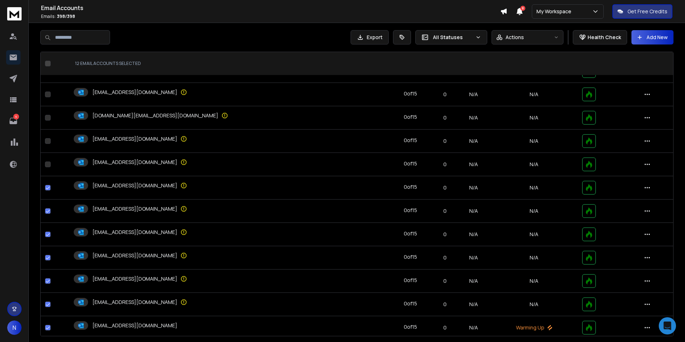
click at [47, 164] on button "button" at bounding box center [48, 165] width 6 height 6
drag, startPoint x: 49, startPoint y: 140, endPoint x: 49, endPoint y: 134, distance: 5.8
click at [49, 140] on button "button" at bounding box center [48, 141] width 6 height 6
click at [47, 117] on button "button" at bounding box center [48, 118] width 6 height 6
drag, startPoint x: 49, startPoint y: 92, endPoint x: 56, endPoint y: 106, distance: 15.8
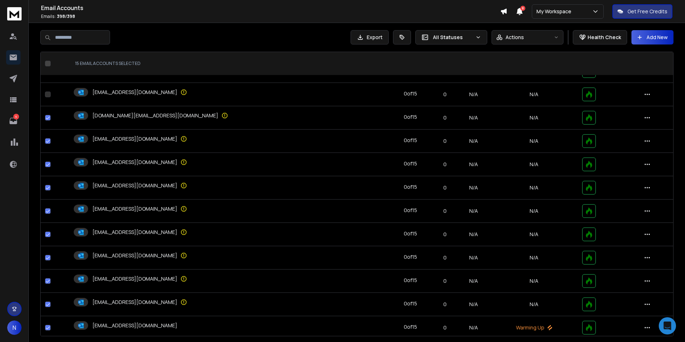
click at [49, 92] on button "button" at bounding box center [48, 95] width 6 height 6
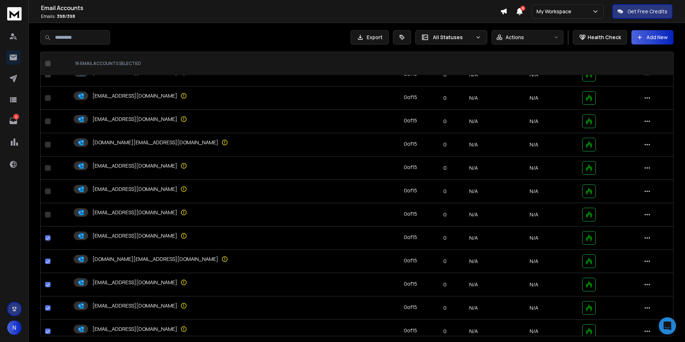
click at [48, 213] on button "button" at bounding box center [48, 215] width 6 height 6
drag, startPoint x: 48, startPoint y: 191, endPoint x: 47, endPoint y: 171, distance: 20.2
click at [48, 191] on button "button" at bounding box center [48, 192] width 6 height 6
drag, startPoint x: 47, startPoint y: 167, endPoint x: 51, endPoint y: 148, distance: 19.5
click at [47, 167] on button "button" at bounding box center [48, 168] width 6 height 6
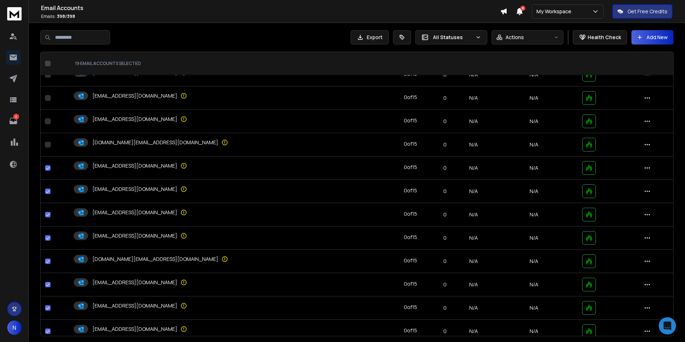
click at [48, 145] on button "button" at bounding box center [48, 145] width 6 height 6
drag, startPoint x: 47, startPoint y: 121, endPoint x: 50, endPoint y: 109, distance: 12.3
click at [47, 121] on button "button" at bounding box center [48, 122] width 6 height 6
click at [47, 98] on button "button" at bounding box center [48, 98] width 6 height 6
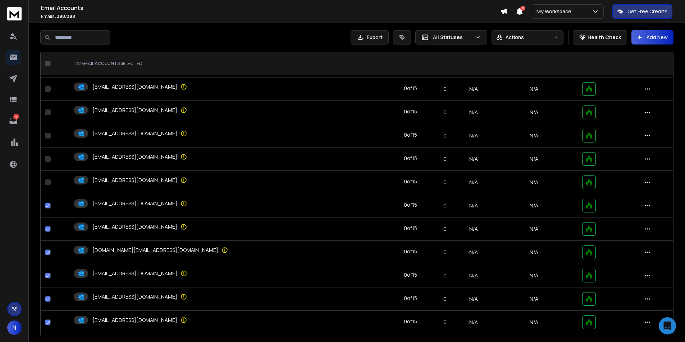
click at [48, 182] on button "button" at bounding box center [48, 183] width 6 height 6
click at [50, 158] on button "button" at bounding box center [48, 159] width 6 height 6
click at [47, 134] on button "button" at bounding box center [48, 136] width 6 height 6
click at [49, 111] on button "button" at bounding box center [48, 113] width 6 height 6
click at [46, 88] on button "button" at bounding box center [48, 89] width 6 height 6
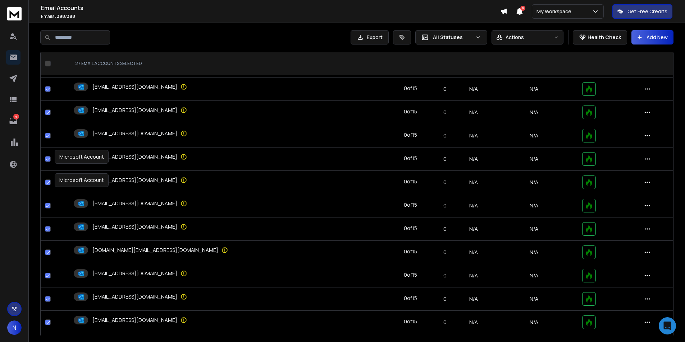
scroll to position [8323, 0]
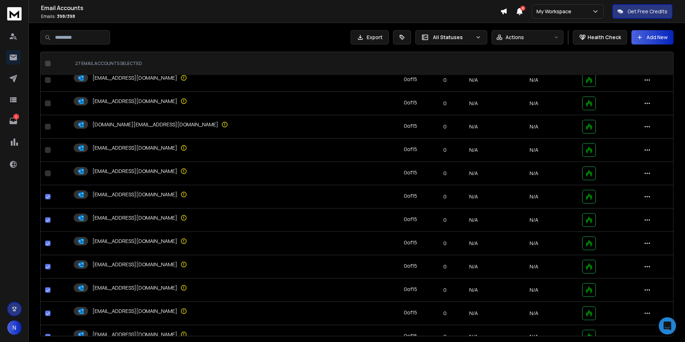
drag, startPoint x: 47, startPoint y: 174, endPoint x: 49, endPoint y: 158, distance: 16.3
click at [47, 174] on button "button" at bounding box center [48, 174] width 6 height 6
click at [46, 148] on button "button" at bounding box center [48, 150] width 6 height 6
click at [49, 125] on button "button" at bounding box center [48, 127] width 6 height 6
click at [49, 102] on button "button" at bounding box center [48, 104] width 6 height 6
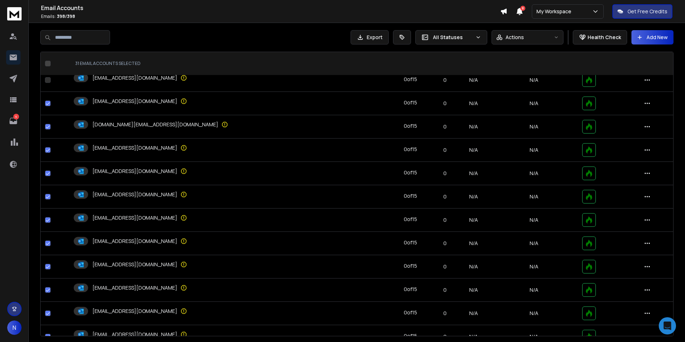
click at [47, 81] on td at bounding box center [55, 80] width 29 height 23
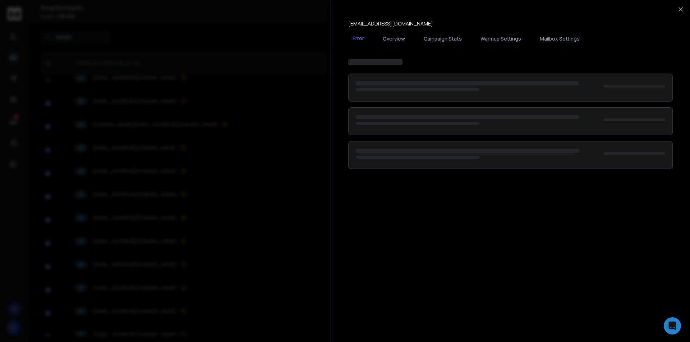
click at [84, 181] on div at bounding box center [345, 171] width 690 height 342
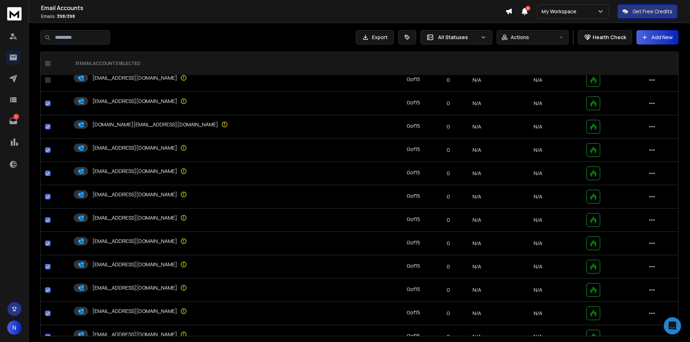
click at [47, 80] on button "button" at bounding box center [48, 80] width 6 height 6
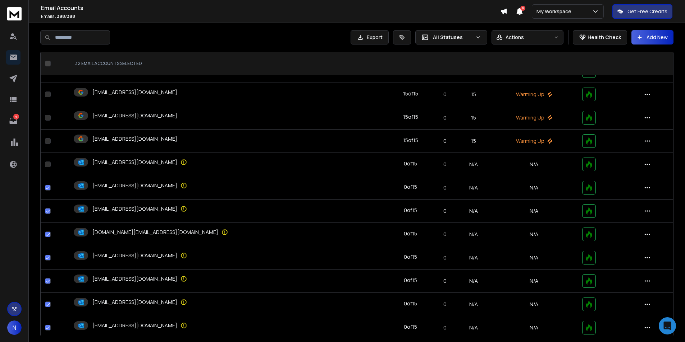
click at [46, 163] on button "button" at bounding box center [48, 165] width 6 height 6
click at [538, 33] on button "Actions" at bounding box center [527, 37] width 72 height 14
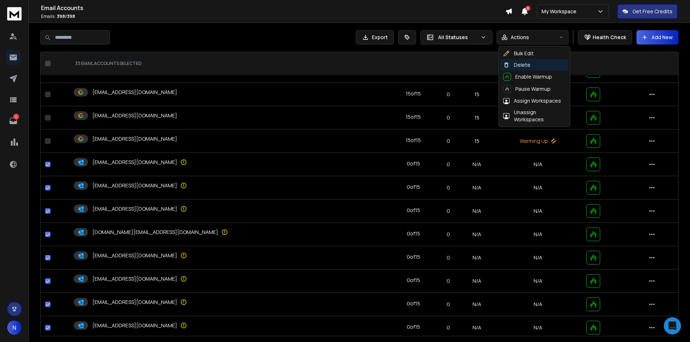
click at [525, 65] on div "Delete" at bounding box center [516, 64] width 27 height 7
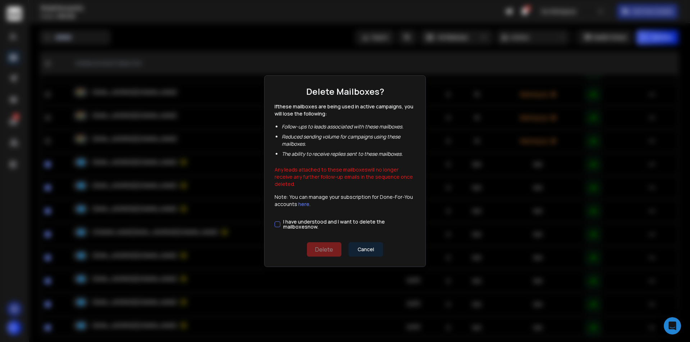
click at [280, 220] on div "I have understood and I want to delete the mailbox es now." at bounding box center [345, 222] width 141 height 16
click at [277, 222] on button "I have understood and I want to delete the mailbox es now." at bounding box center [278, 225] width 6 height 6
click at [322, 244] on button "Delete" at bounding box center [324, 250] width 35 height 14
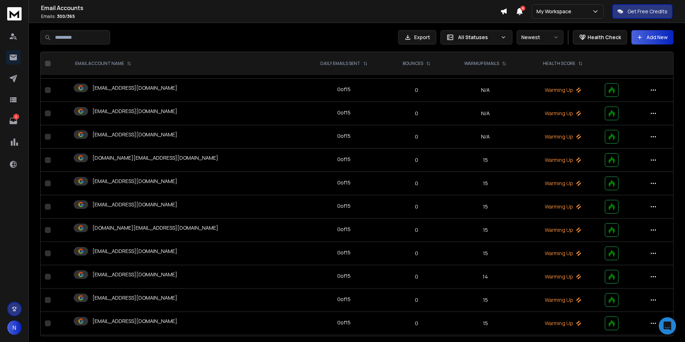
scroll to position [6530, 0]
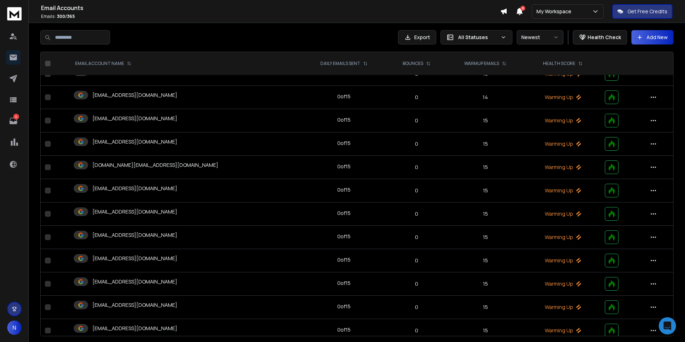
click at [303, 220] on td "0 of 15" at bounding box center [343, 212] width 87 height 19
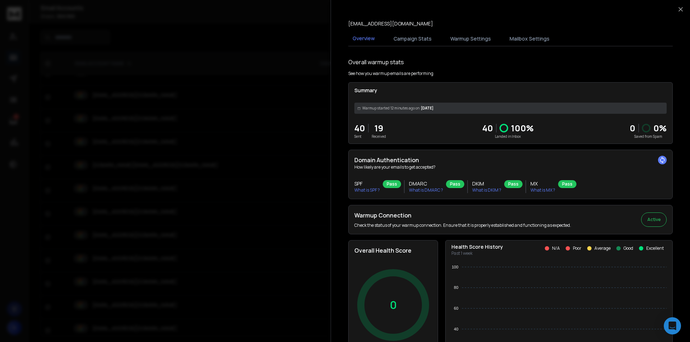
click at [296, 224] on div at bounding box center [345, 171] width 690 height 342
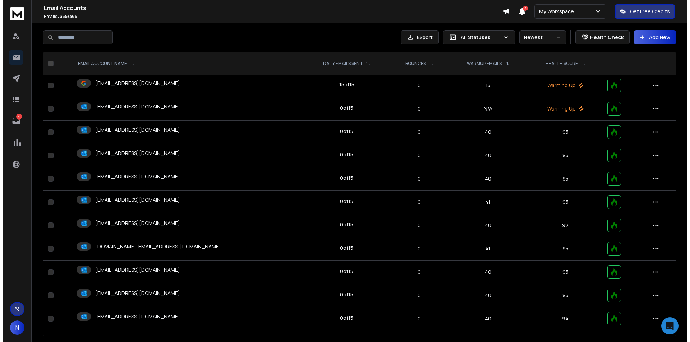
scroll to position [8235, 0]
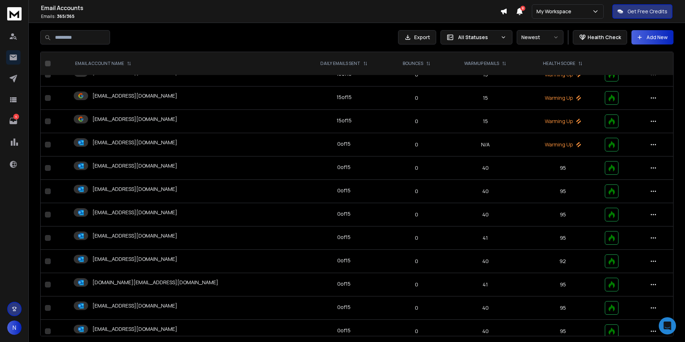
click at [249, 146] on div "[EMAIL_ADDRESS][DOMAIN_NAME]" at bounding box center [185, 142] width 222 height 9
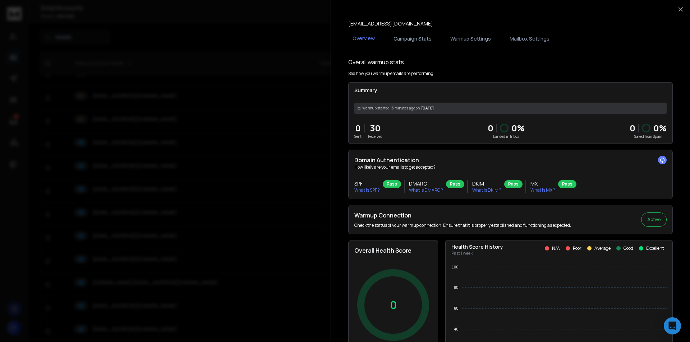
click at [371, 131] on p "30" at bounding box center [375, 129] width 14 height 12
click at [364, 136] on div "0 Sent 30 Received" at bounding box center [368, 131] width 28 height 17
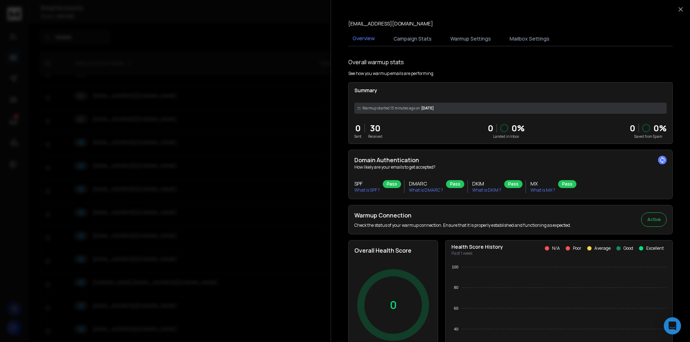
click at [364, 136] on div "0 Sent 30 Received" at bounding box center [368, 131] width 28 height 17
click at [286, 151] on div at bounding box center [345, 171] width 690 height 342
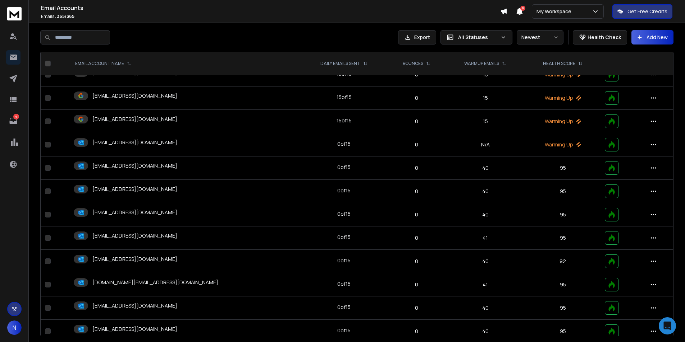
click at [300, 166] on td "0 of 15" at bounding box center [343, 166] width 87 height 19
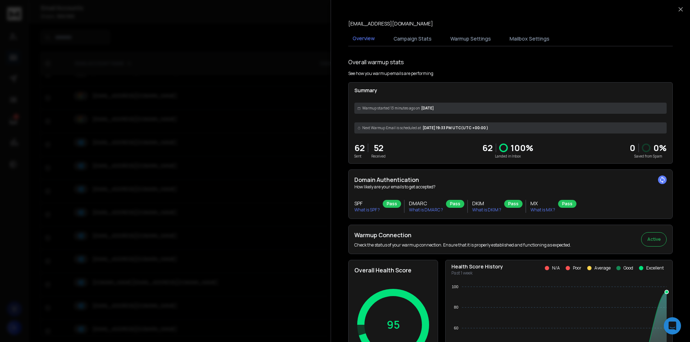
click at [269, 224] on div at bounding box center [345, 171] width 690 height 342
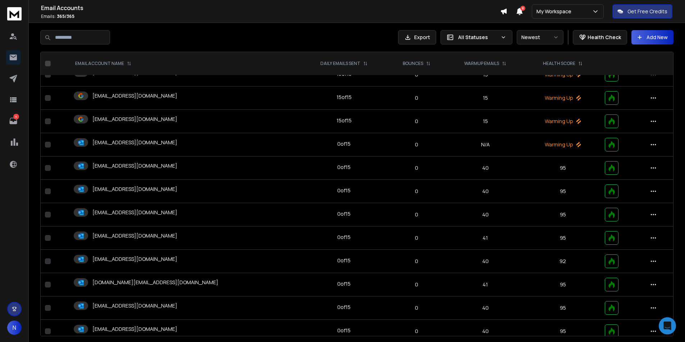
click at [268, 230] on td "[EMAIL_ADDRESS][DOMAIN_NAME]" at bounding box center [184, 238] width 231 height 23
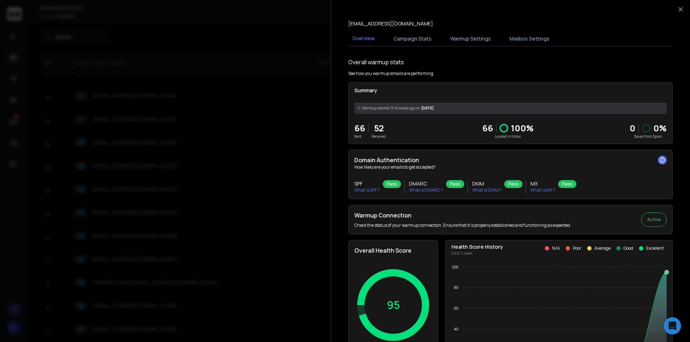
click at [268, 230] on div at bounding box center [345, 171] width 690 height 342
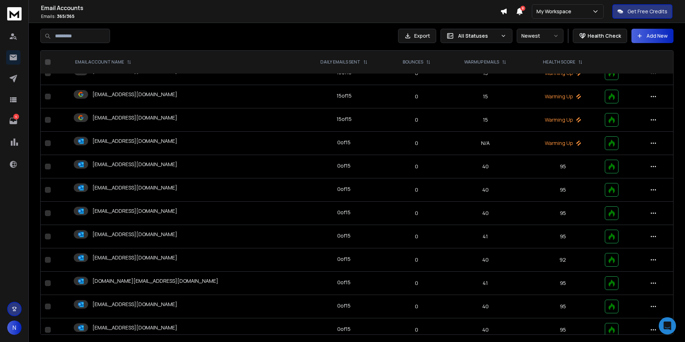
scroll to position [8271, 0]
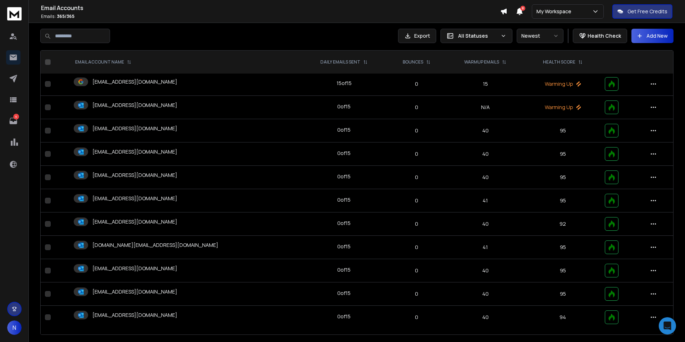
click at [300, 316] on td "0 of 15" at bounding box center [343, 315] width 87 height 19
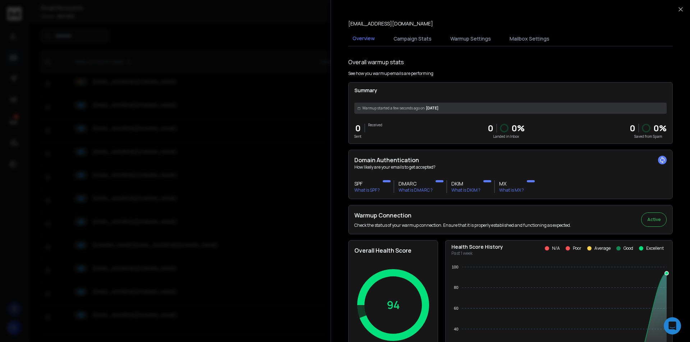
click at [313, 243] on div at bounding box center [345, 171] width 690 height 342
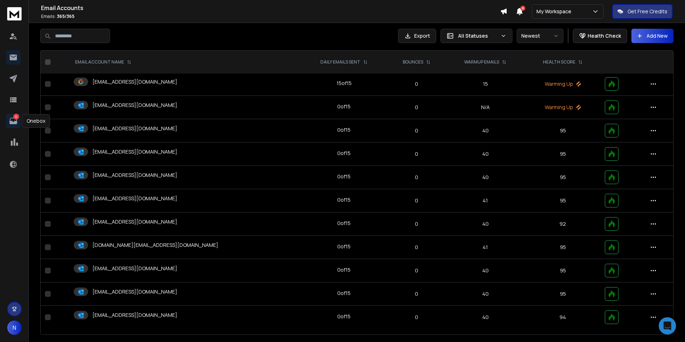
click at [12, 120] on icon at bounding box center [13, 121] width 9 height 9
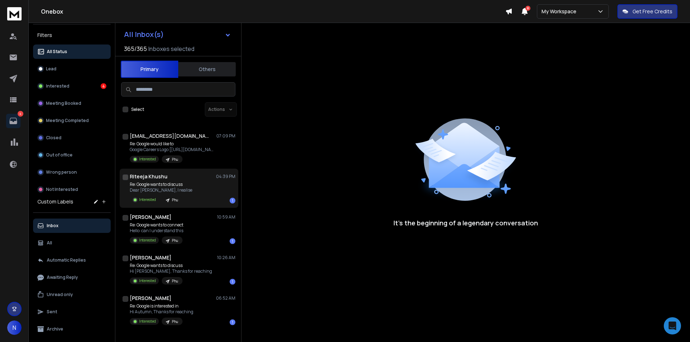
scroll to position [38, 0]
click at [172, 183] on p "Re: Google wants to discuss" at bounding box center [161, 185] width 63 height 6
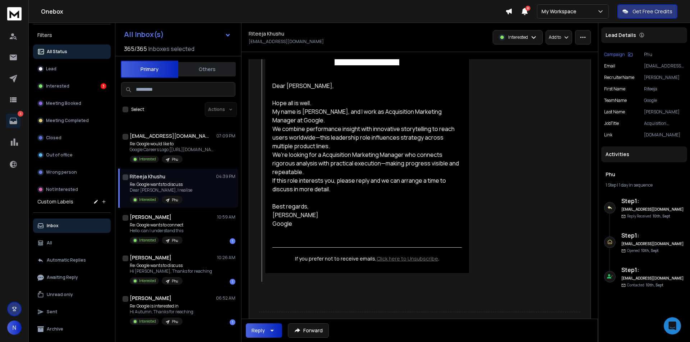
scroll to position [323, 0]
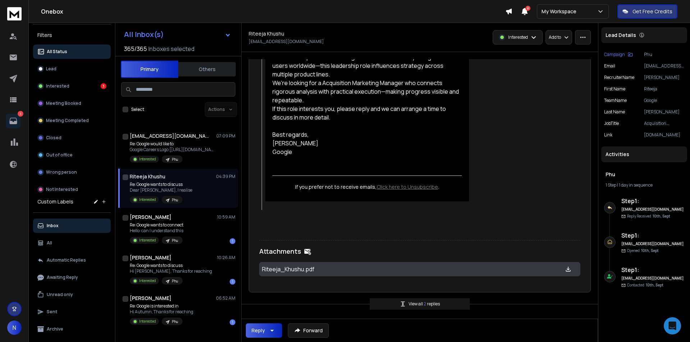
click at [263, 329] on div "Reply" at bounding box center [258, 330] width 13 height 7
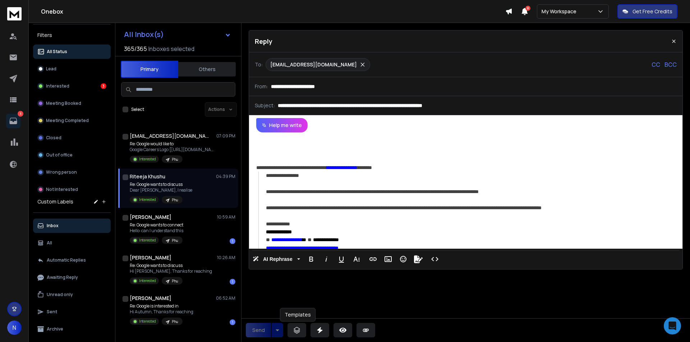
click at [301, 328] on button at bounding box center [297, 330] width 19 height 14
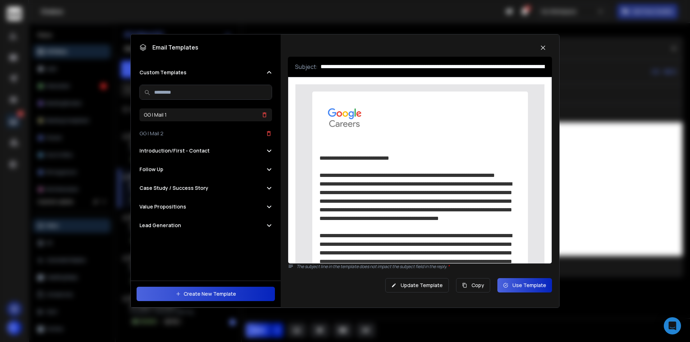
click at [177, 136] on div "GG | Mail 2" at bounding box center [205, 133] width 133 height 7
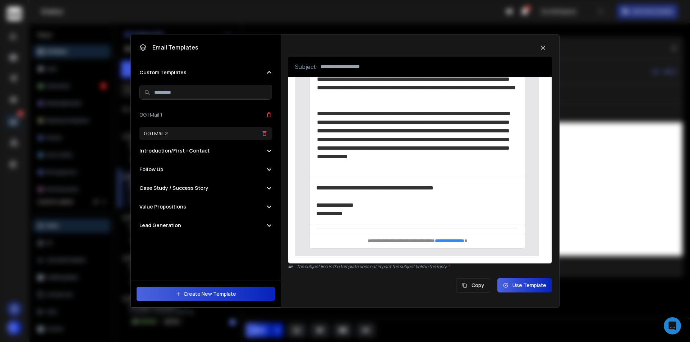
scroll to position [20, 0]
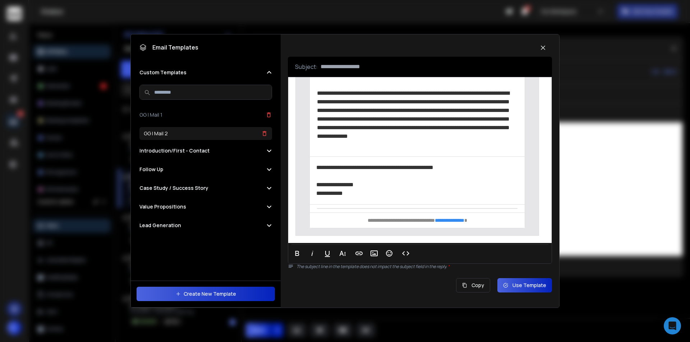
click at [519, 285] on button "Use Template" at bounding box center [524, 286] width 55 height 14
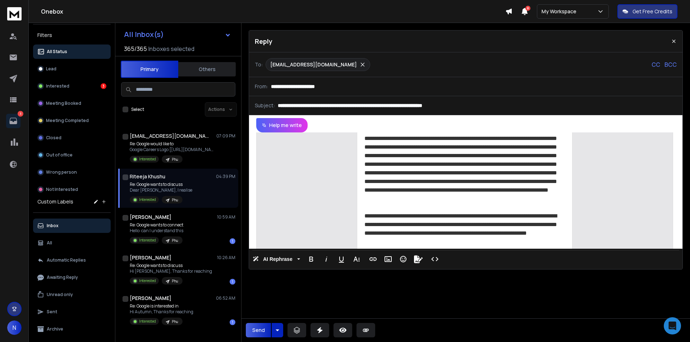
scroll to position [0, 0]
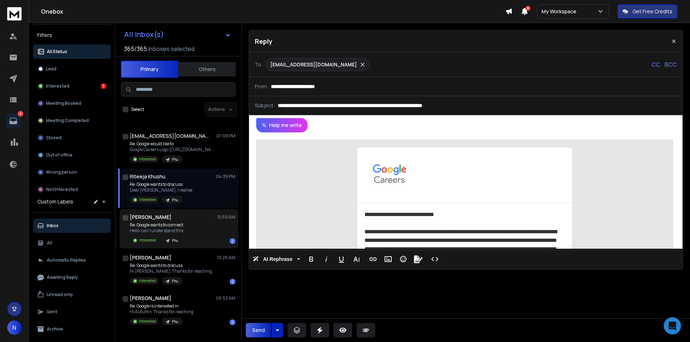
click at [179, 229] on p "Hello: can I understand this" at bounding box center [157, 231] width 54 height 6
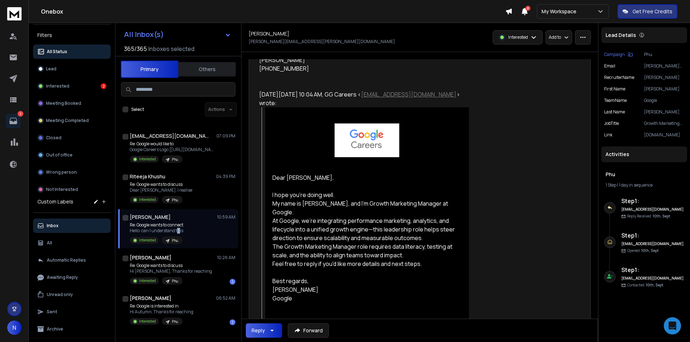
scroll to position [204, 0]
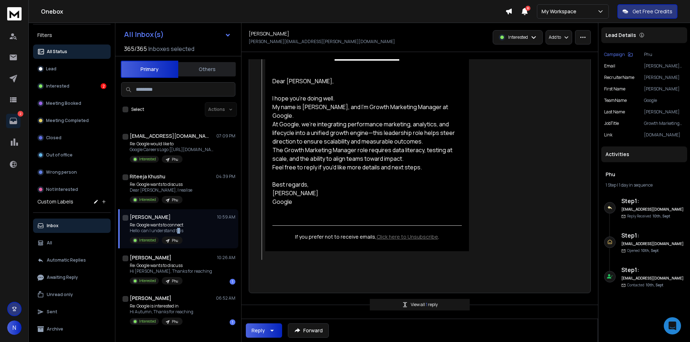
click at [265, 327] on button "Reply" at bounding box center [264, 331] width 36 height 14
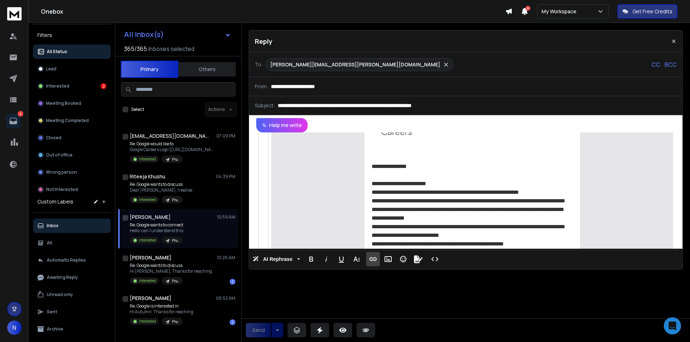
scroll to position [252, 0]
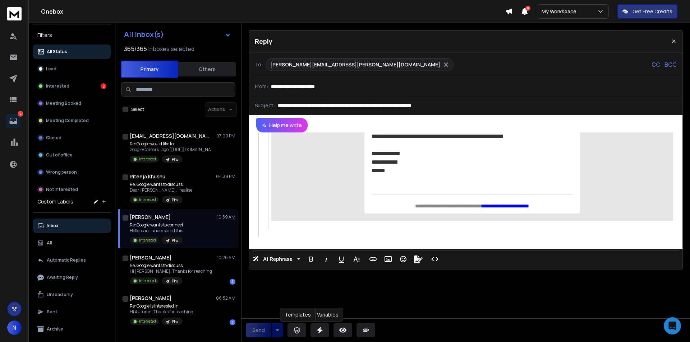
click at [299, 329] on icon at bounding box center [297, 329] width 6 height 4
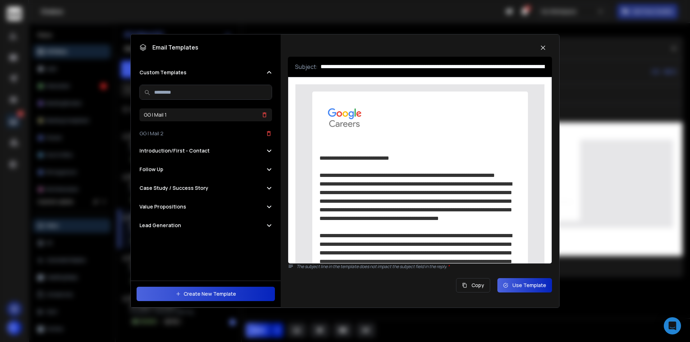
click at [176, 136] on div "GG | Mail 2" at bounding box center [205, 133] width 133 height 7
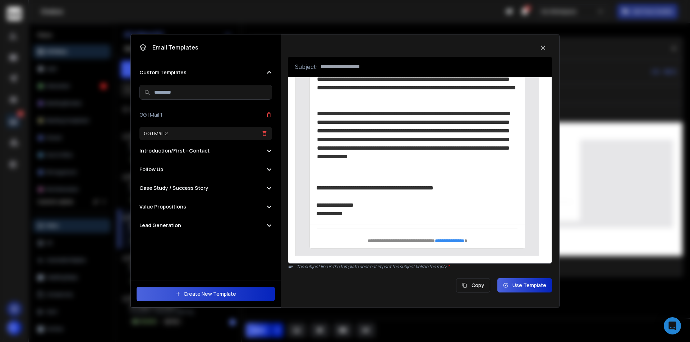
scroll to position [20, 0]
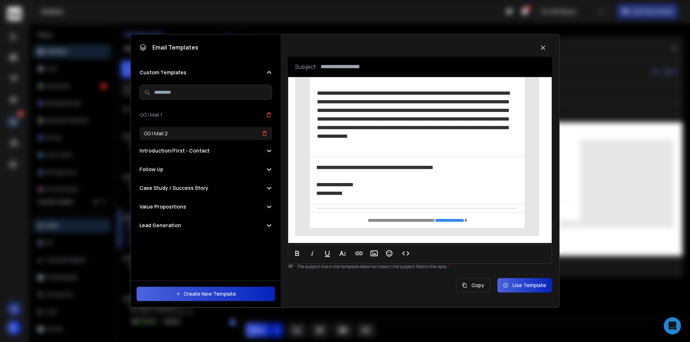
click at [522, 287] on button "Use Template" at bounding box center [524, 286] width 55 height 14
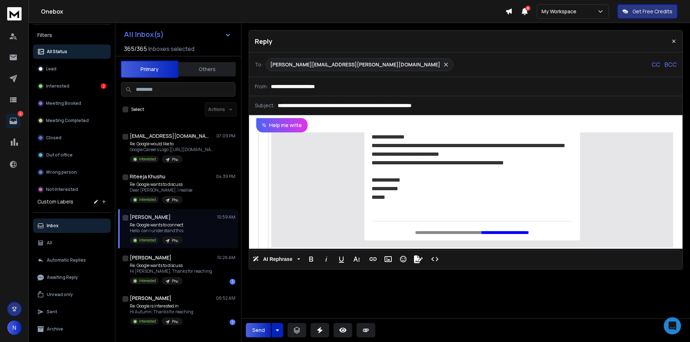
scroll to position [893, 0]
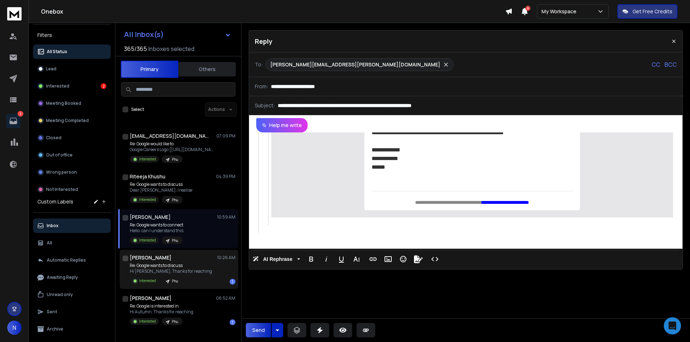
click at [194, 282] on div "Re: Google wants to discuss Hi [PERSON_NAME], Thanks for reaching Interested Ph…" at bounding box center [183, 274] width 106 height 22
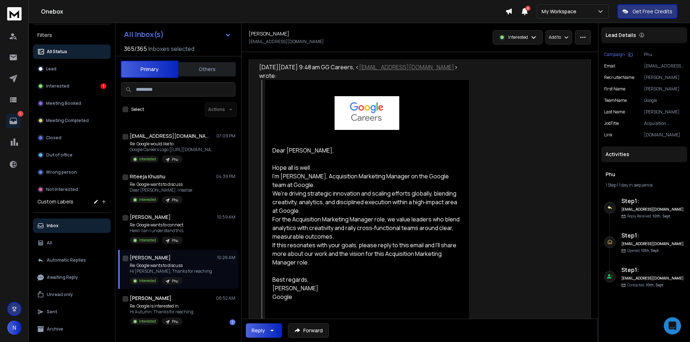
scroll to position [240, 0]
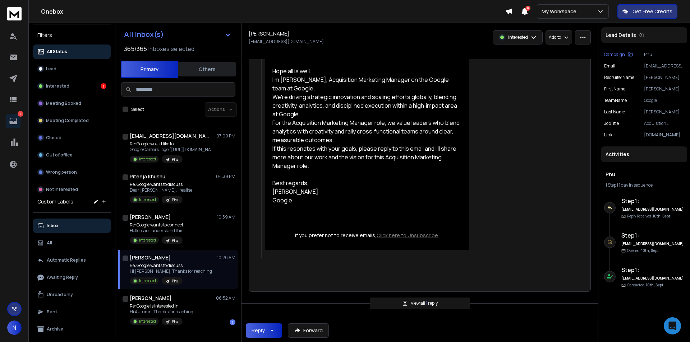
click at [266, 327] on div "Reply" at bounding box center [264, 331] width 25 height 9
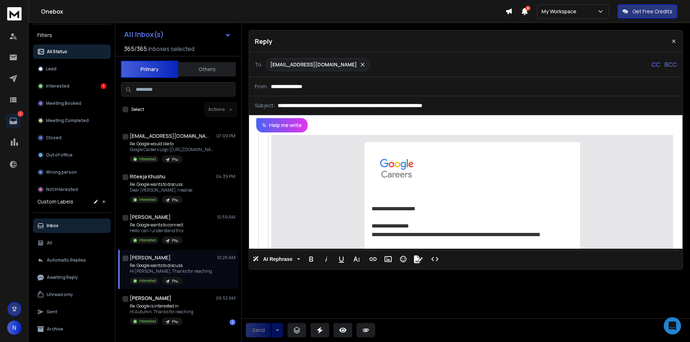
scroll to position [0, 0]
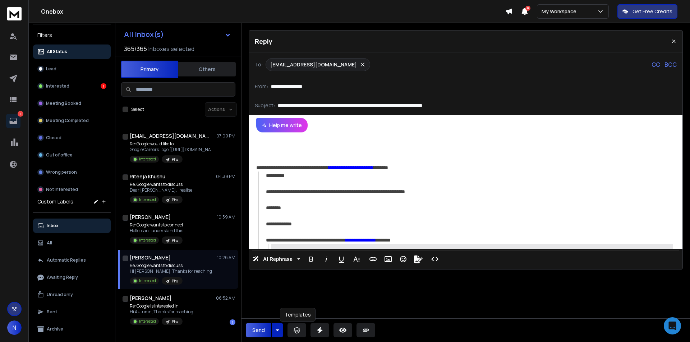
click at [301, 328] on button at bounding box center [297, 330] width 19 height 14
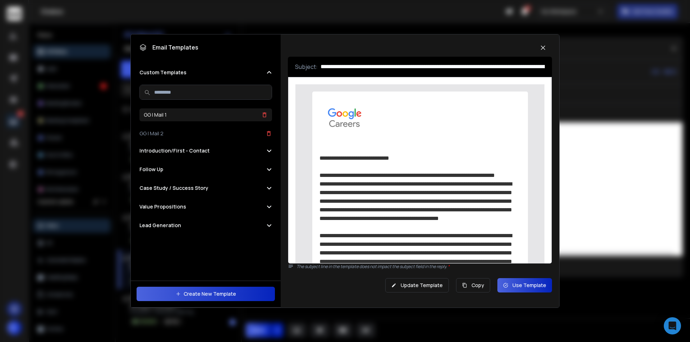
click at [183, 134] on div "GG | Mail 2" at bounding box center [205, 133] width 133 height 7
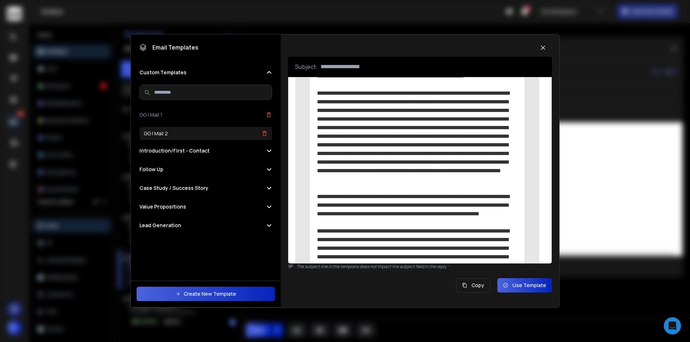
scroll to position [288, 0]
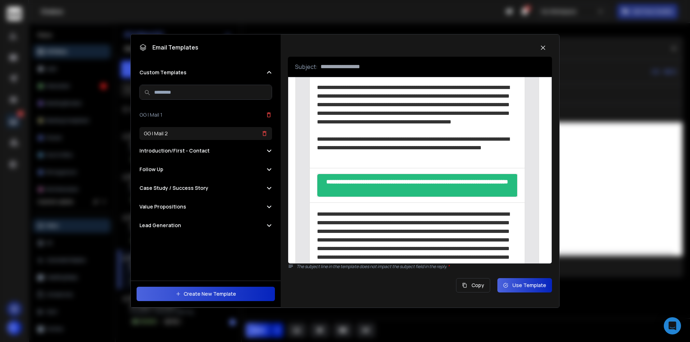
click at [528, 289] on button "Use Template" at bounding box center [524, 286] width 55 height 14
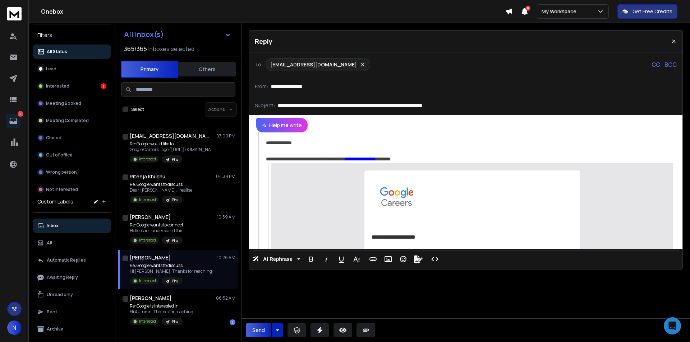
scroll to position [863, 0]
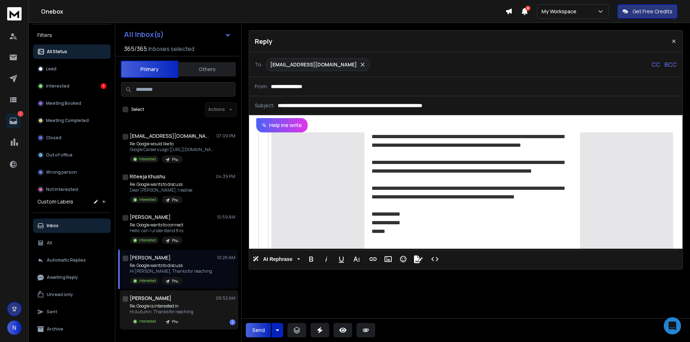
click at [191, 309] on p "Re: Google is interested in" at bounding box center [162, 307] width 64 height 6
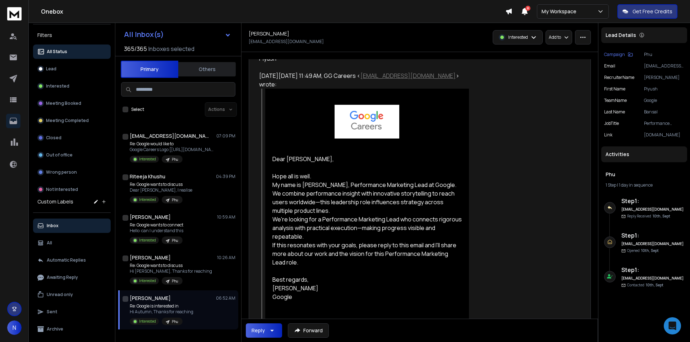
scroll to position [249, 0]
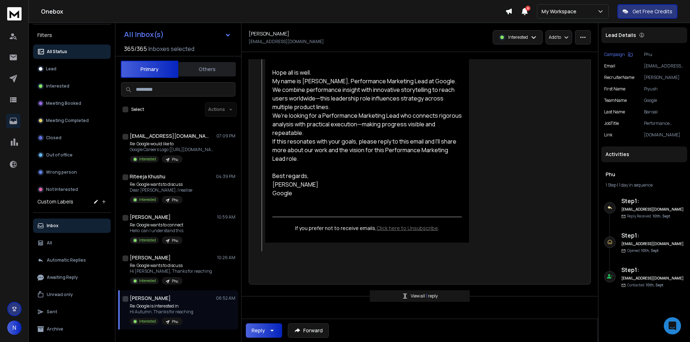
click at [268, 330] on icon "button" at bounding box center [272, 331] width 9 height 9
click at [254, 330] on div "Reply" at bounding box center [258, 330] width 13 height 7
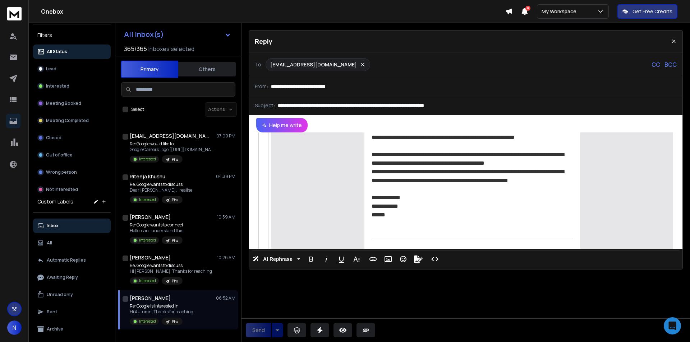
scroll to position [263, 0]
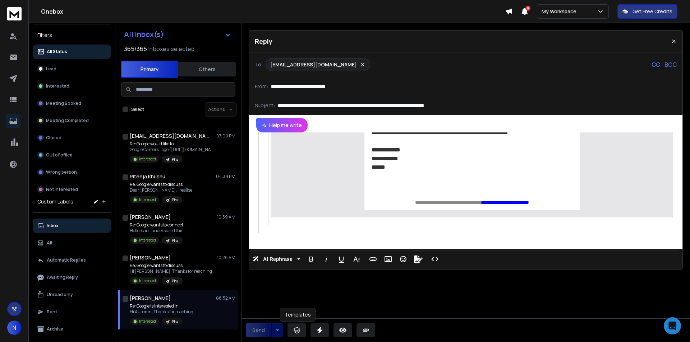
click at [298, 328] on icon at bounding box center [296, 330] width 7 height 7
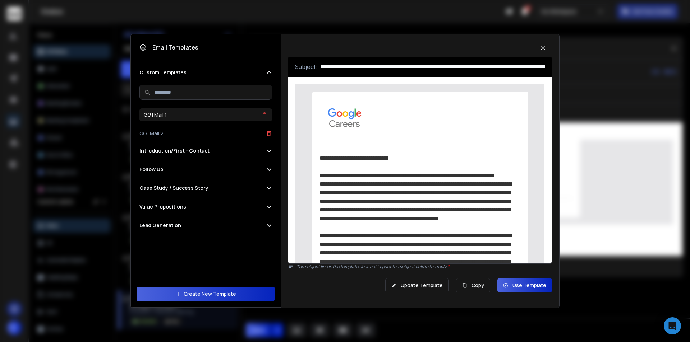
scroll to position [144, 0]
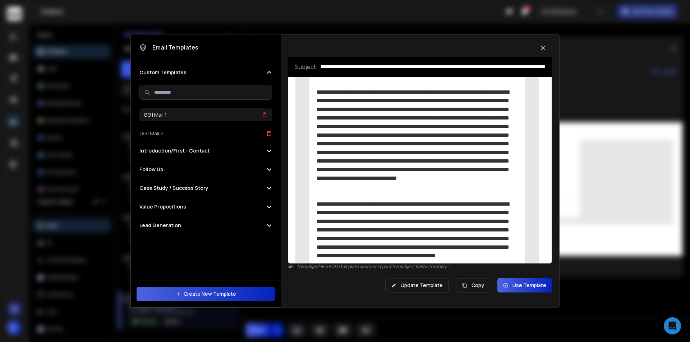
click at [167, 133] on div "GG | Mail 2" at bounding box center [205, 133] width 133 height 7
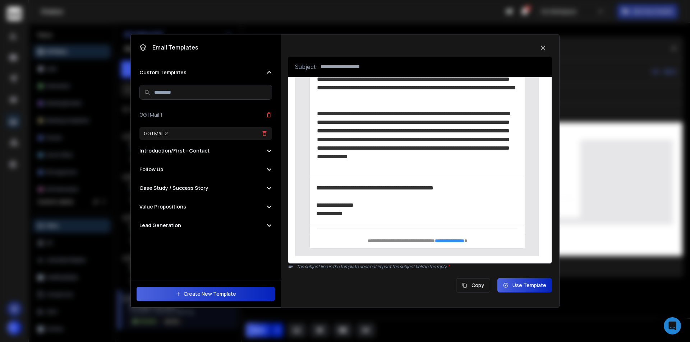
scroll to position [20, 0]
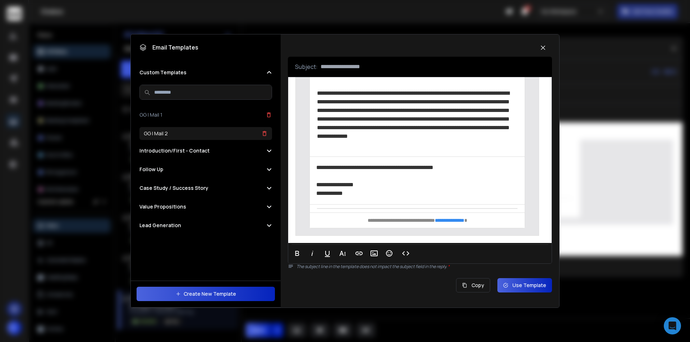
click at [516, 285] on button "Use Template" at bounding box center [524, 286] width 55 height 14
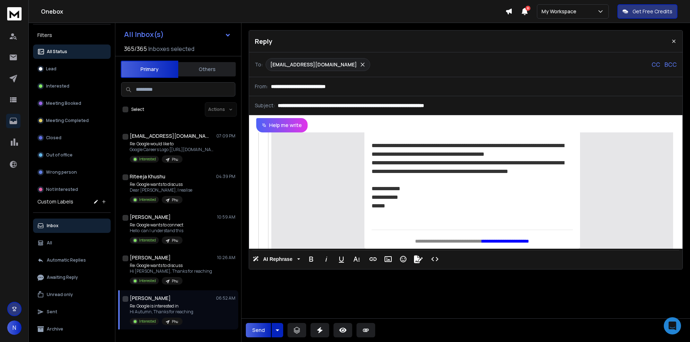
scroll to position [901, 0]
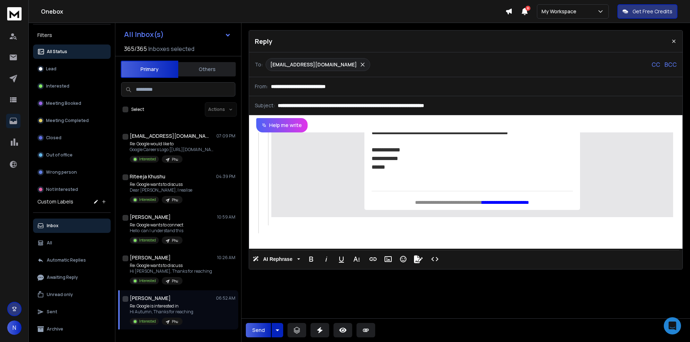
click at [49, 49] on p "All Status" at bounding box center [57, 52] width 20 height 6
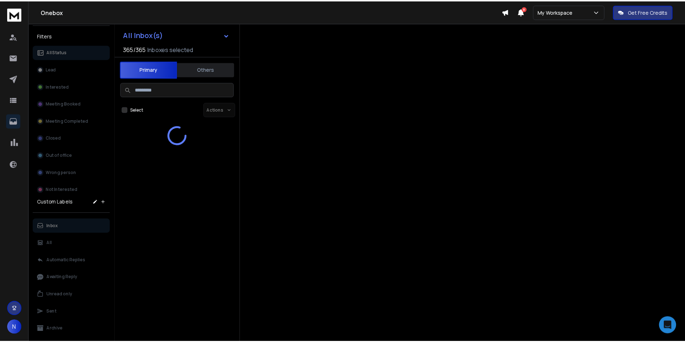
scroll to position [0, 0]
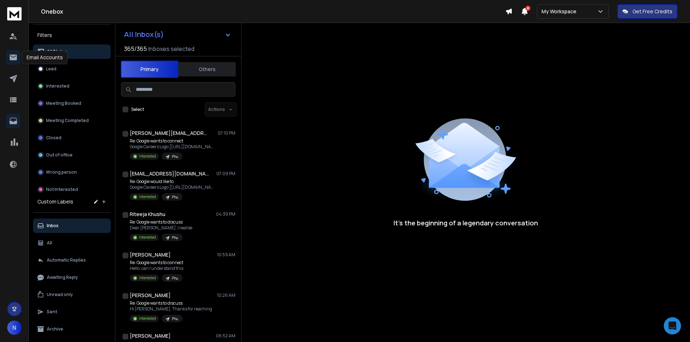
click at [15, 57] on icon at bounding box center [13, 57] width 9 height 9
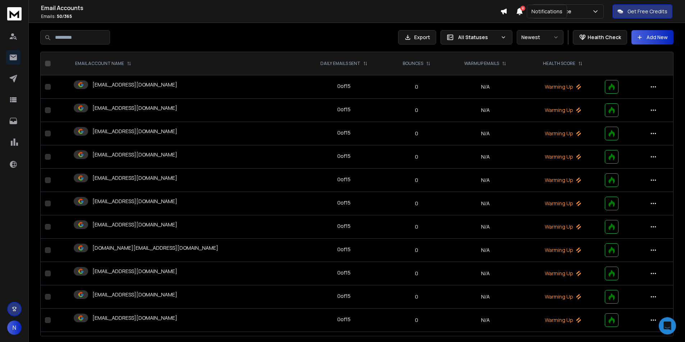
click at [528, 10] on div "Notifications" at bounding box center [546, 12] width 40 height 14
click at [525, 12] on div "8 My Workspace Get Free Credits" at bounding box center [586, 11] width 172 height 14
click at [522, 10] on icon at bounding box center [519, 11] width 6 height 7
